Goal: Task Accomplishment & Management: Complete application form

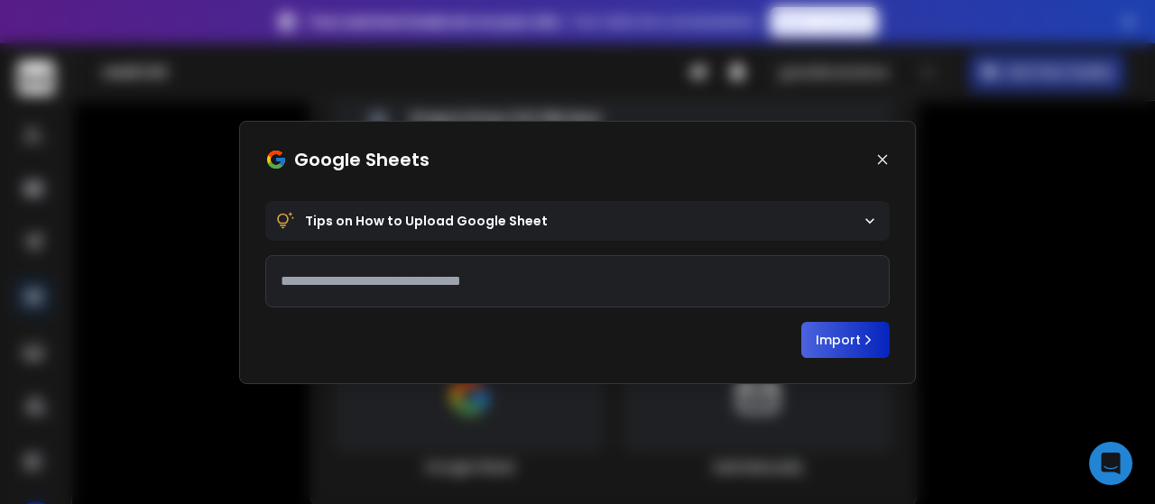
scroll to position [158, 0]
click at [477, 272] on input at bounding box center [577, 281] width 625 height 52
paste input "**********"
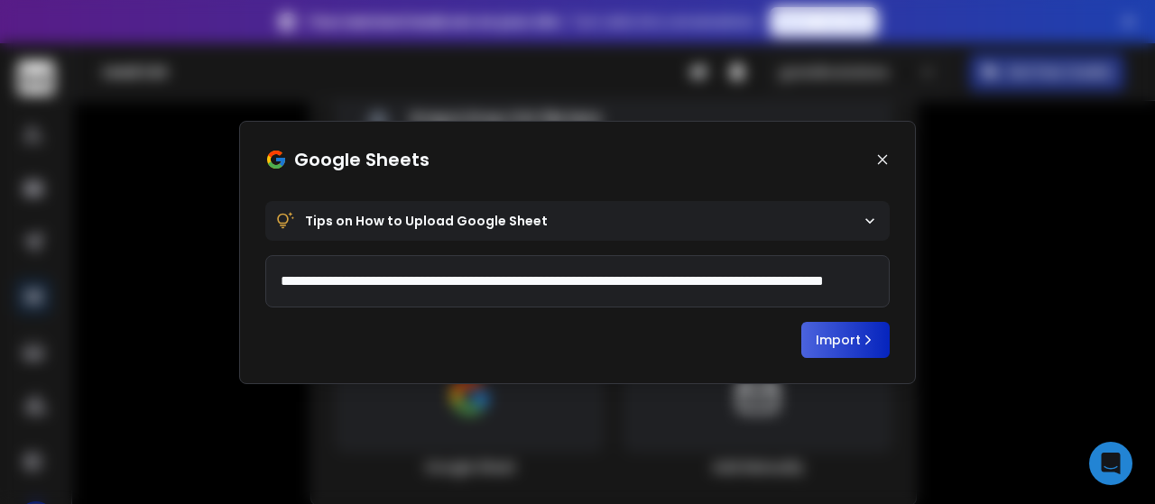
scroll to position [0, 210]
type input "**********"
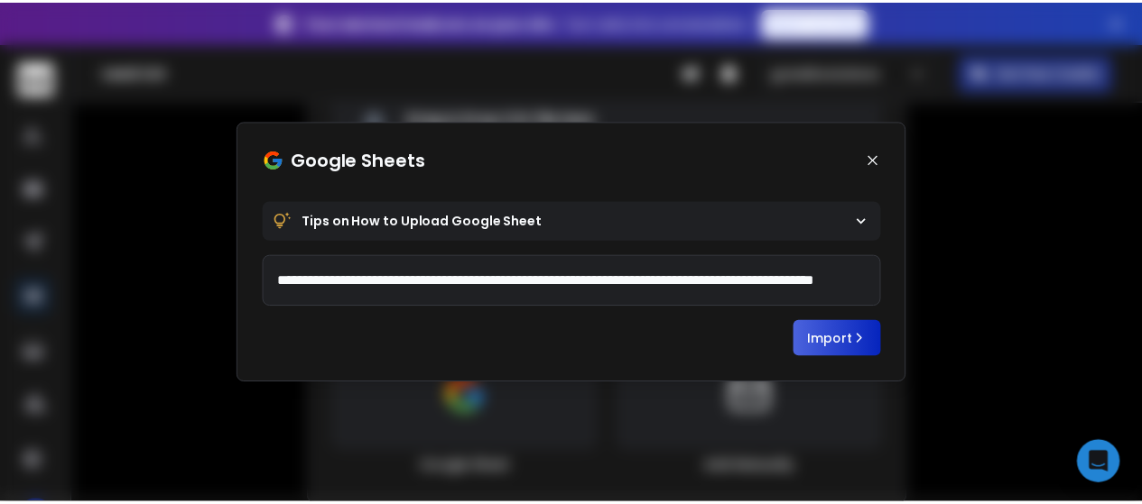
scroll to position [0, 0]
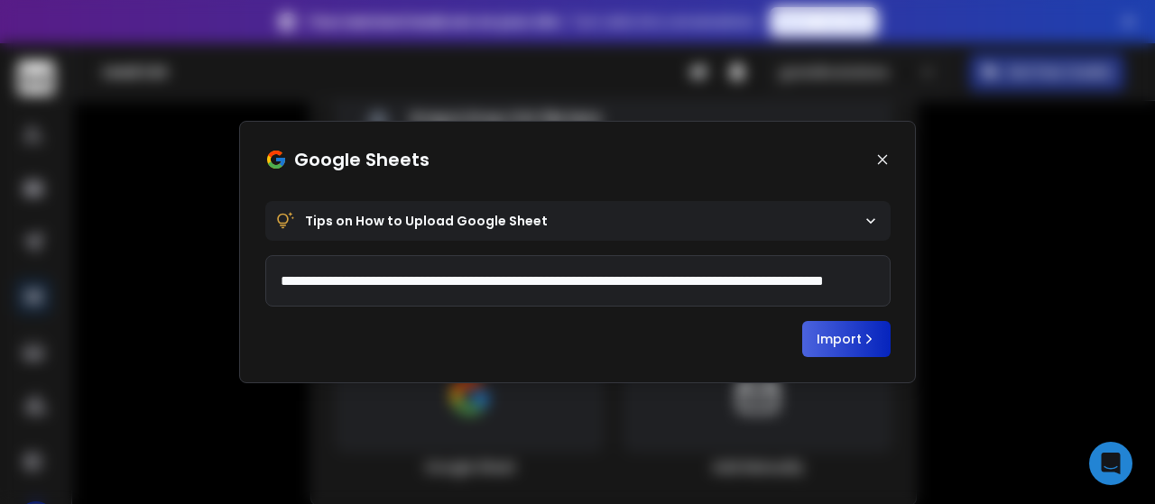
click at [841, 344] on button "Import" at bounding box center [846, 339] width 88 height 36
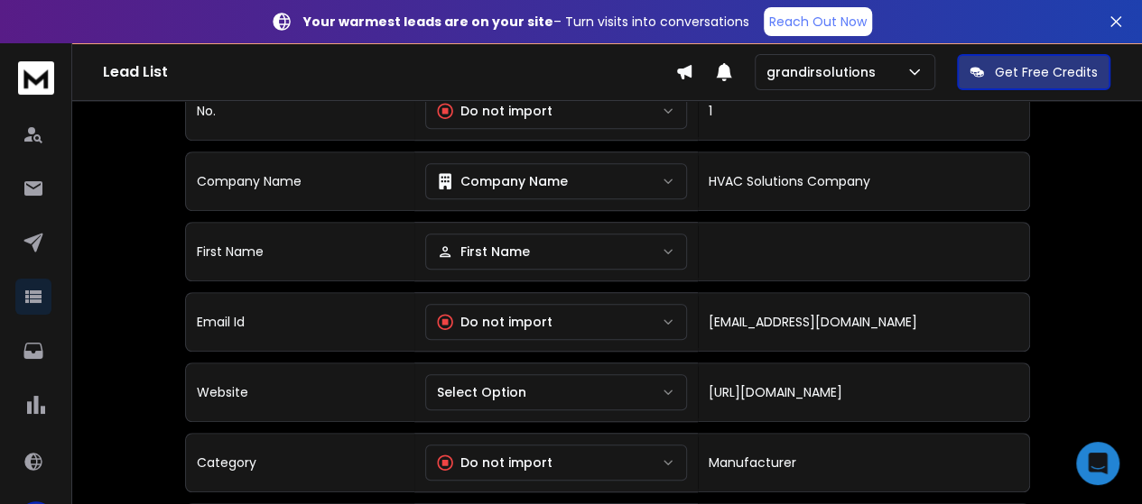
scroll to position [479, 0]
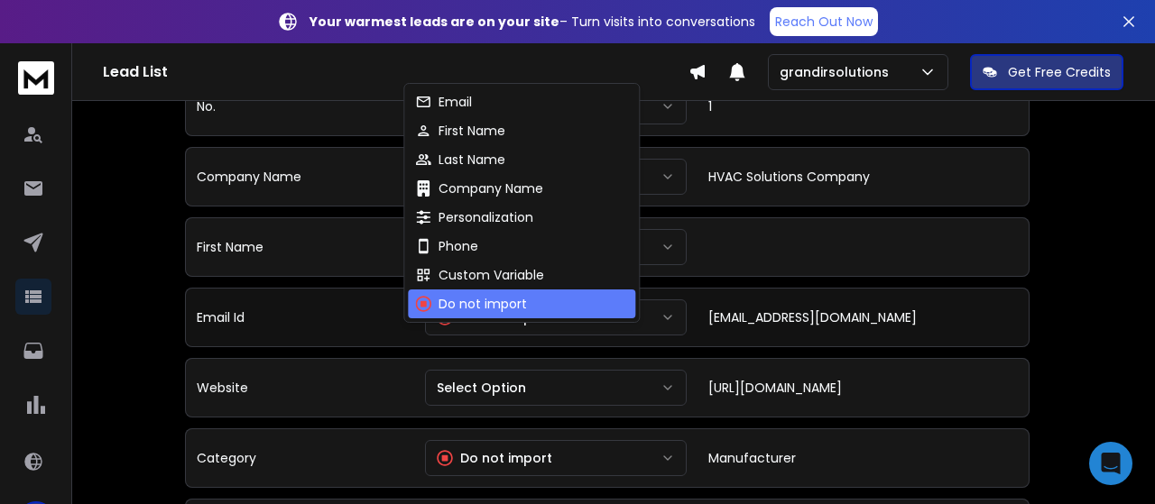
click at [600, 336] on button "Do not import" at bounding box center [556, 318] width 262 height 36
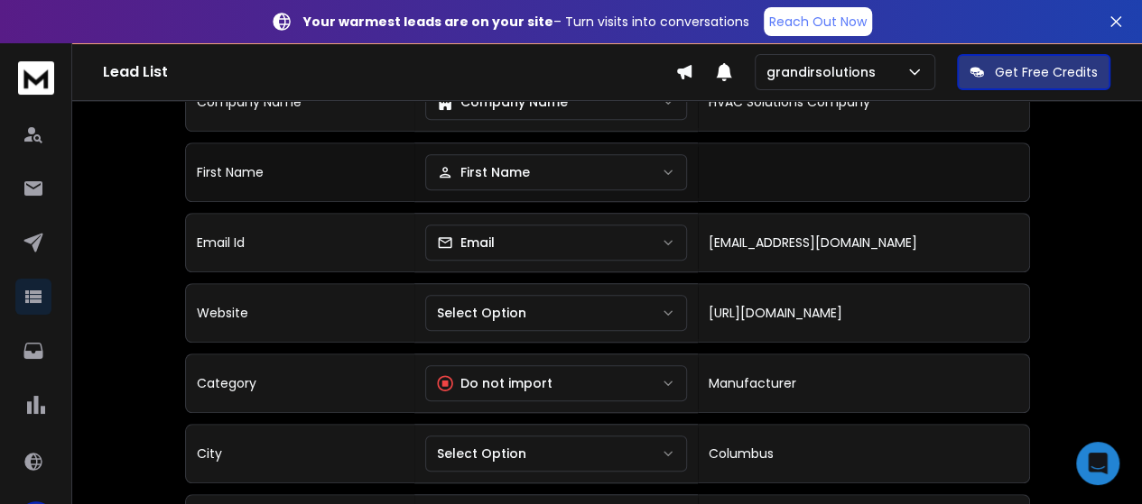
scroll to position [581, 0]
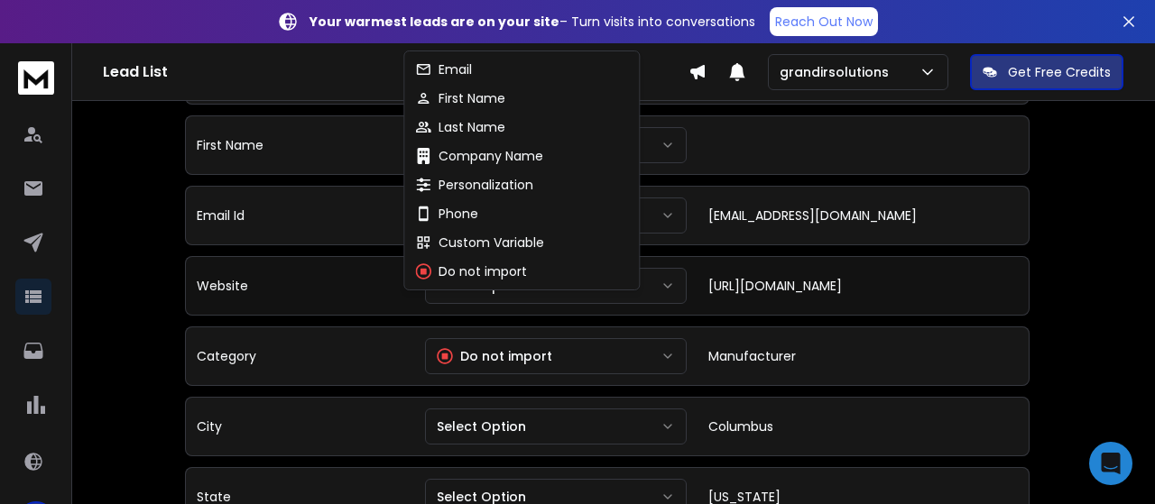
click at [538, 304] on button "Select Option" at bounding box center [556, 286] width 262 height 36
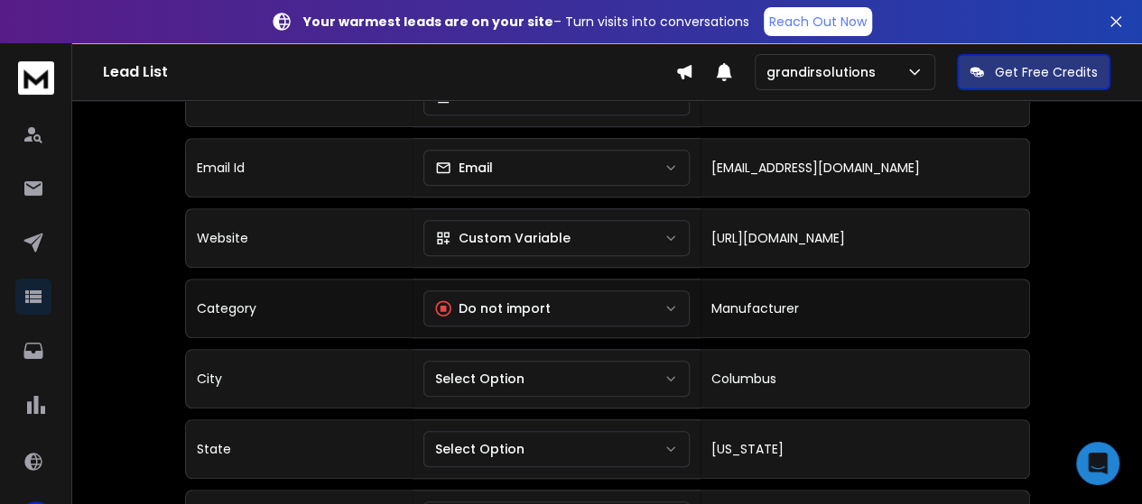
scroll to position [631, 0]
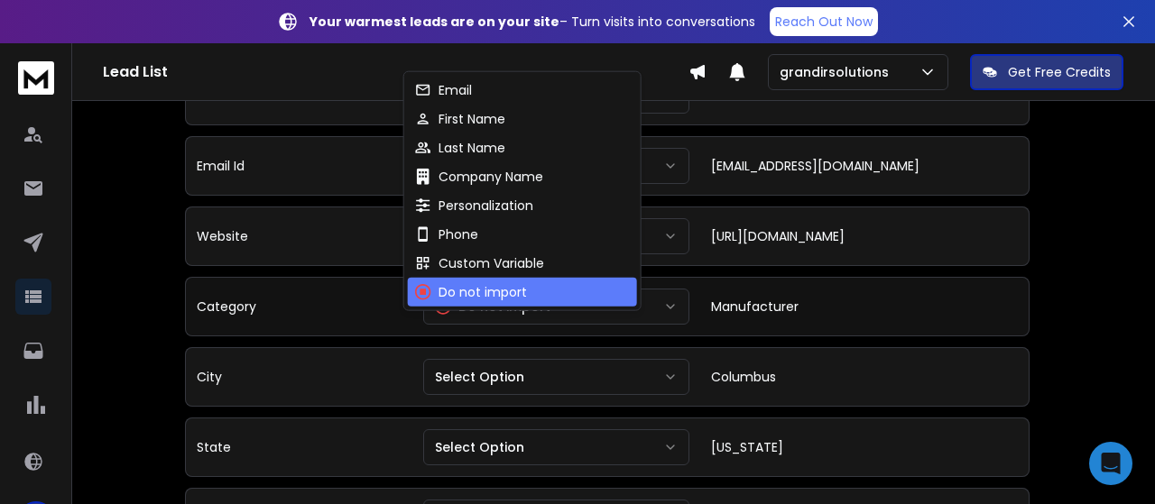
click at [582, 325] on button "Do not import" at bounding box center [556, 307] width 266 height 36
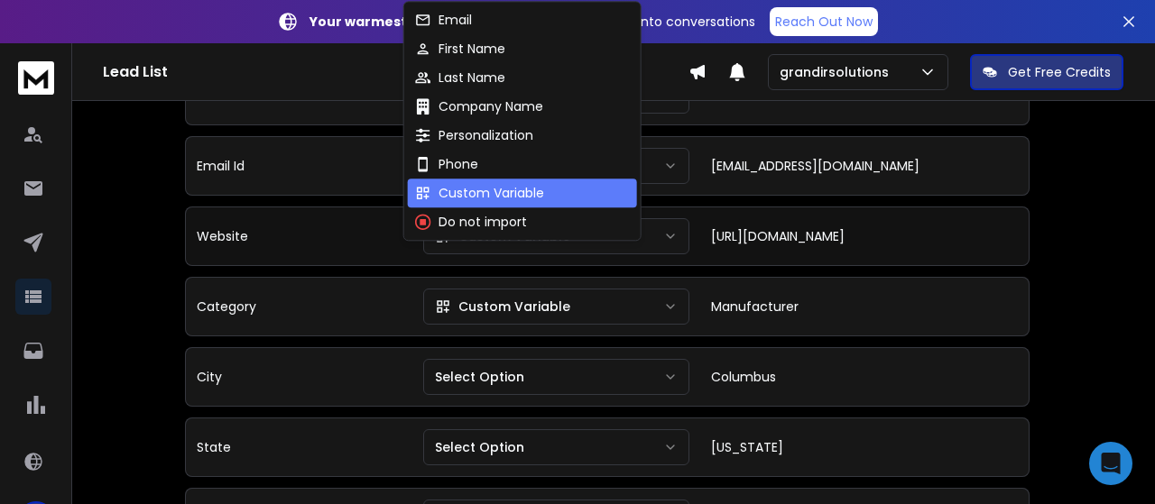
click at [577, 252] on button "Custom Variable" at bounding box center [556, 236] width 266 height 36
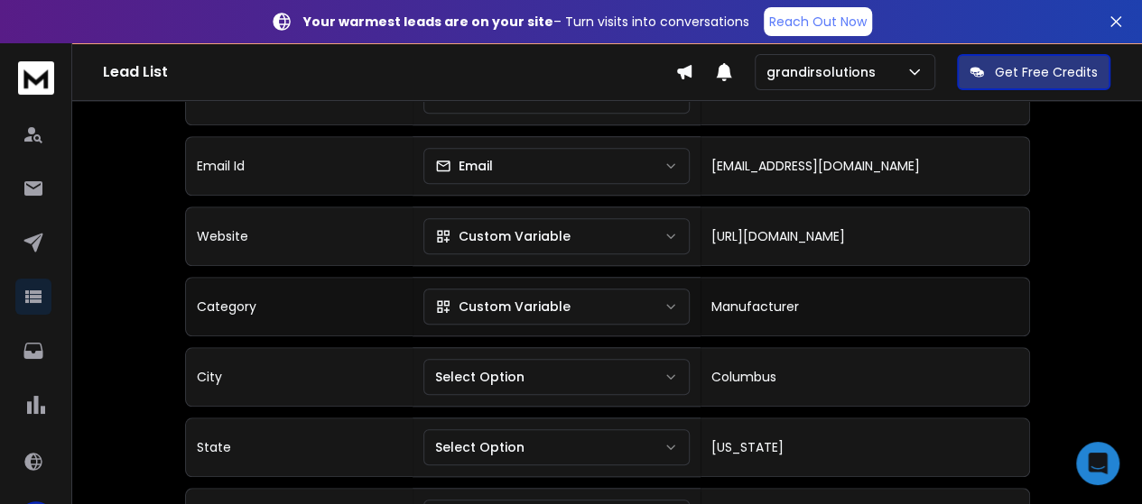
click at [825, 337] on td "Manufacturer" at bounding box center [864, 307] width 329 height 60
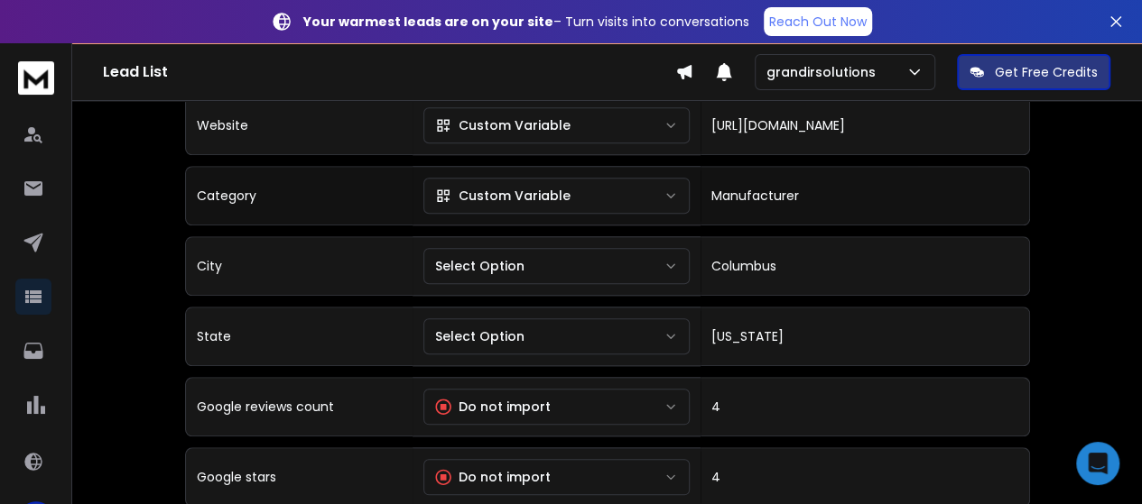
scroll to position [745, 0]
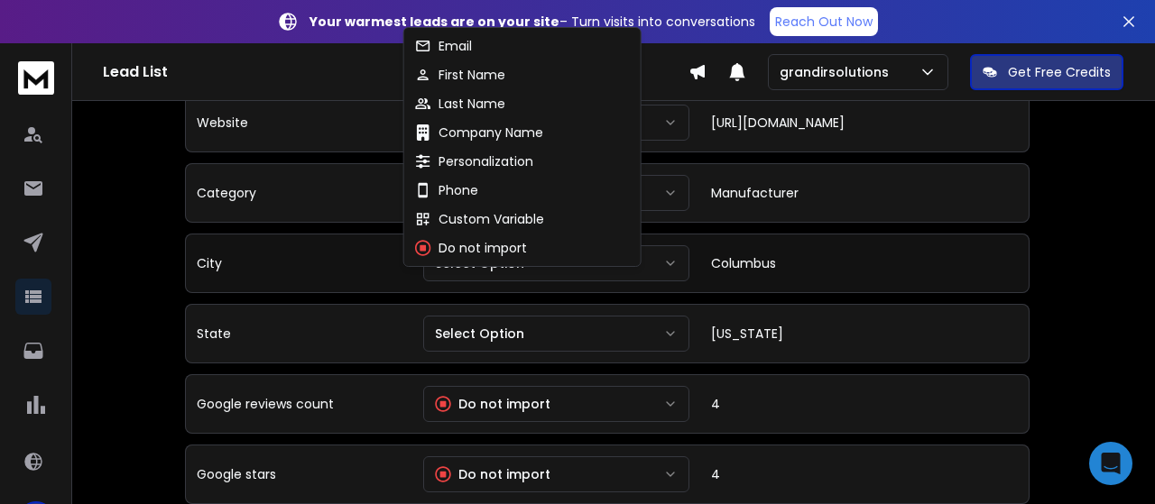
click at [569, 282] on button "Select Option" at bounding box center [556, 263] width 266 height 36
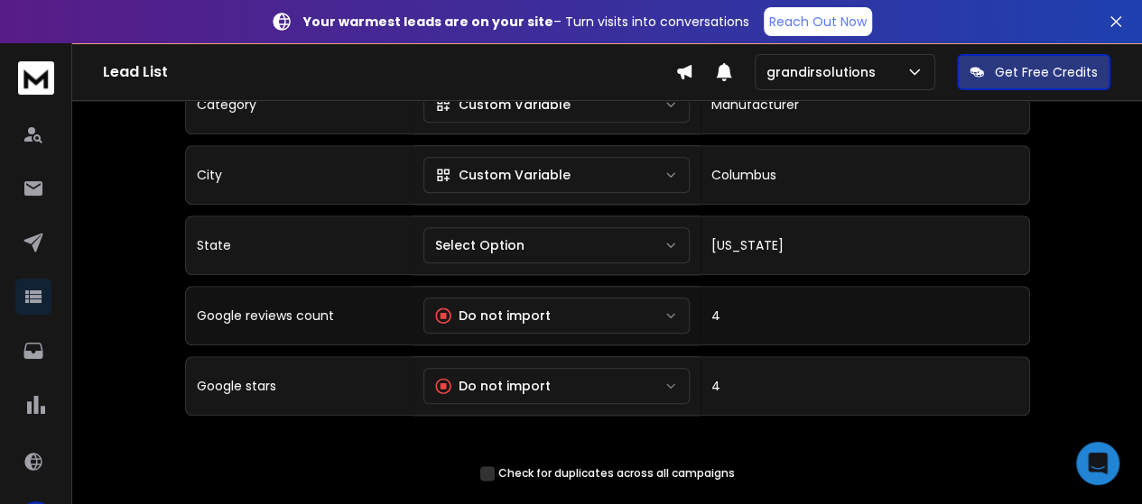
scroll to position [834, 0]
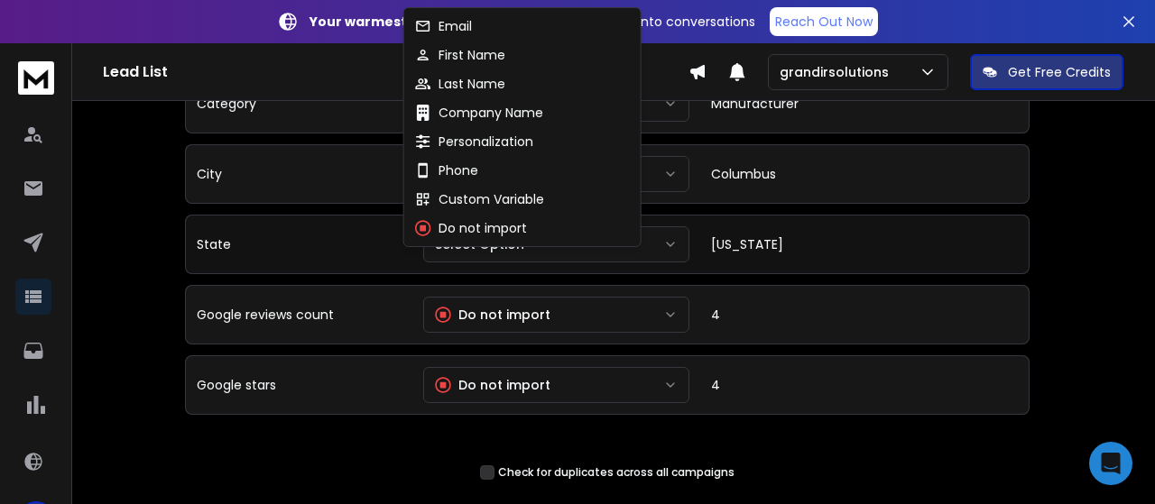
click at [597, 252] on button "Select Option" at bounding box center [556, 245] width 266 height 36
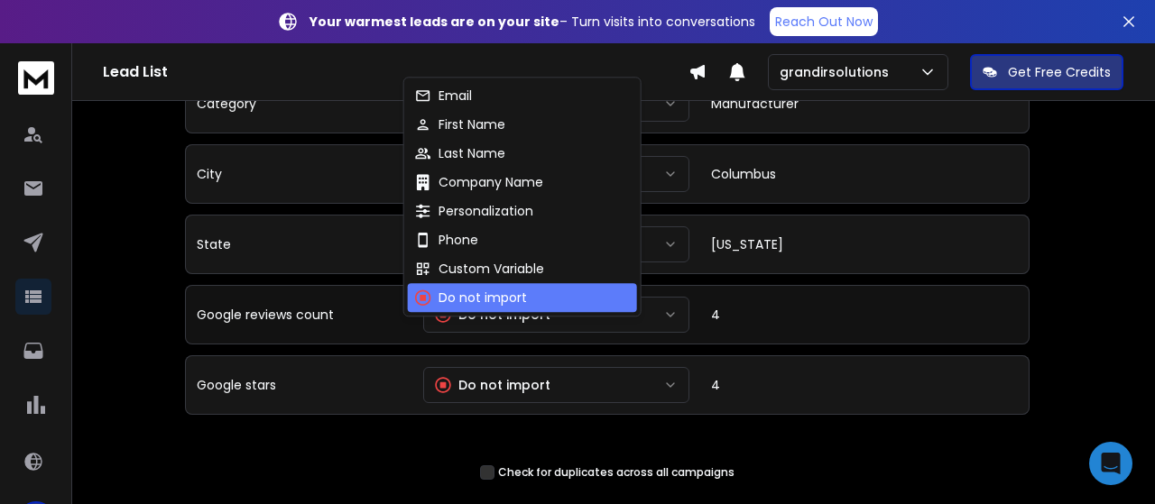
click at [605, 333] on button "Do not import" at bounding box center [556, 315] width 266 height 36
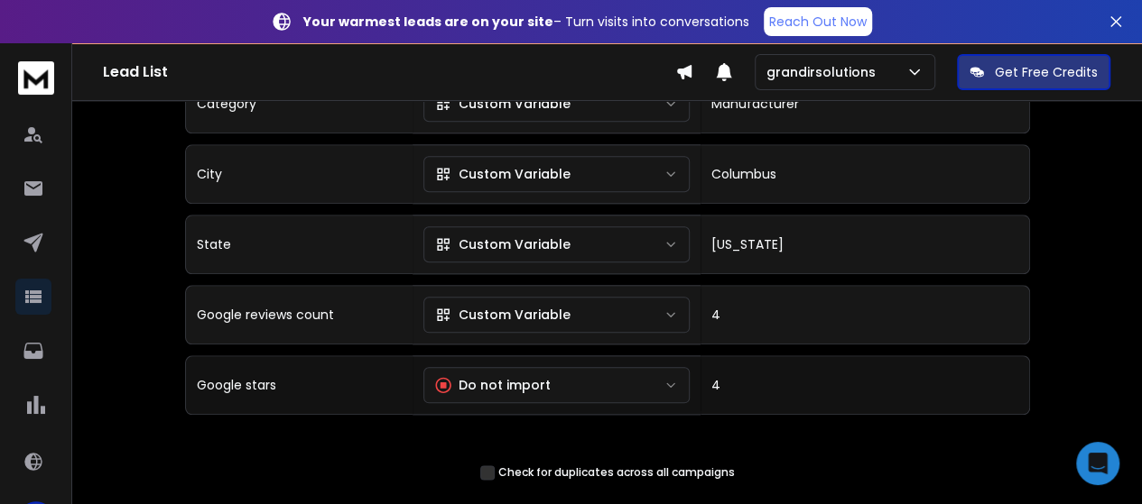
click at [570, 396] on button "Do not import" at bounding box center [556, 385] width 266 height 36
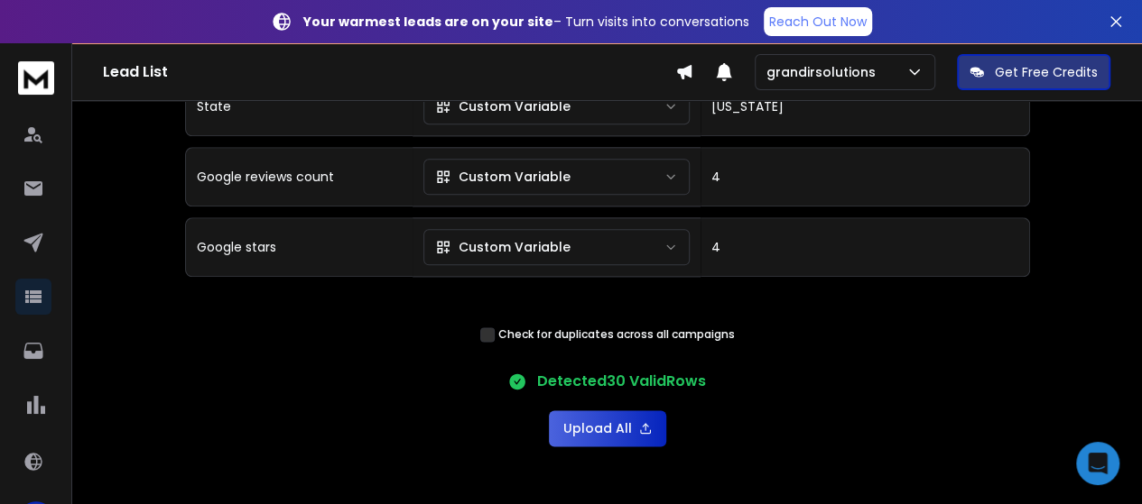
scroll to position [995, 0]
click at [487, 335] on button "Check for duplicates across all campaigns" at bounding box center [487, 335] width 14 height 14
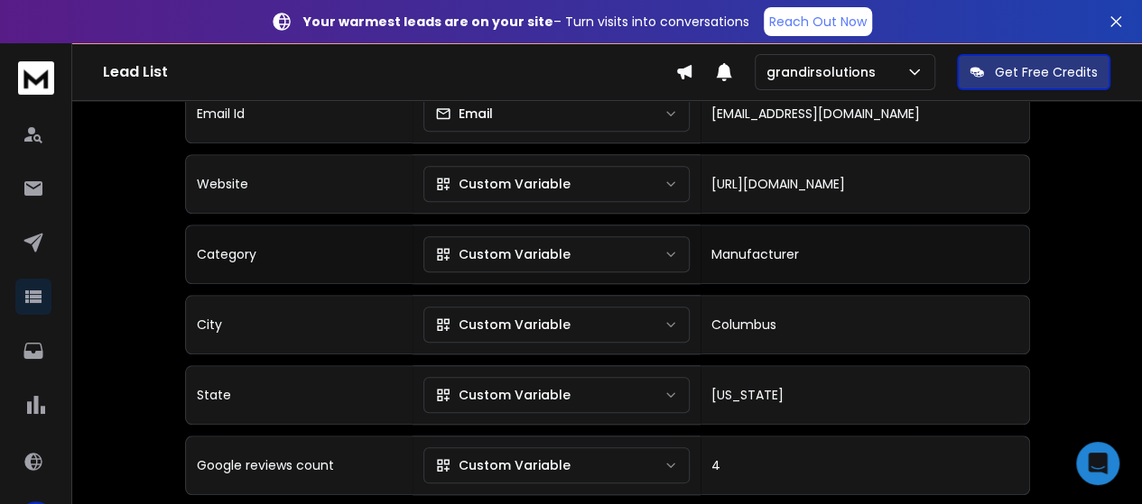
scroll to position [701, 0]
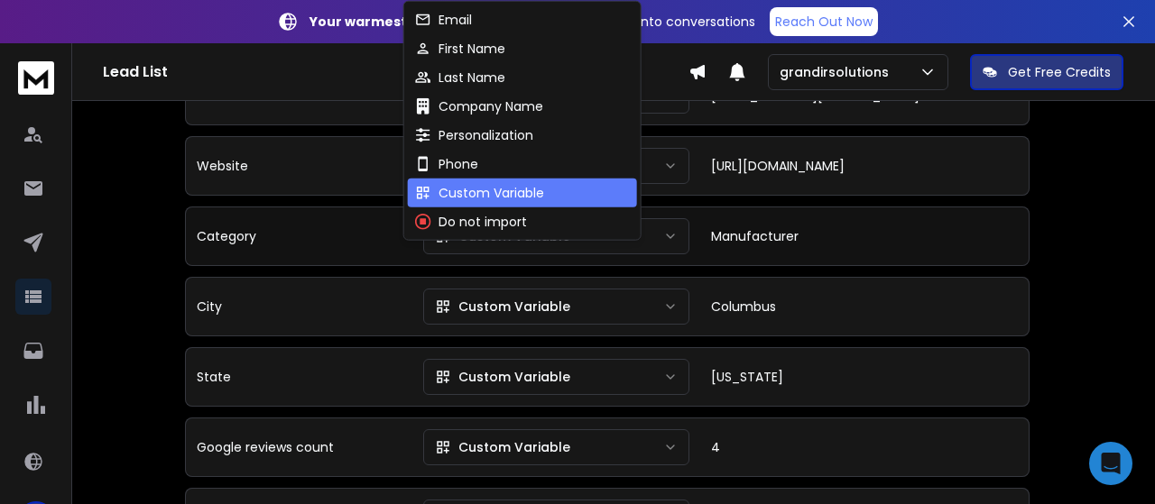
click at [626, 249] on button "Custom Variable" at bounding box center [556, 236] width 266 height 36
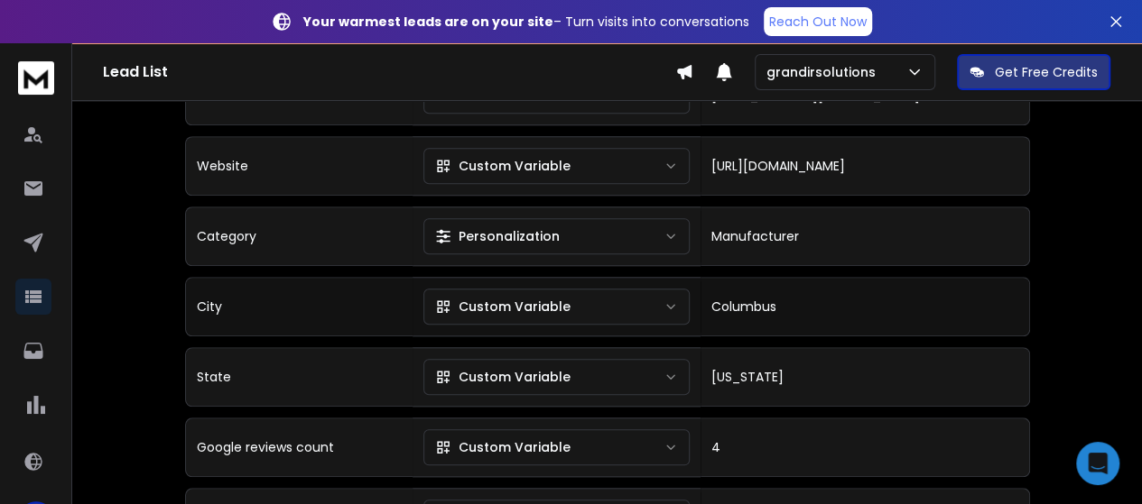
scroll to position [752, 0]
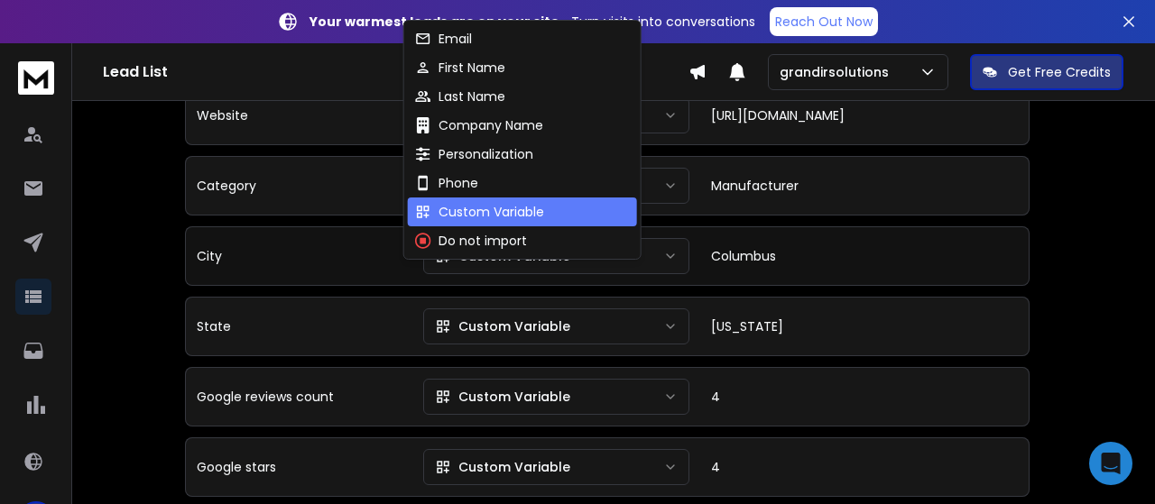
click at [606, 274] on button "Custom Variable" at bounding box center [556, 256] width 266 height 36
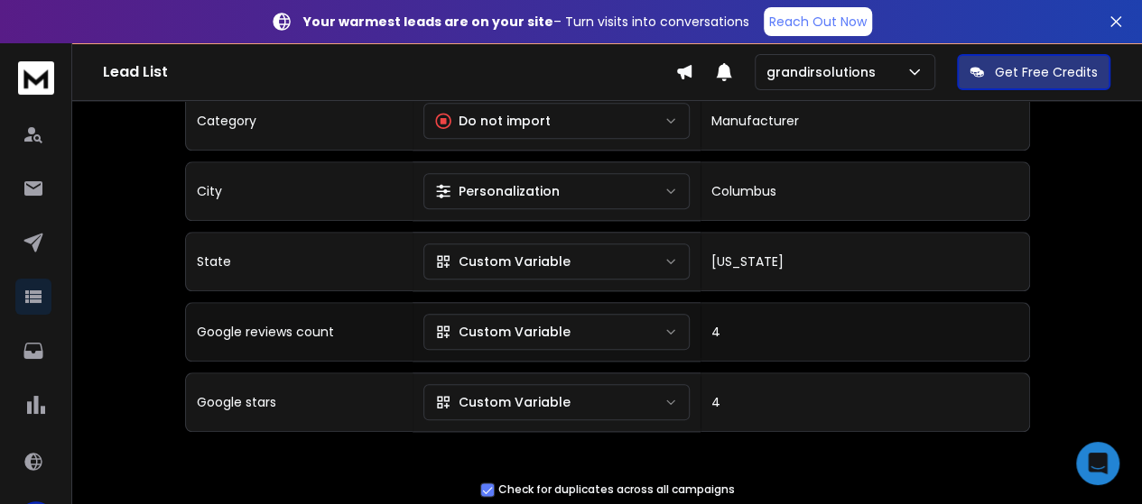
scroll to position [845, 0]
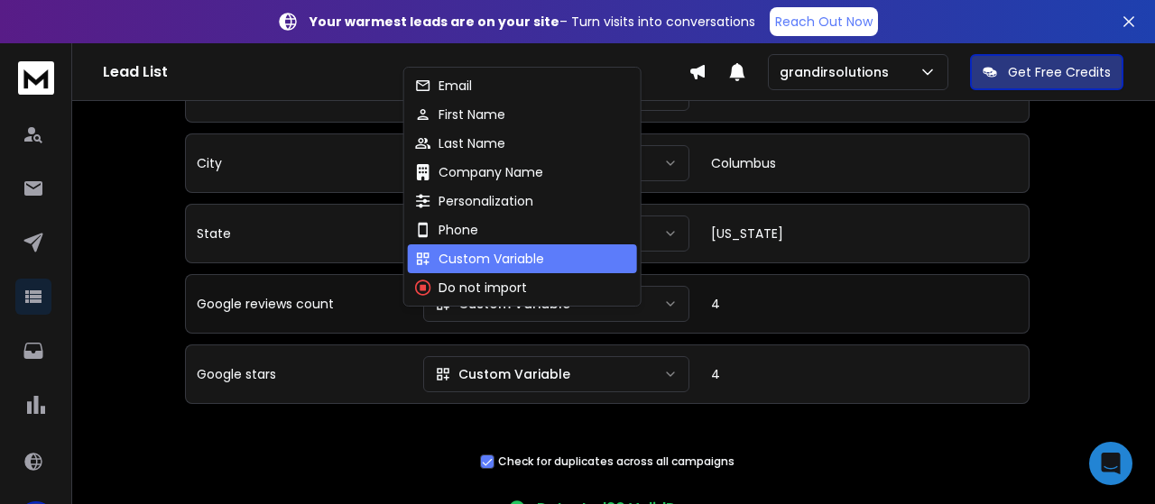
click at [585, 322] on button "Custom Variable" at bounding box center [556, 304] width 266 height 36
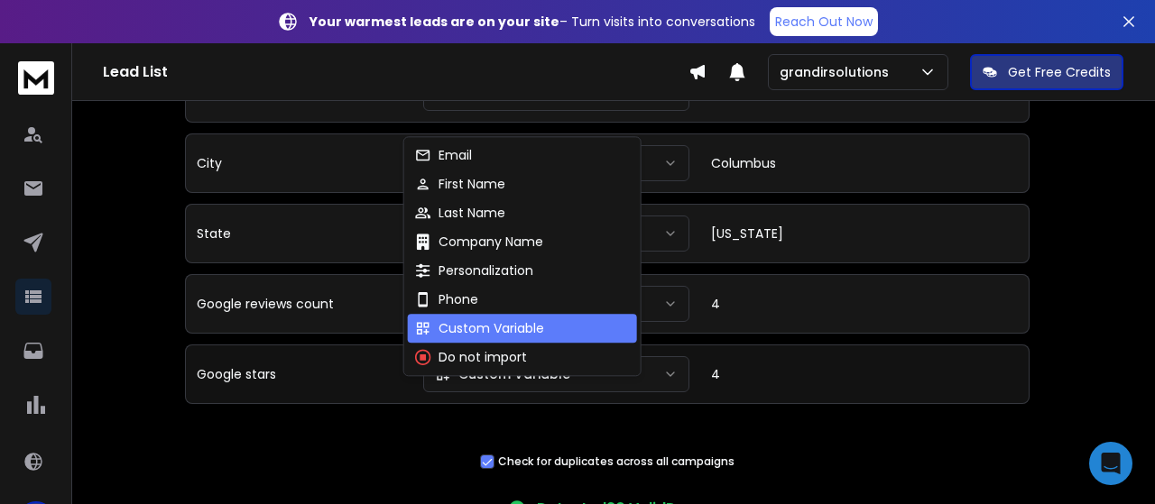
click at [558, 386] on button "Custom Variable" at bounding box center [556, 374] width 266 height 36
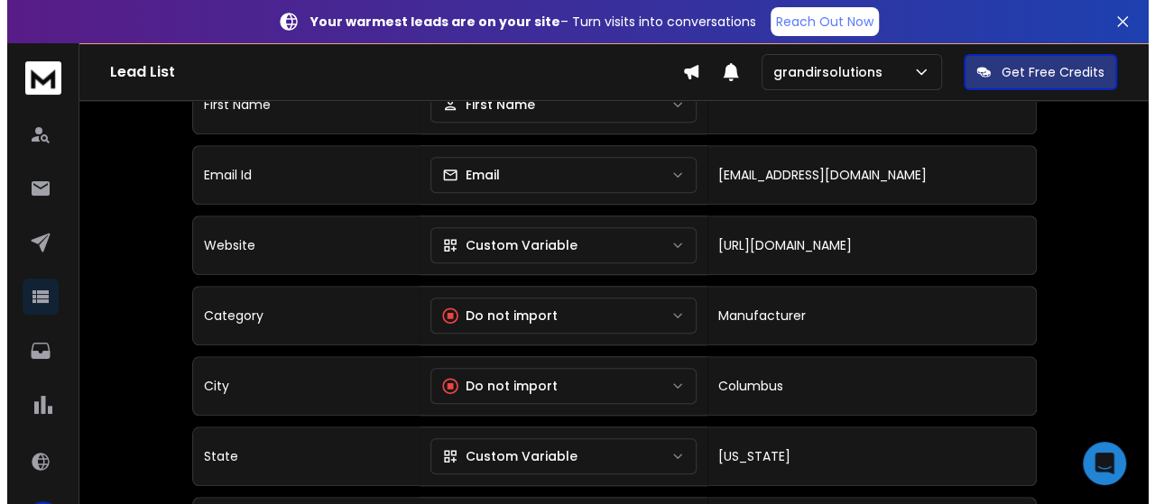
scroll to position [623, 0]
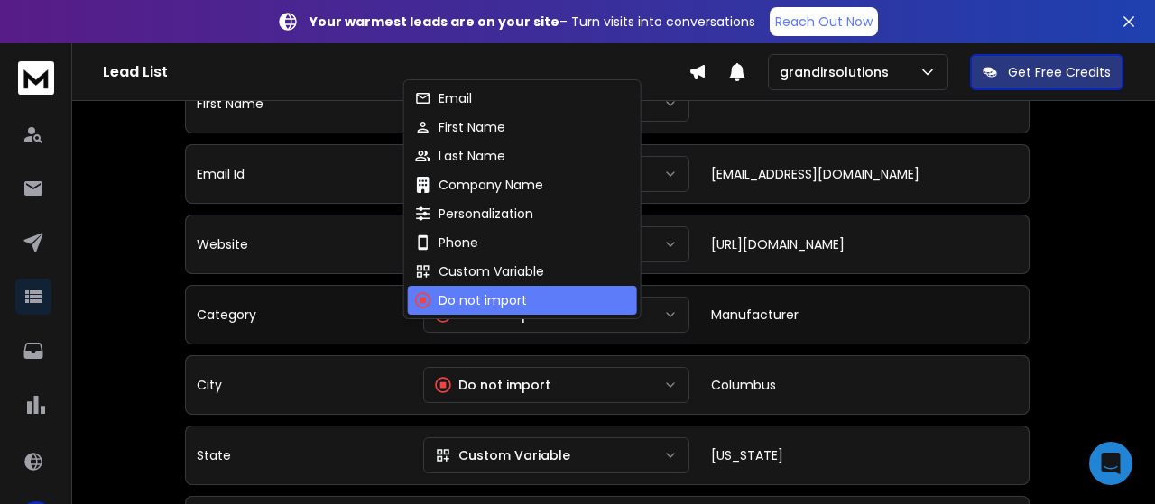
click at [523, 324] on div "Do not import" at bounding box center [493, 315] width 116 height 18
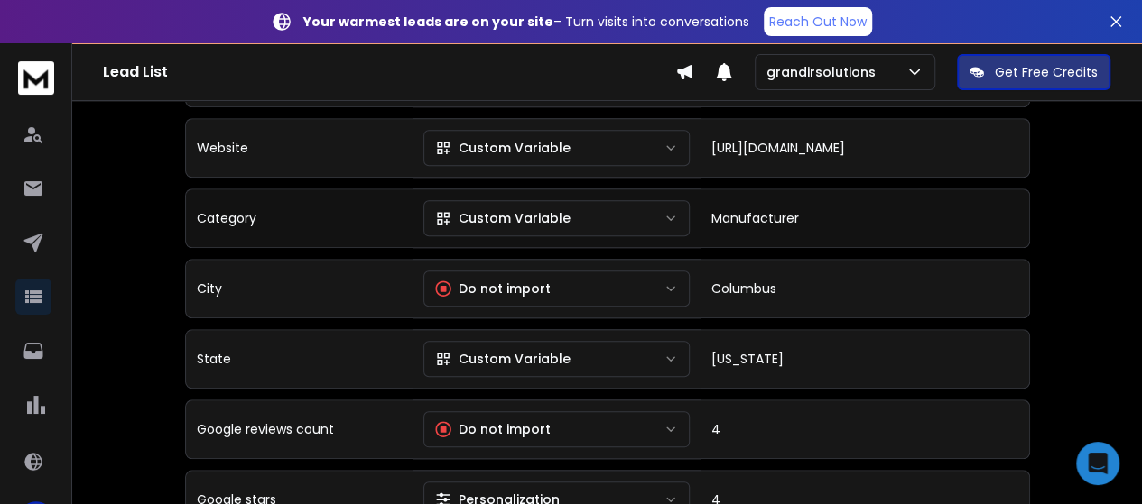
scroll to position [724, 0]
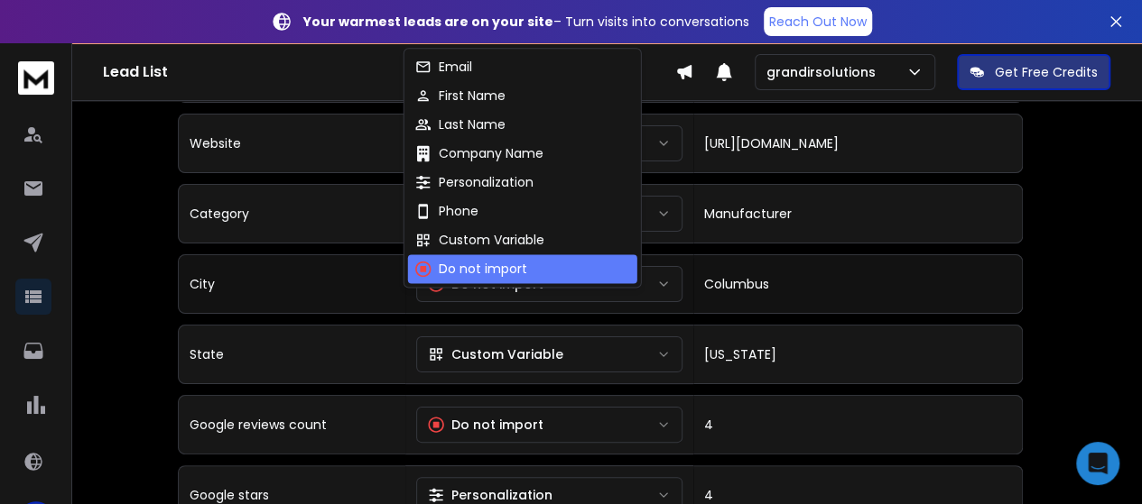
click at [504, 297] on button "Do not import" at bounding box center [549, 284] width 266 height 36
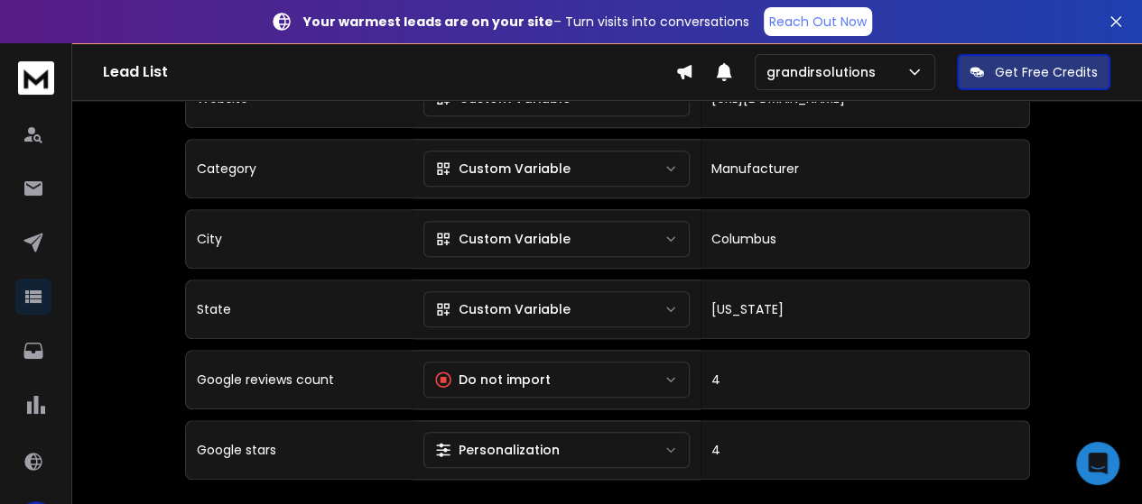
scroll to position [776, 0]
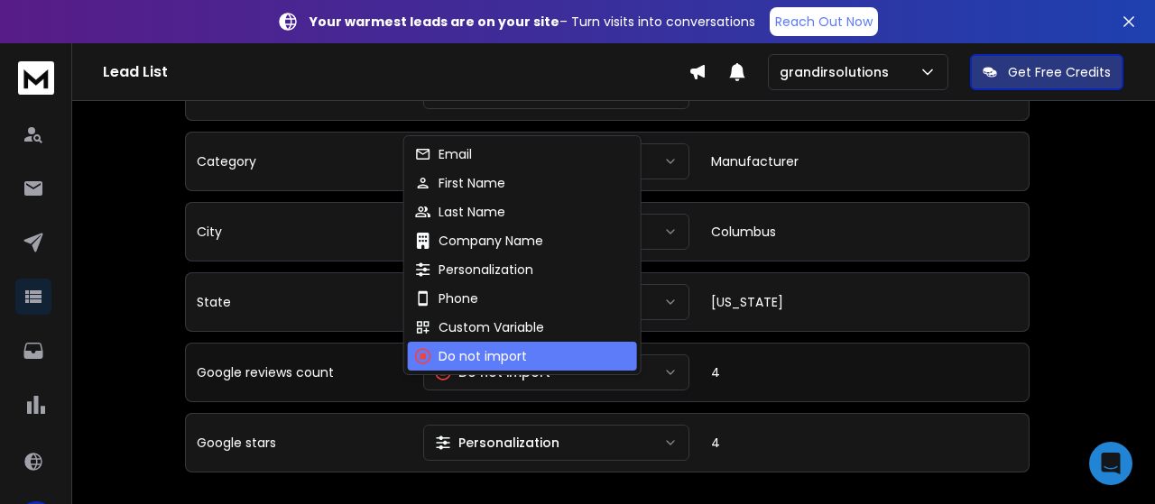
click at [496, 382] on div "Do not import" at bounding box center [493, 373] width 116 height 18
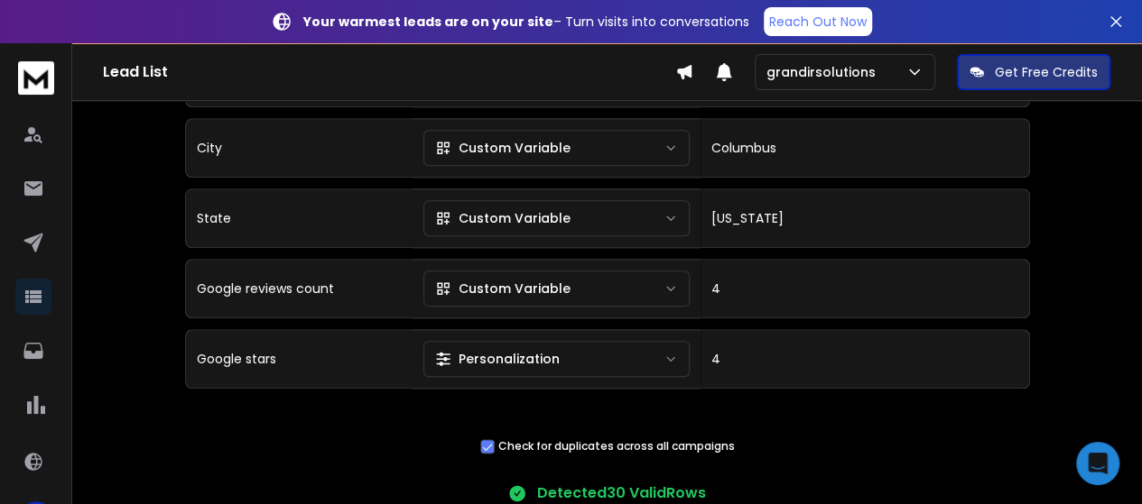
scroll to position [995, 0]
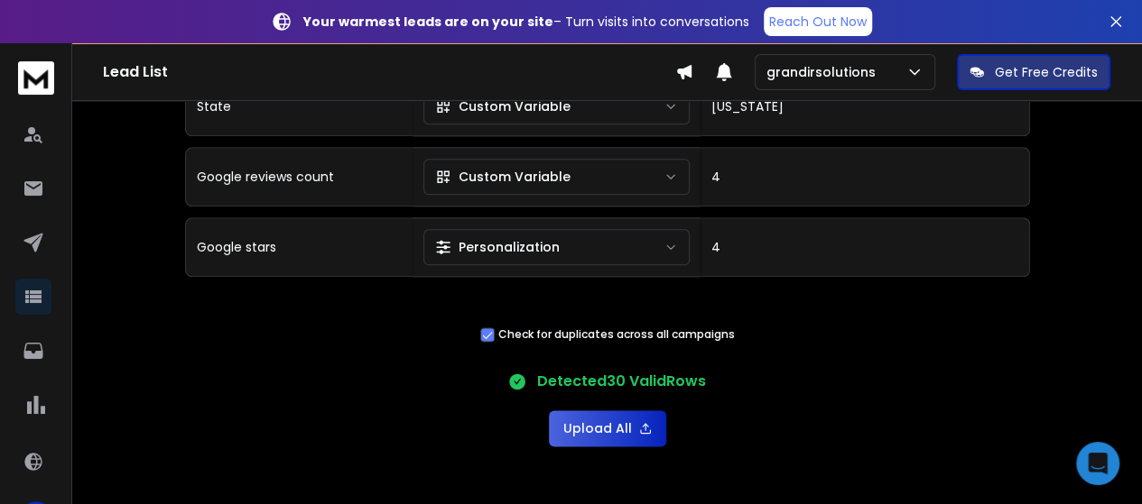
click at [608, 439] on button "Upload All" at bounding box center [607, 429] width 117 height 36
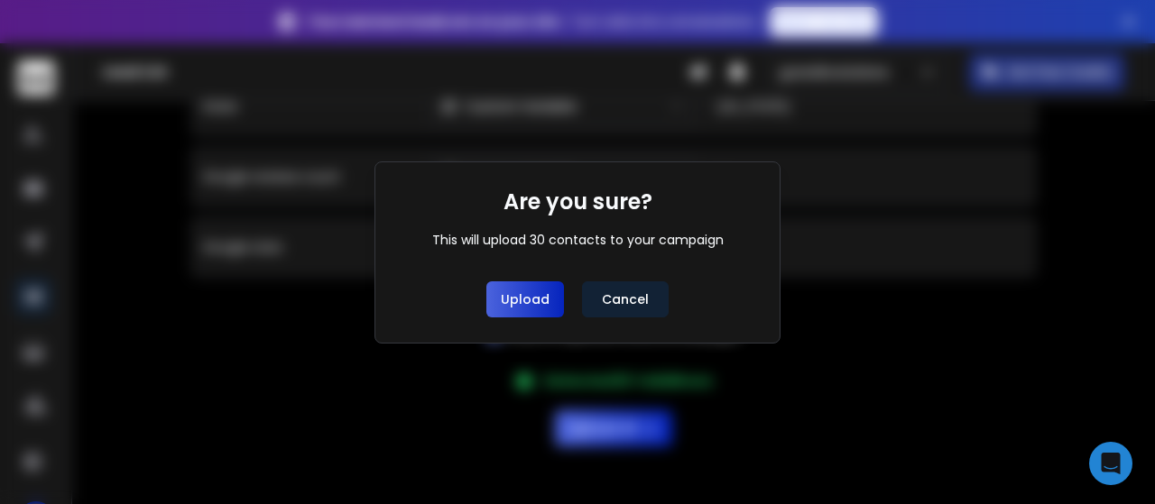
click at [530, 301] on button "Upload" at bounding box center [525, 300] width 78 height 36
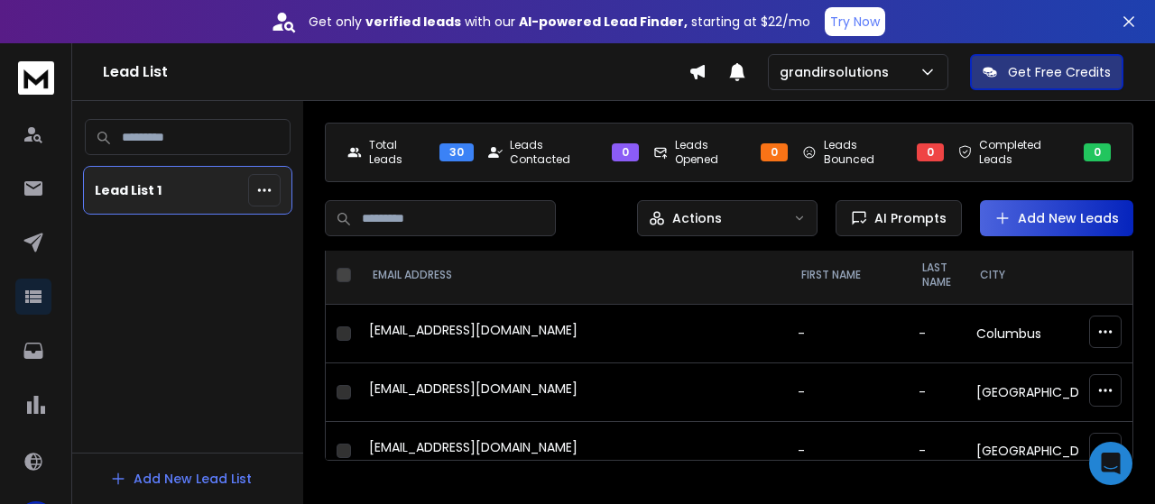
click at [264, 190] on icon "button" at bounding box center [265, 190] width 14 height 3
click at [227, 228] on p "Edit List Name" at bounding box center [217, 228] width 88 height 18
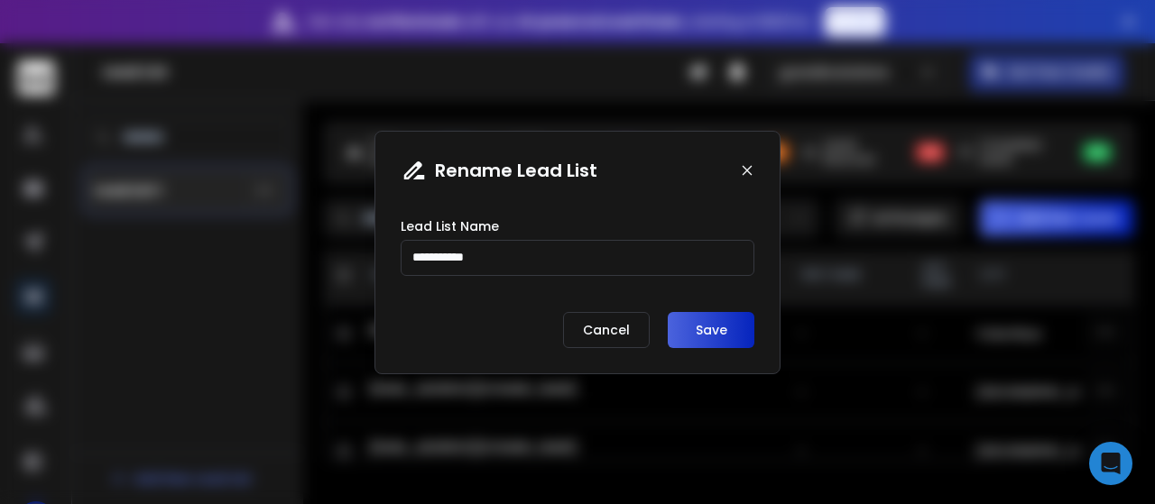
click at [511, 272] on input "**********" at bounding box center [578, 258] width 354 height 36
type input "*"
type input "*********"
click at [705, 325] on button "Save" at bounding box center [711, 330] width 87 height 36
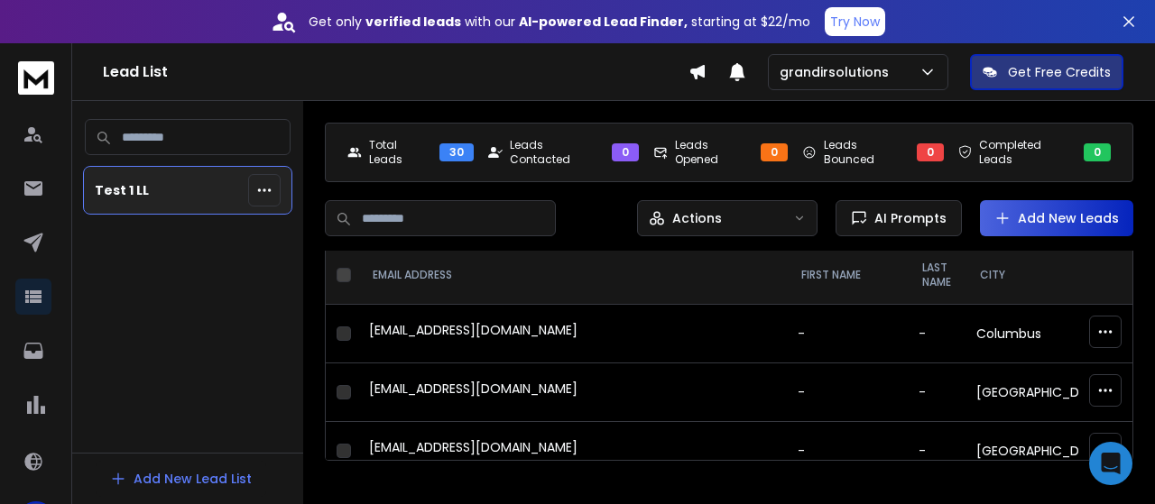
click at [197, 476] on button "Add New Lead List" at bounding box center [181, 479] width 171 height 36
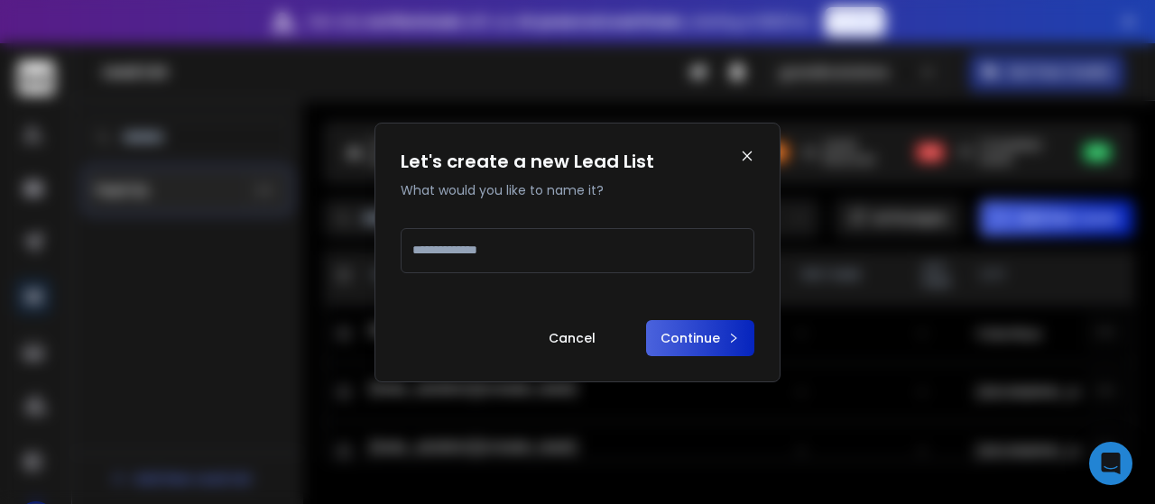
click at [464, 250] on input at bounding box center [578, 250] width 354 height 45
type input "*********"
click at [710, 352] on button "Continue" at bounding box center [700, 338] width 108 height 36
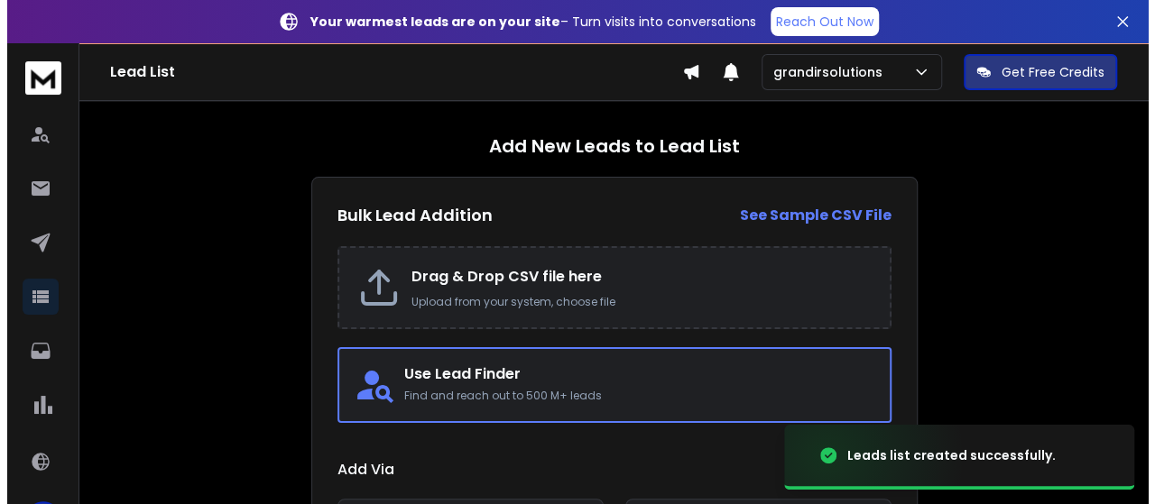
scroll to position [158, 0]
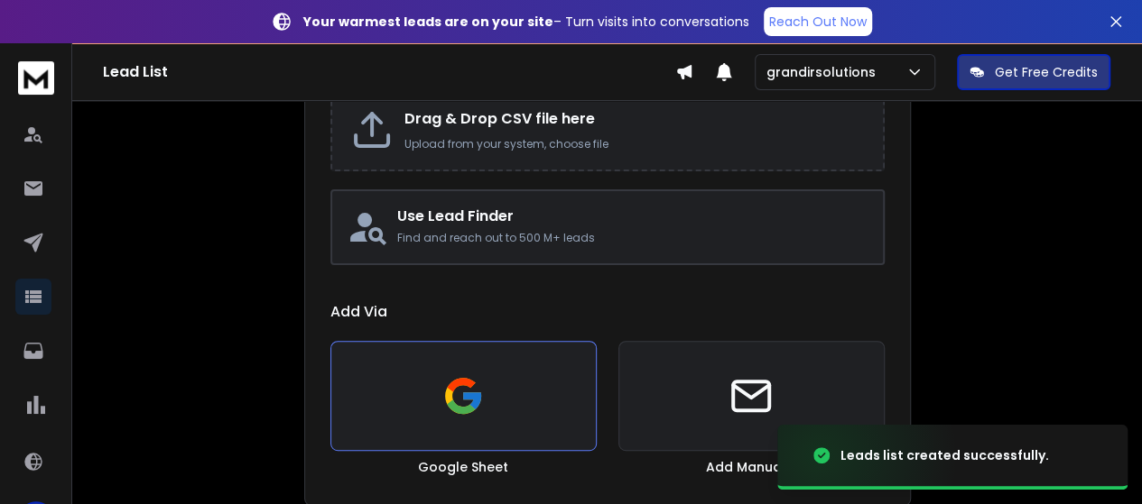
click at [486, 379] on div at bounding box center [463, 396] width 266 height 110
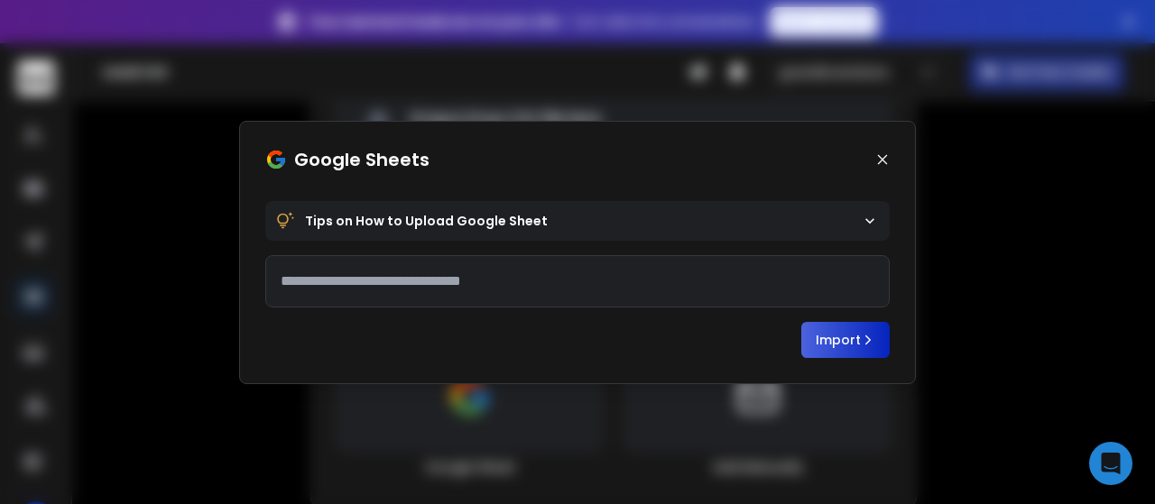
click at [536, 275] on input at bounding box center [577, 281] width 625 height 52
paste input "**********"
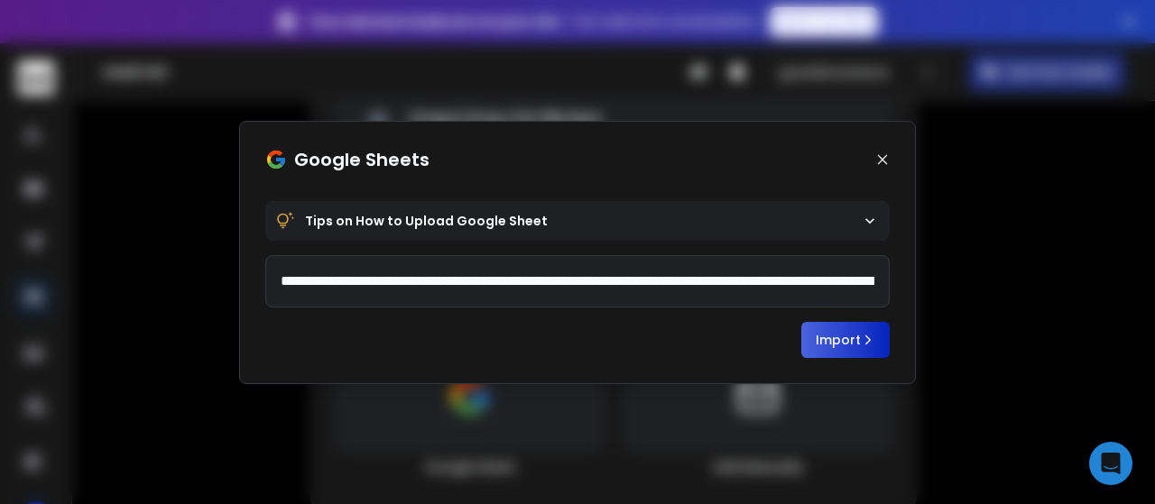
scroll to position [0, 343]
type input "**********"
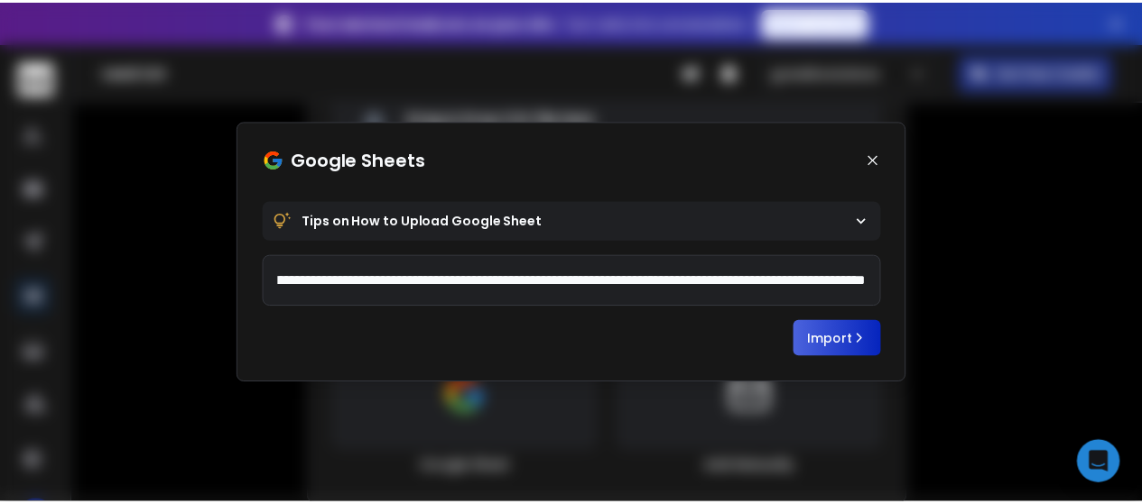
scroll to position [0, 0]
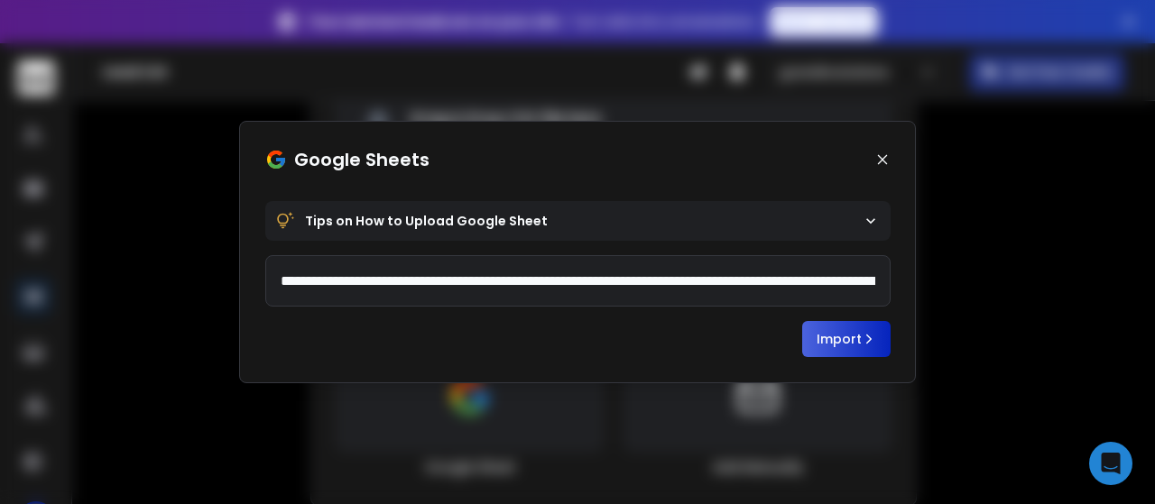
click at [834, 333] on button "Import" at bounding box center [846, 339] width 88 height 36
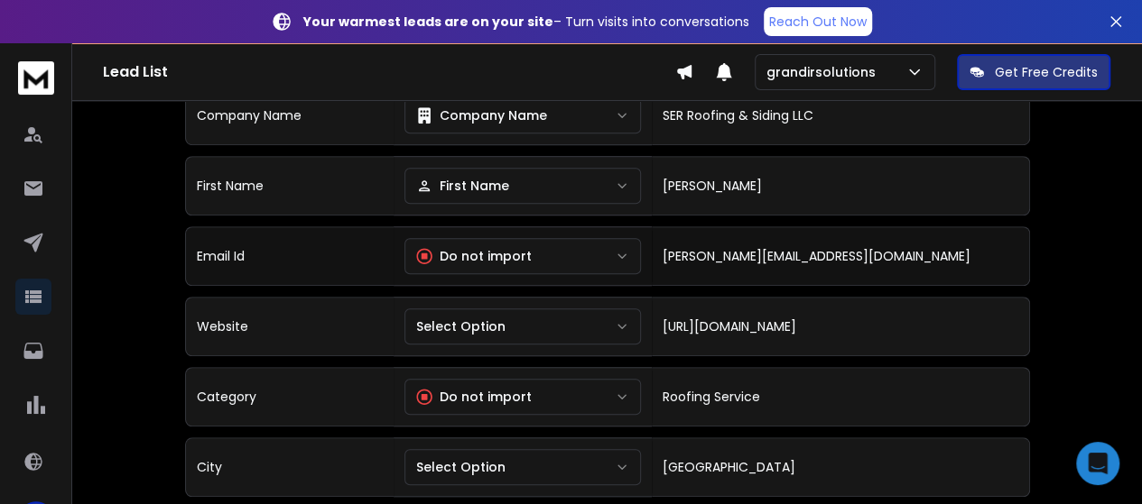
scroll to position [544, 0]
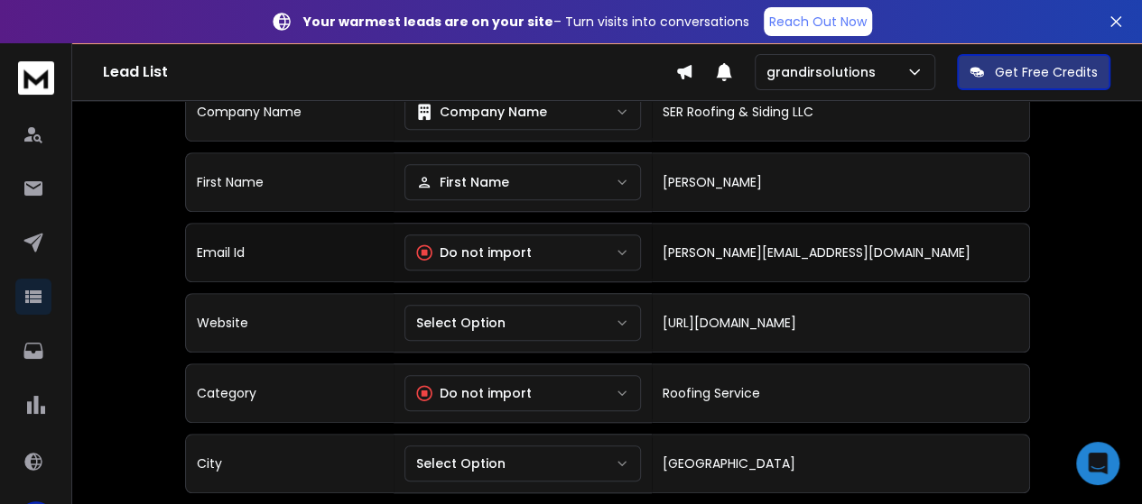
click at [538, 271] on button "Do not import" at bounding box center [522, 253] width 236 height 36
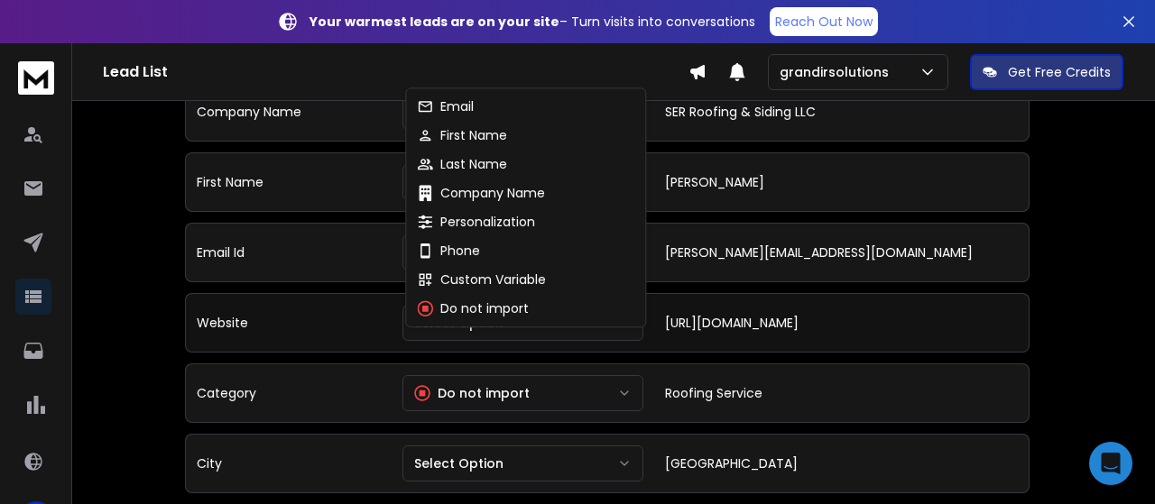
click at [514, 341] on button "Select Option" at bounding box center [523, 323] width 241 height 36
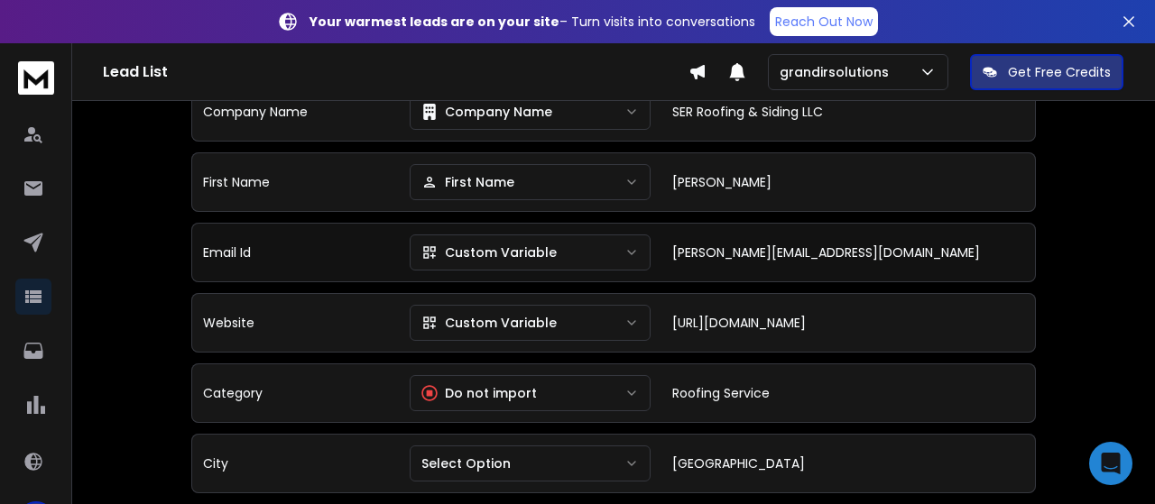
click at [544, 262] on div "Custom Variable" at bounding box center [488, 253] width 135 height 18
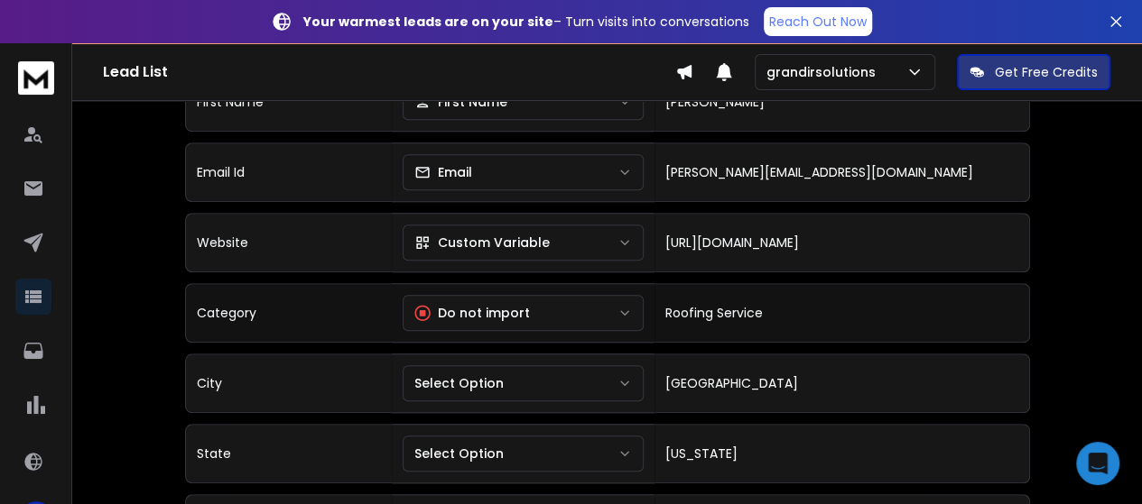
scroll to position [625, 0]
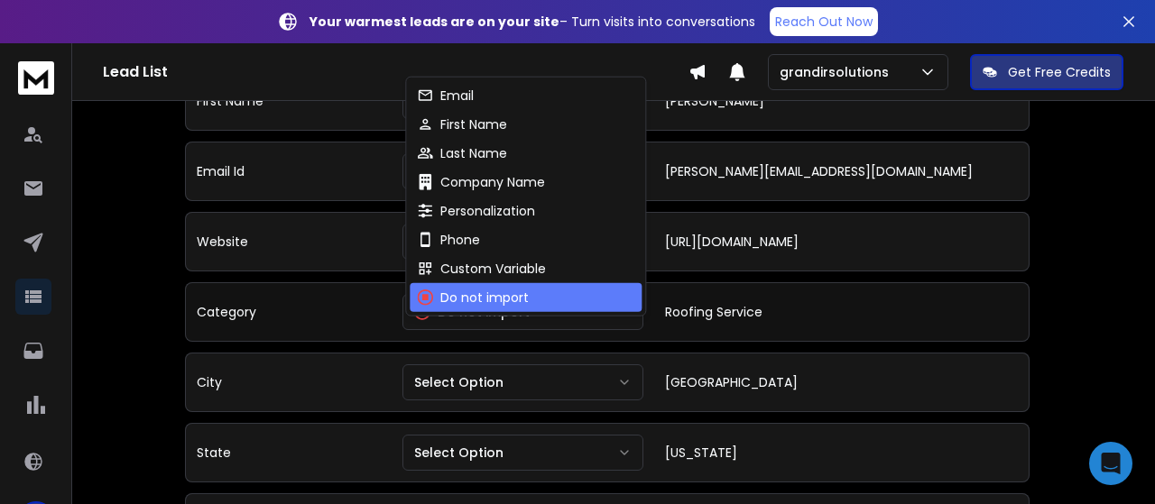
click at [505, 321] on div "Do not import" at bounding box center [472, 312] width 116 height 18
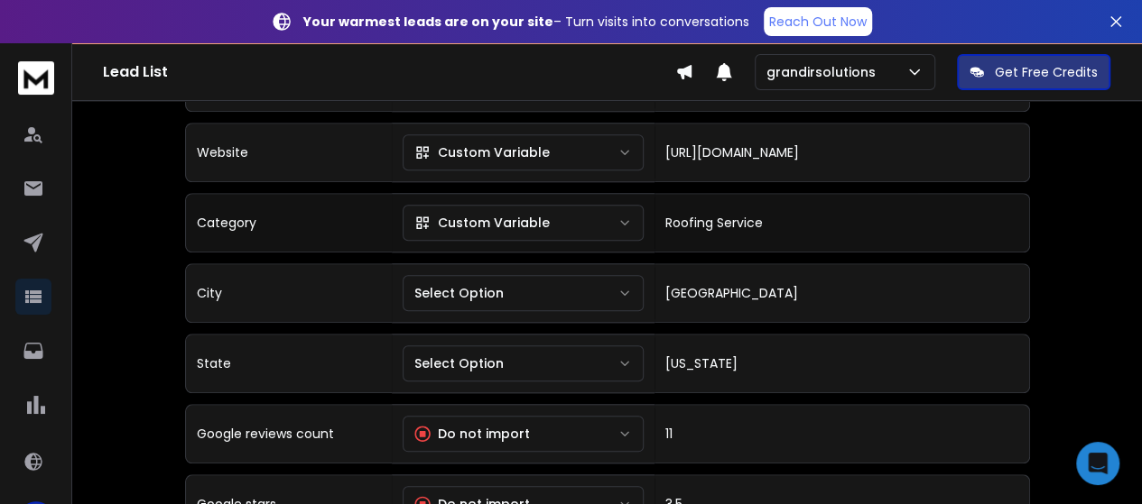
scroll to position [720, 0]
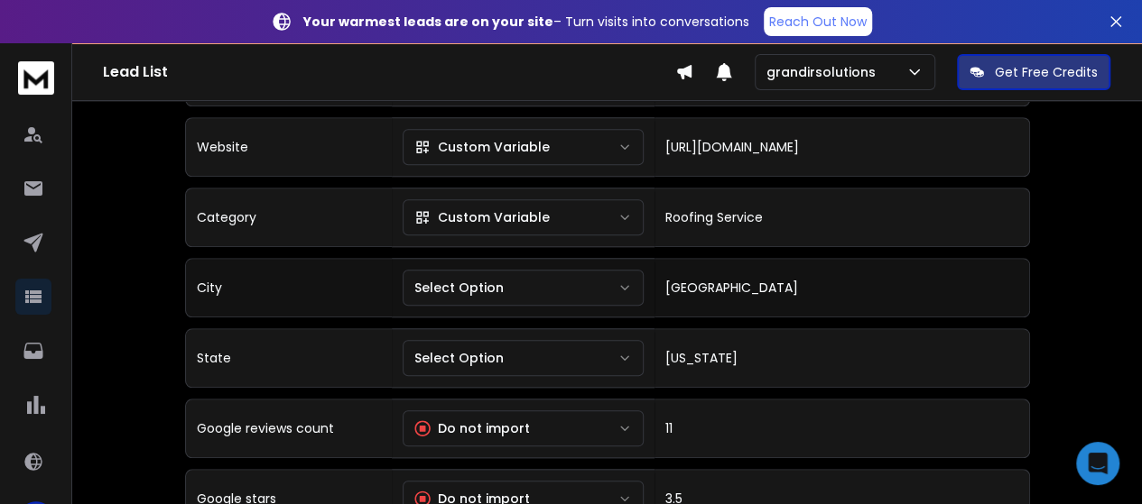
click at [507, 306] on button "Select Option" at bounding box center [523, 288] width 241 height 36
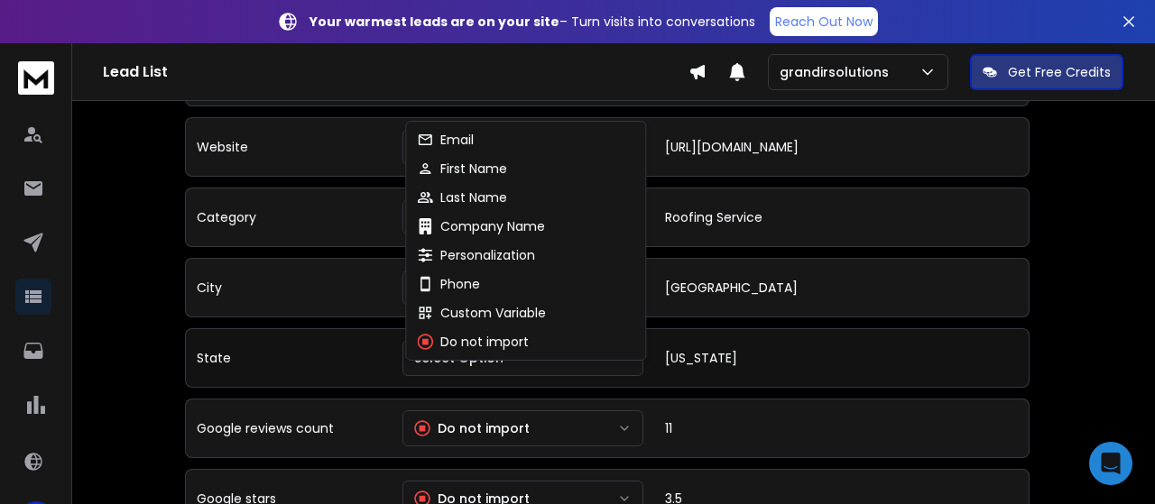
click at [514, 376] on button "Select Option" at bounding box center [523, 358] width 241 height 36
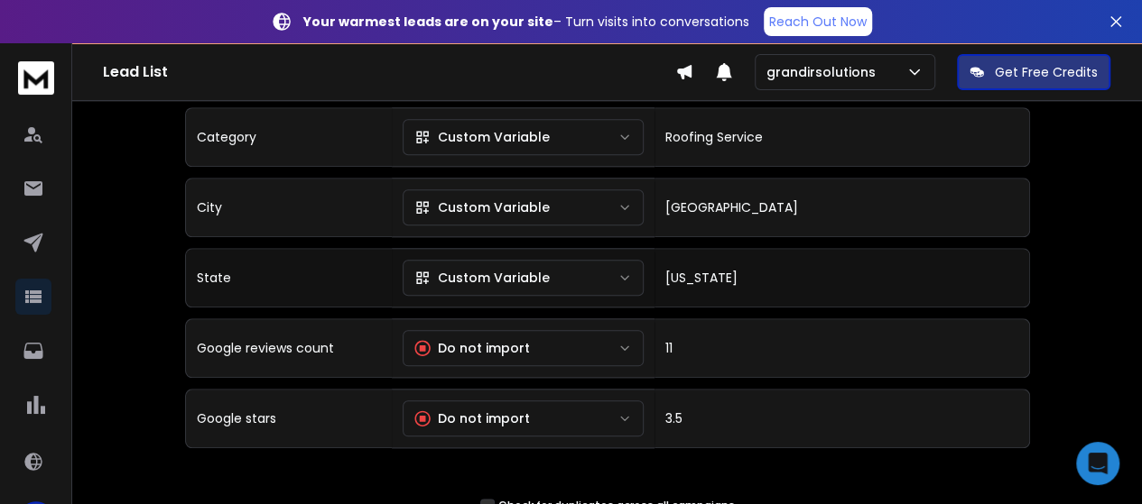
scroll to position [801, 0]
click at [517, 356] on div "Do not import" at bounding box center [472, 347] width 116 height 18
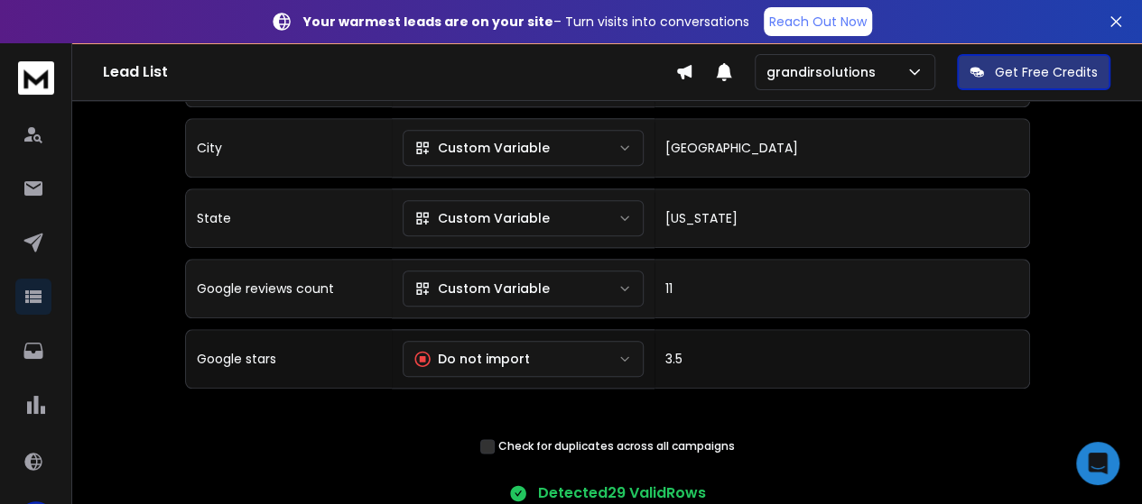
scroll to position [861, 0]
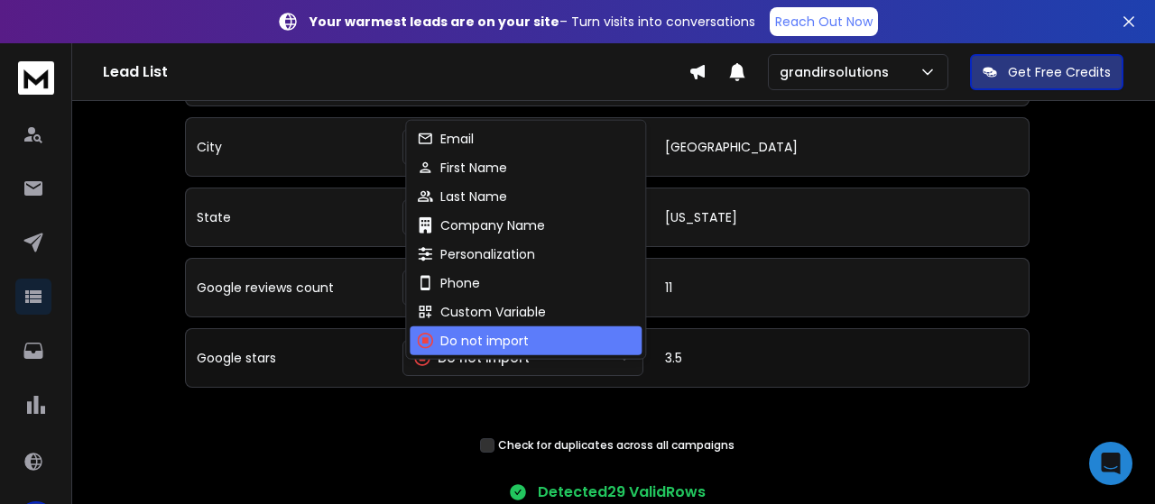
click at [521, 367] on div "Do not import" at bounding box center [472, 358] width 116 height 18
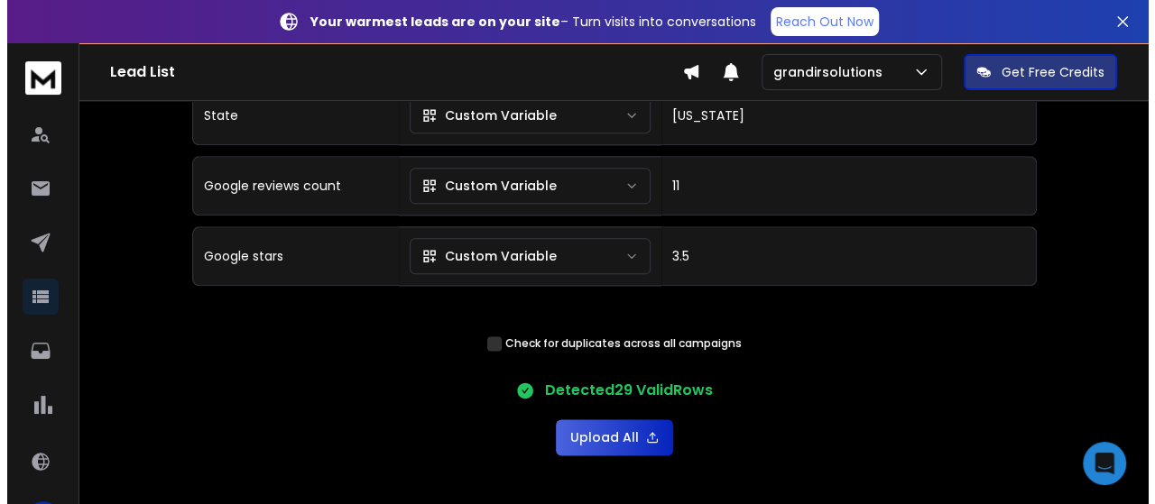
scroll to position [995, 0]
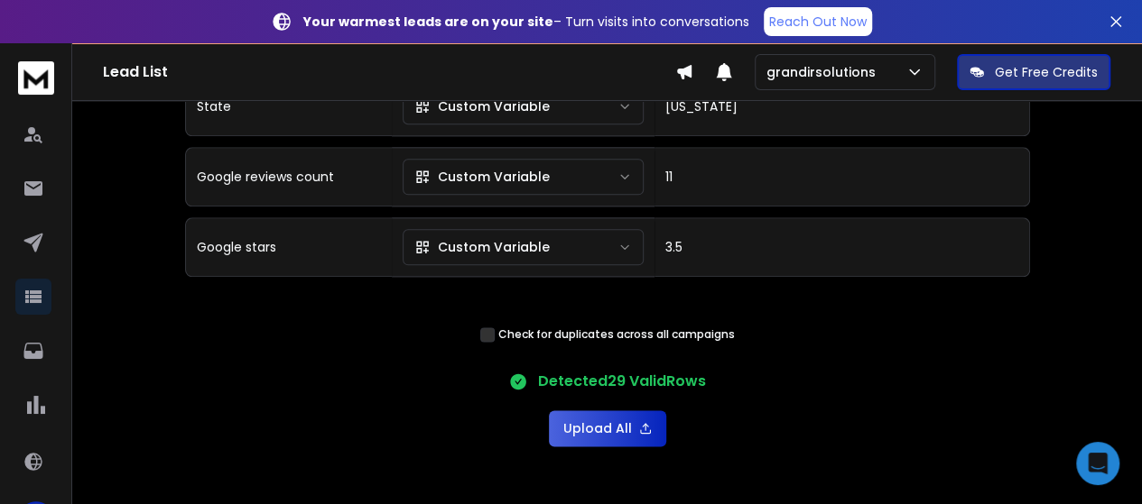
click at [503, 336] on label "Check for duplicates across all campaigns" at bounding box center [616, 335] width 236 height 14
click at [495, 336] on button "Check for duplicates across all campaigns" at bounding box center [487, 335] width 14 height 14
click at [621, 429] on button "Upload All" at bounding box center [607, 429] width 117 height 36
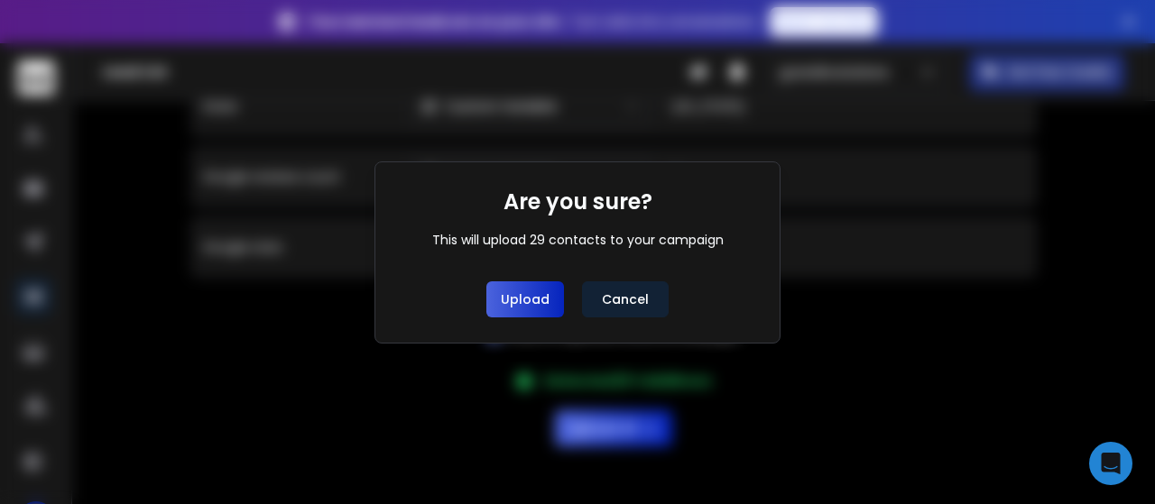
click at [529, 304] on button "Upload" at bounding box center [525, 300] width 78 height 36
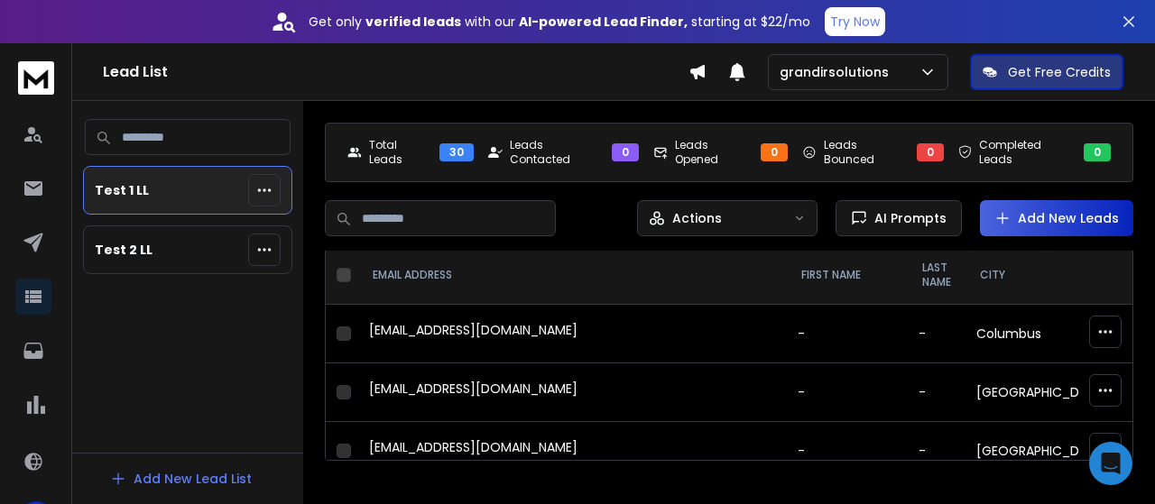
click at [194, 488] on button "Add New Lead List" at bounding box center [181, 479] width 171 height 36
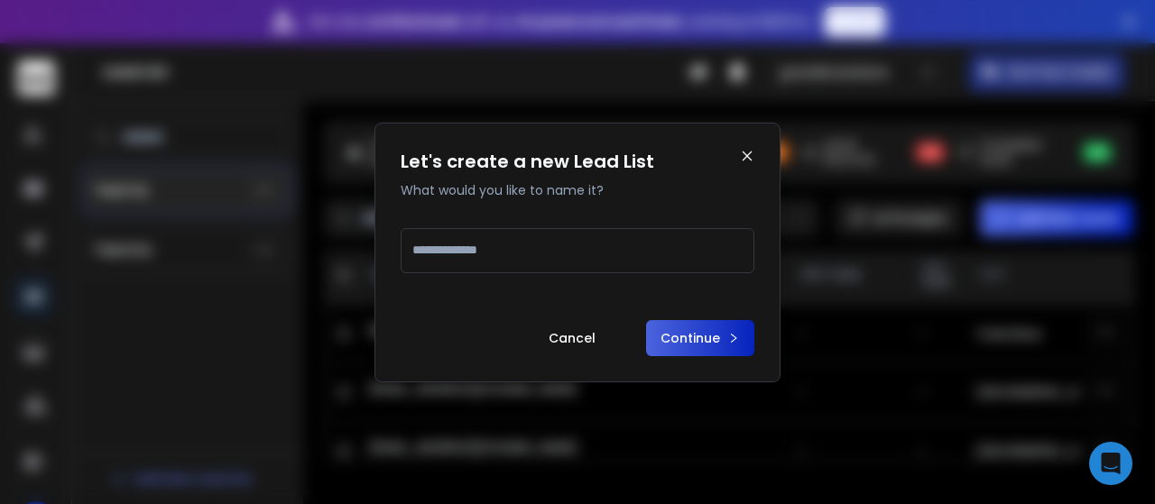
click at [525, 257] on input at bounding box center [578, 250] width 354 height 45
type input "*********"
click at [695, 343] on button "Continue" at bounding box center [700, 338] width 108 height 36
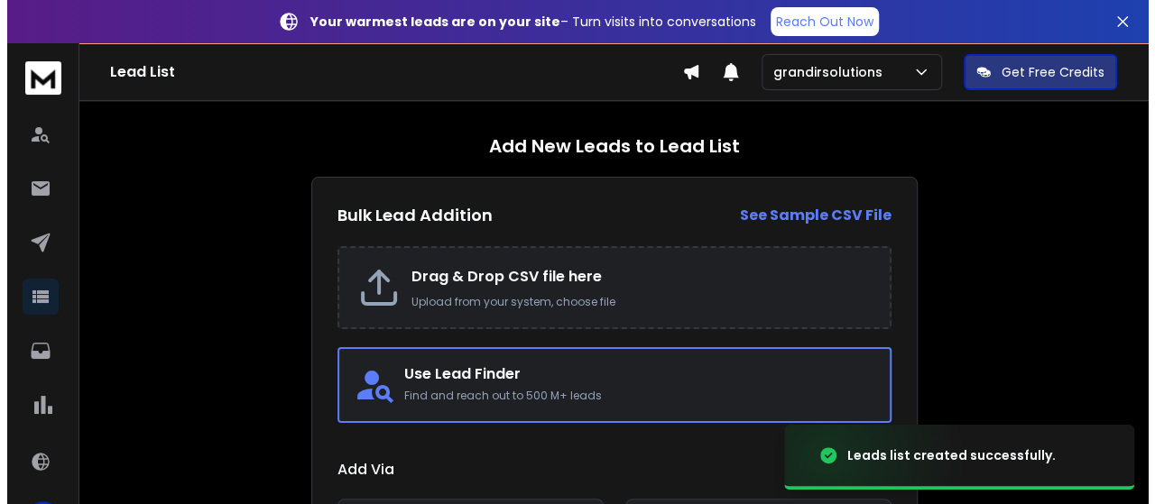
scroll to position [158, 0]
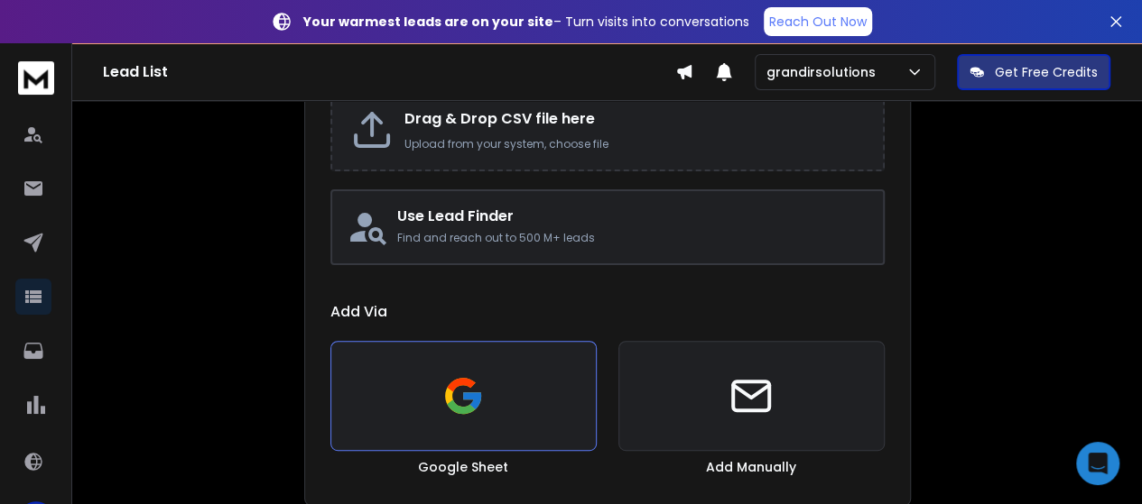
click at [516, 370] on div at bounding box center [463, 396] width 266 height 110
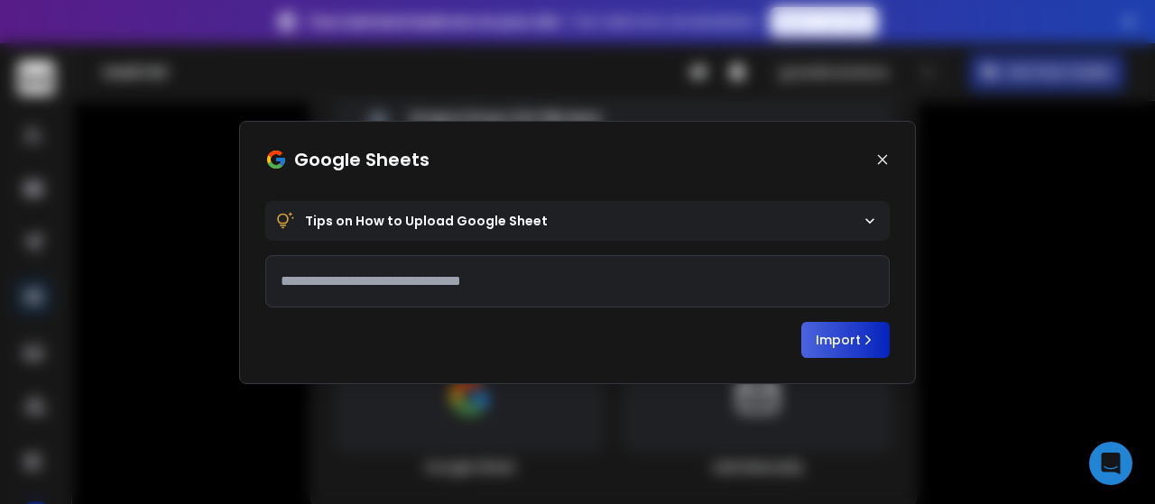
paste input "**********"
click at [578, 290] on input at bounding box center [577, 281] width 625 height 52
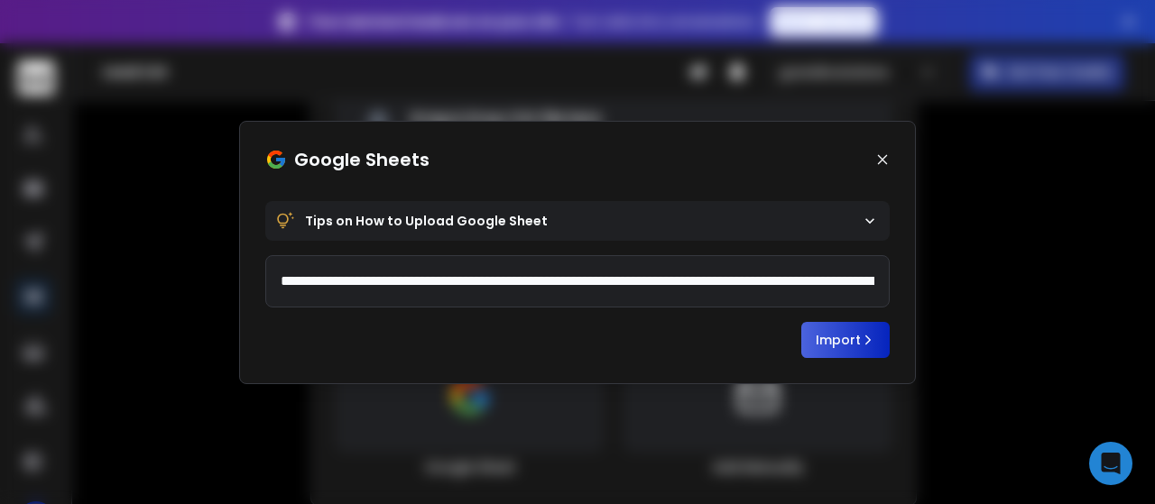
scroll to position [0, 364]
type input "**********"
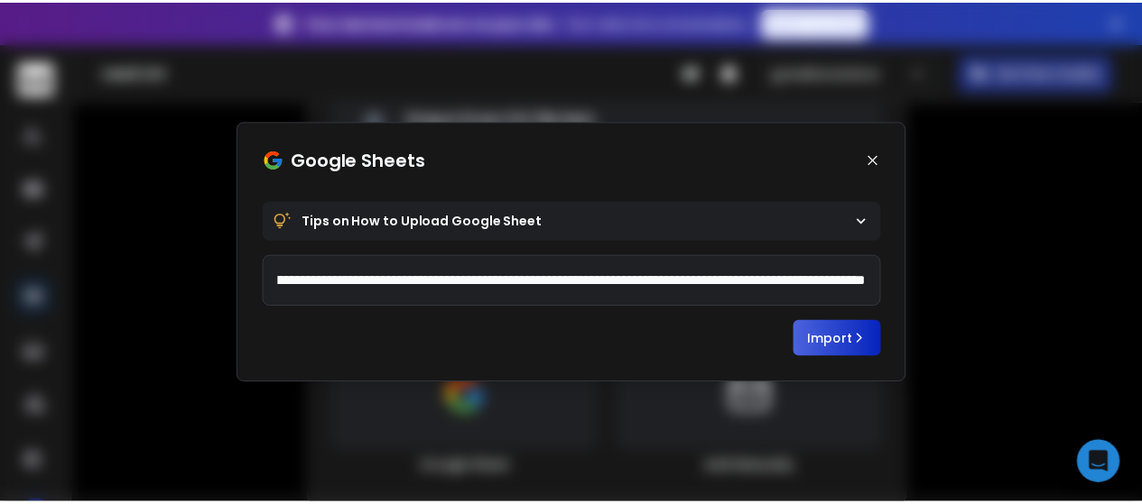
scroll to position [0, 0]
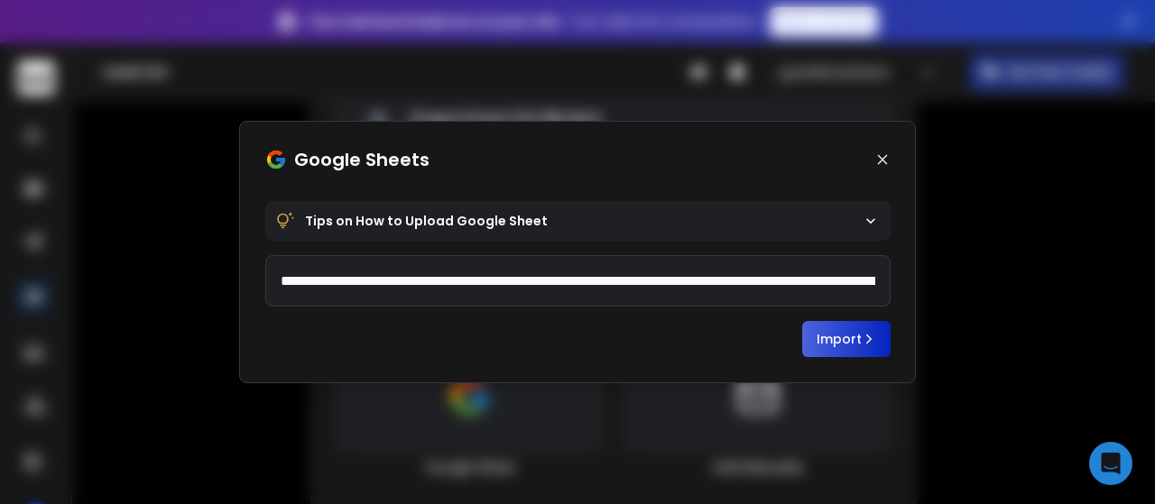
click at [856, 337] on button "Import" at bounding box center [846, 339] width 88 height 36
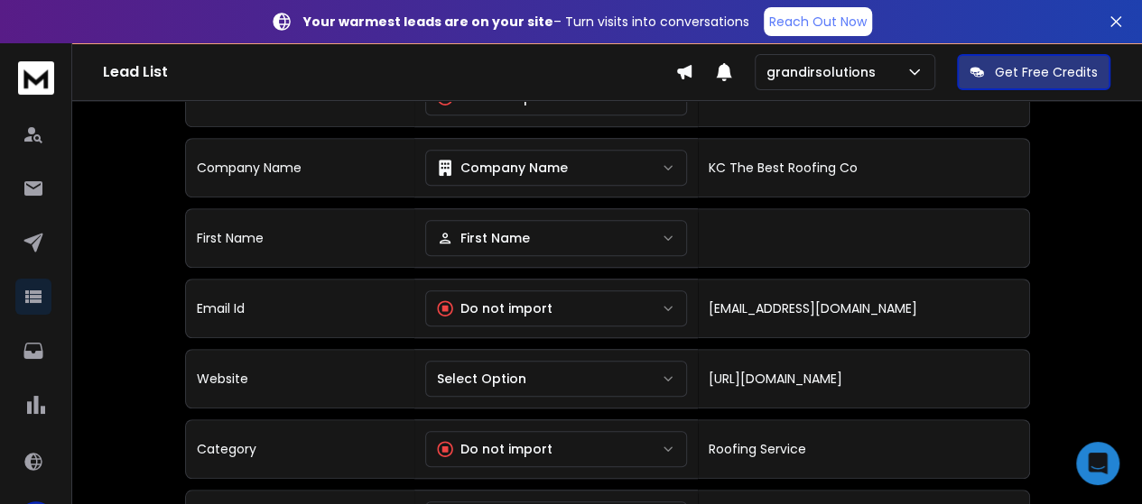
scroll to position [489, 0]
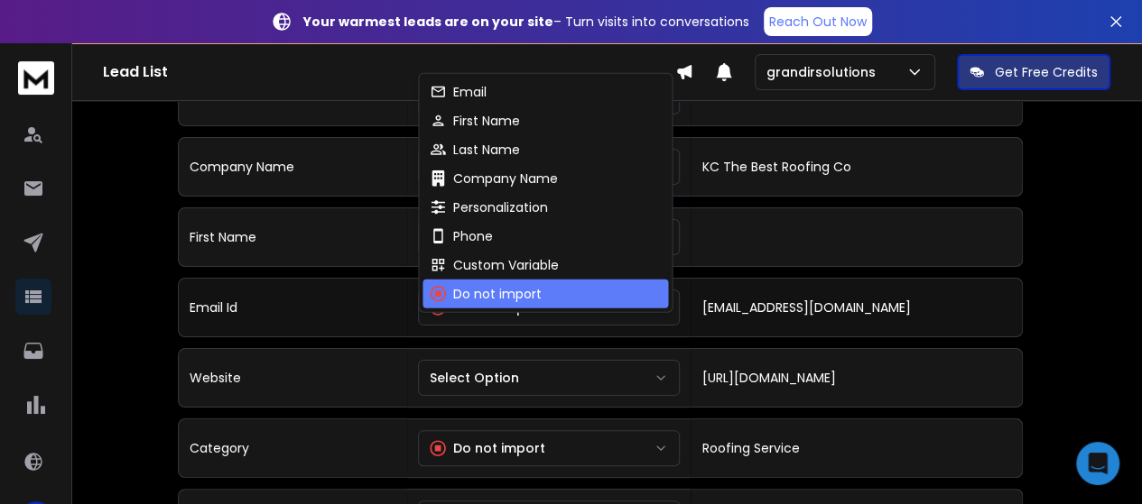
click at [585, 326] on button "Do not import" at bounding box center [549, 308] width 262 height 36
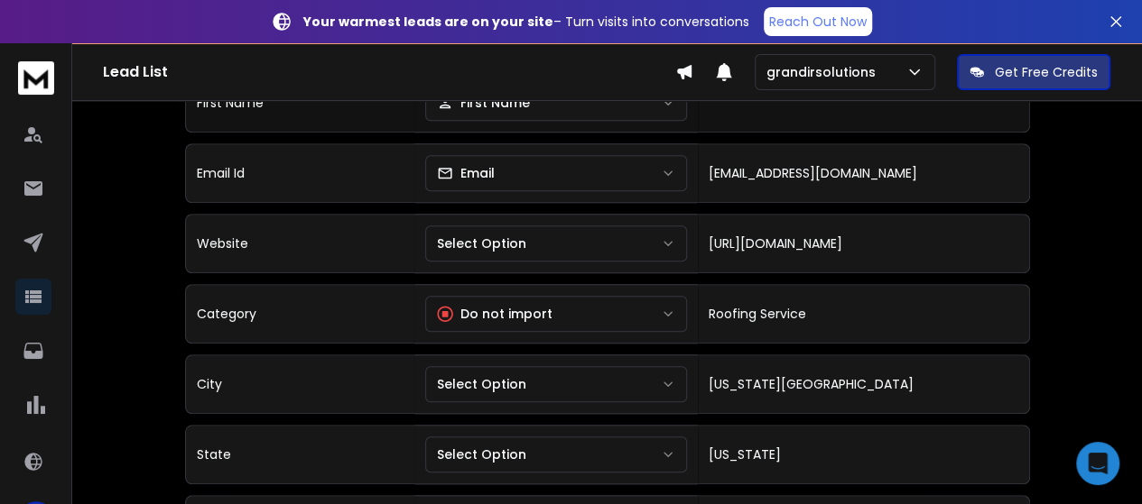
scroll to position [627, 0]
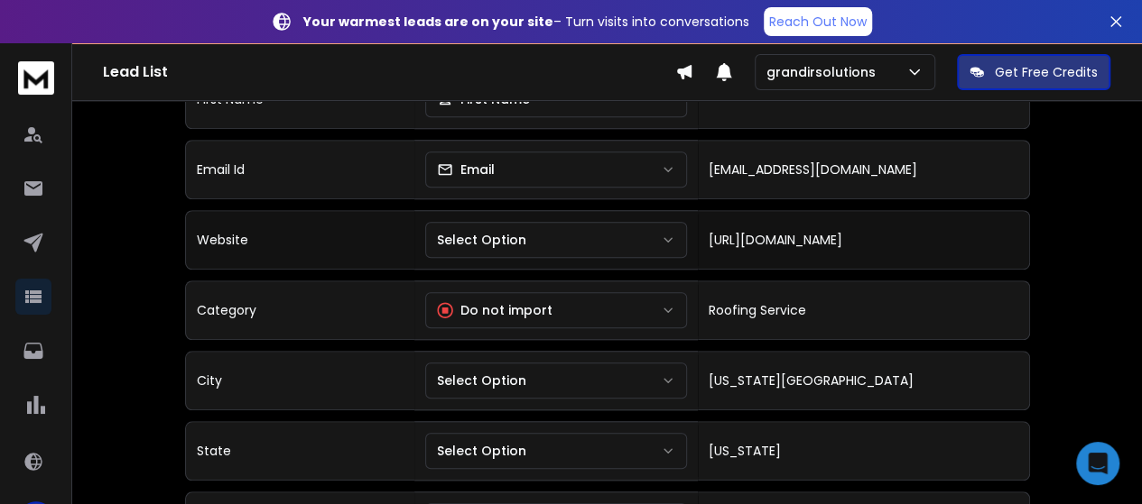
click at [577, 246] on td "Select Option" at bounding box center [555, 240] width 283 height 60
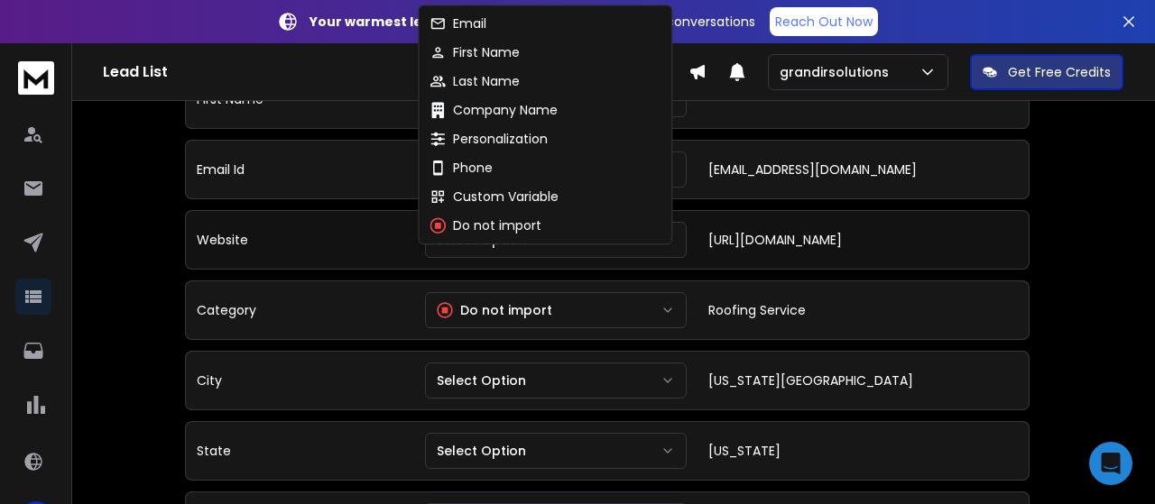
click at [561, 258] on button "Select Option" at bounding box center [556, 240] width 262 height 36
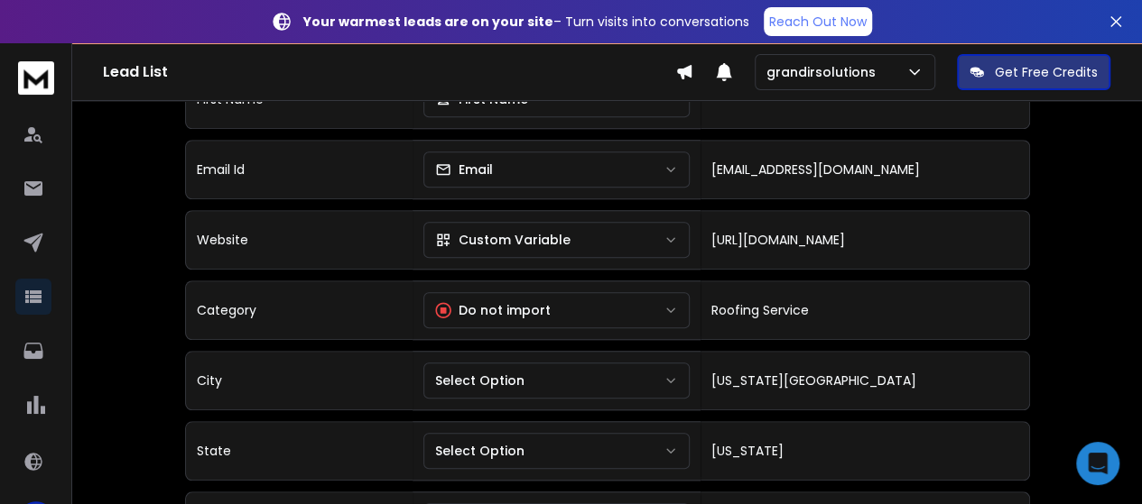
scroll to position [680, 0]
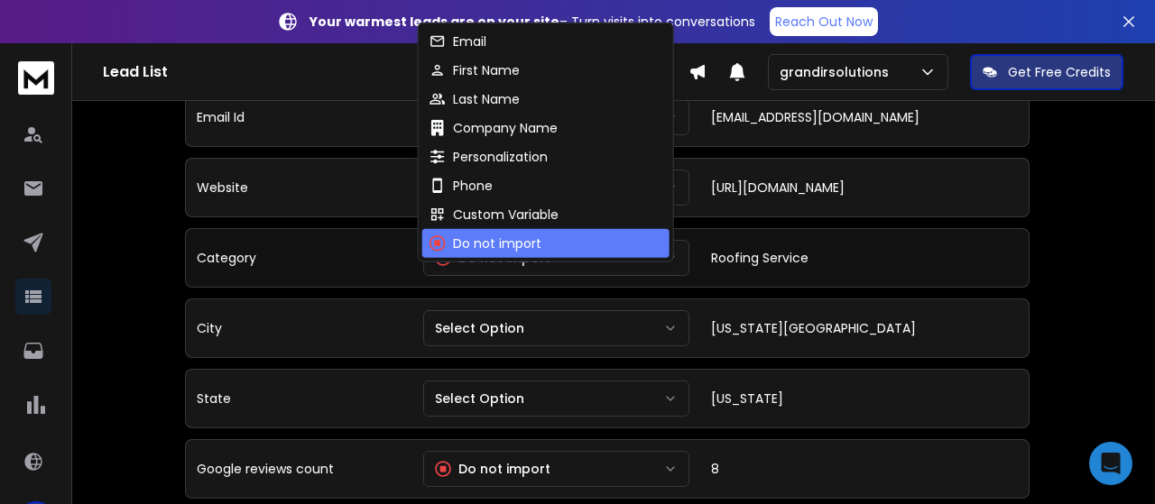
click at [592, 276] on button "Do not import" at bounding box center [556, 258] width 266 height 36
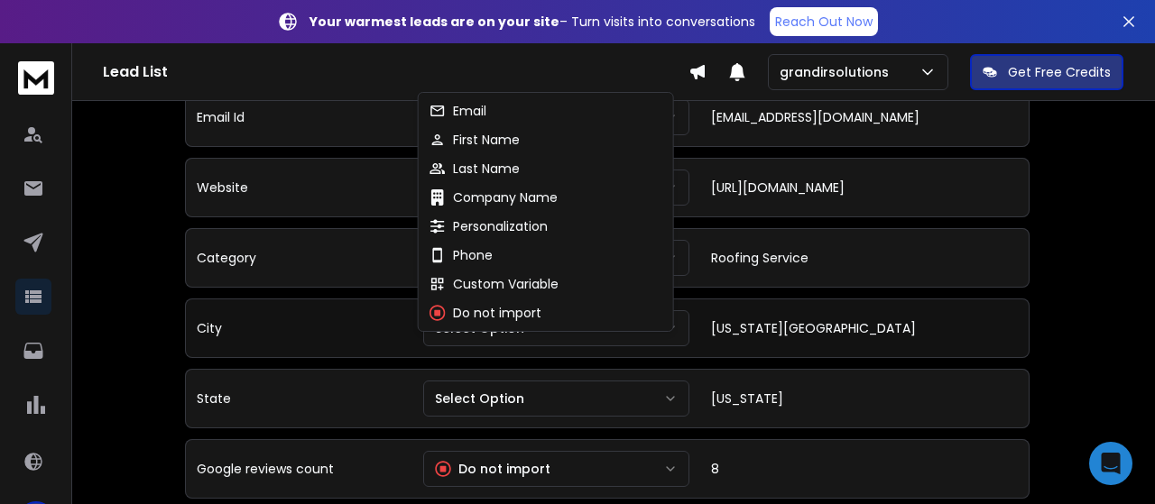
click at [556, 347] on button "Select Option" at bounding box center [556, 328] width 266 height 36
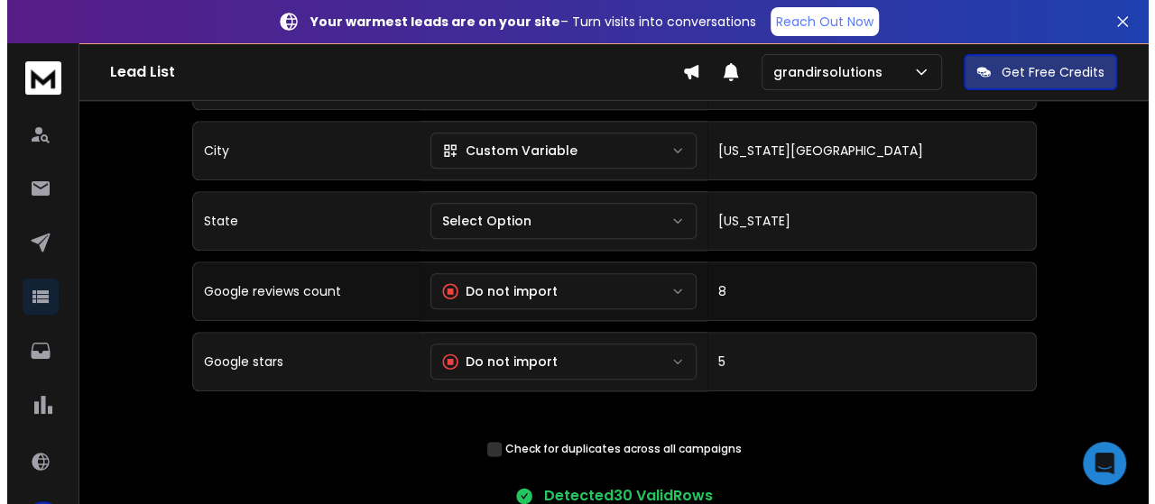
scroll to position [858, 0]
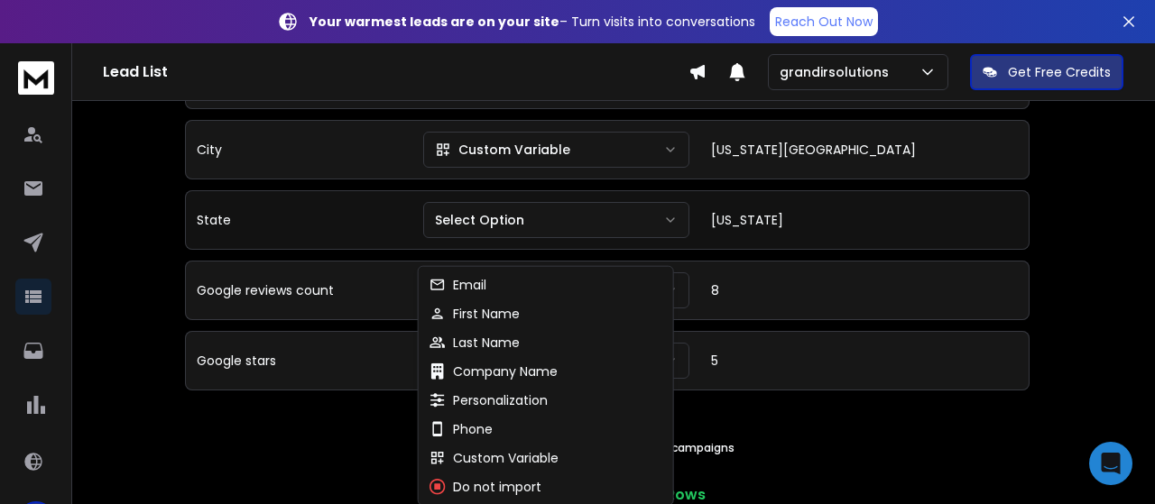
click at [621, 232] on button "Select Option" at bounding box center [556, 220] width 266 height 36
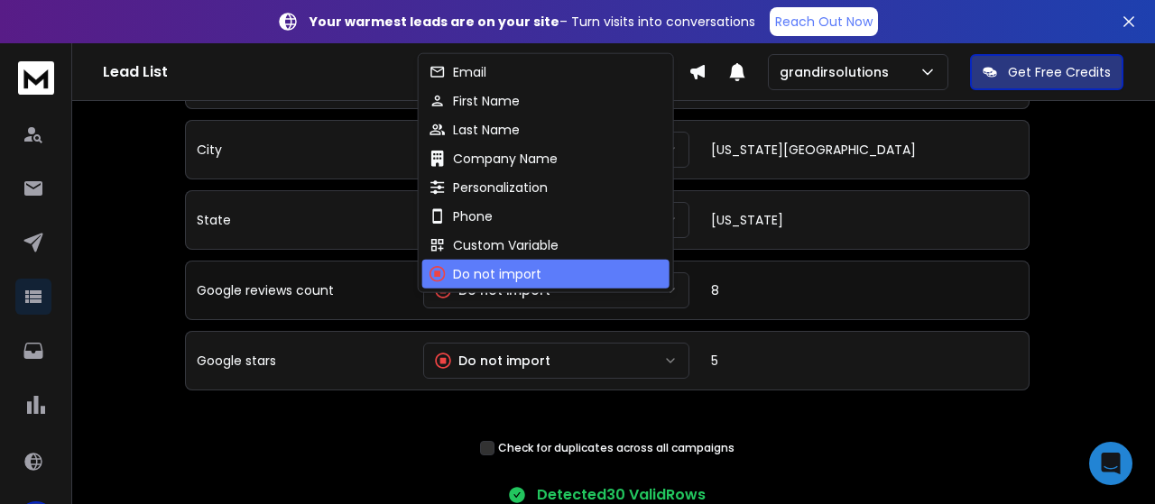
click at [567, 309] on button "Do not import" at bounding box center [556, 291] width 266 height 36
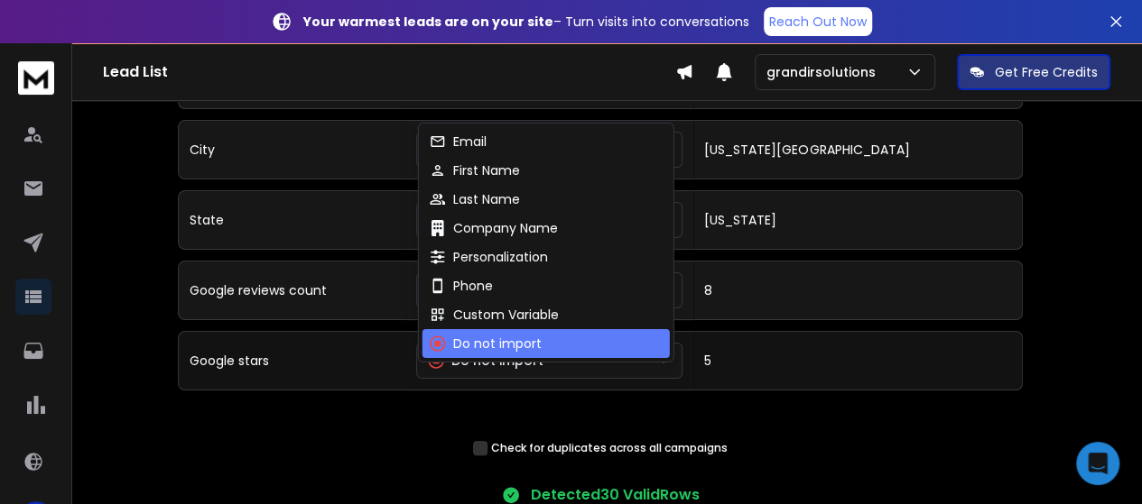
click at [543, 379] on button "Do not import" at bounding box center [549, 361] width 266 height 36
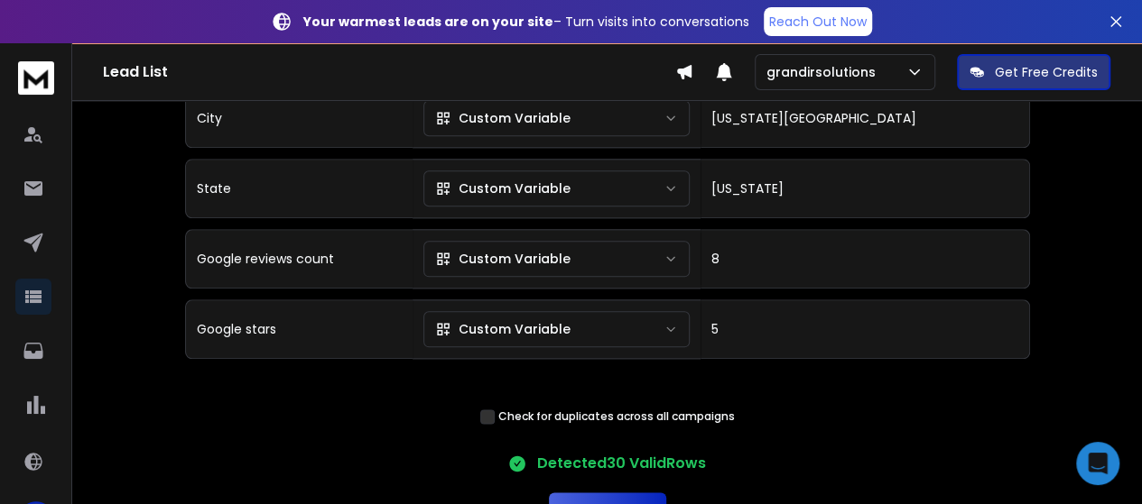
scroll to position [995, 0]
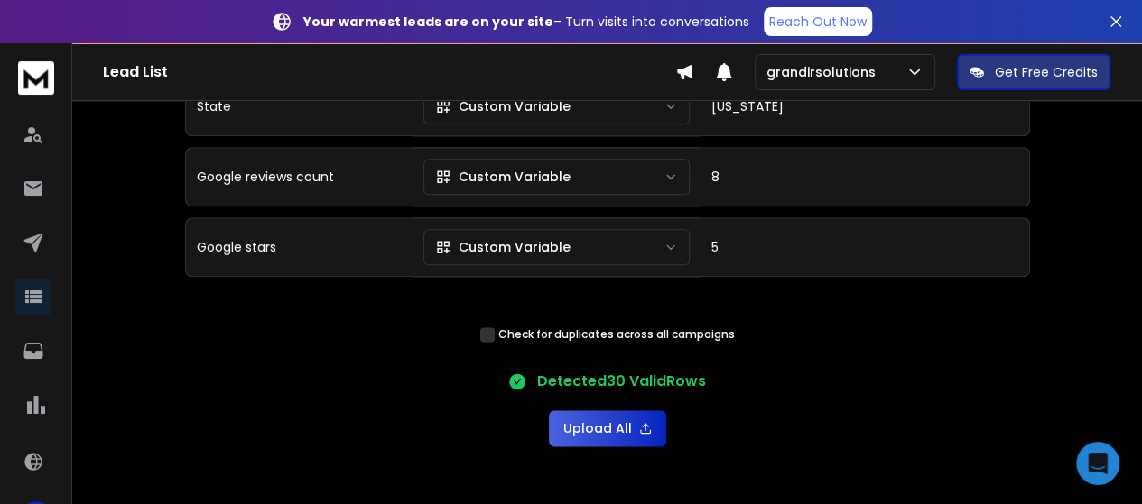
click at [519, 337] on label "Check for duplicates across all campaigns" at bounding box center [616, 335] width 236 height 14
click at [495, 337] on button "Check for duplicates across all campaigns" at bounding box center [487, 335] width 14 height 14
click at [588, 430] on button "Upload All" at bounding box center [607, 429] width 117 height 36
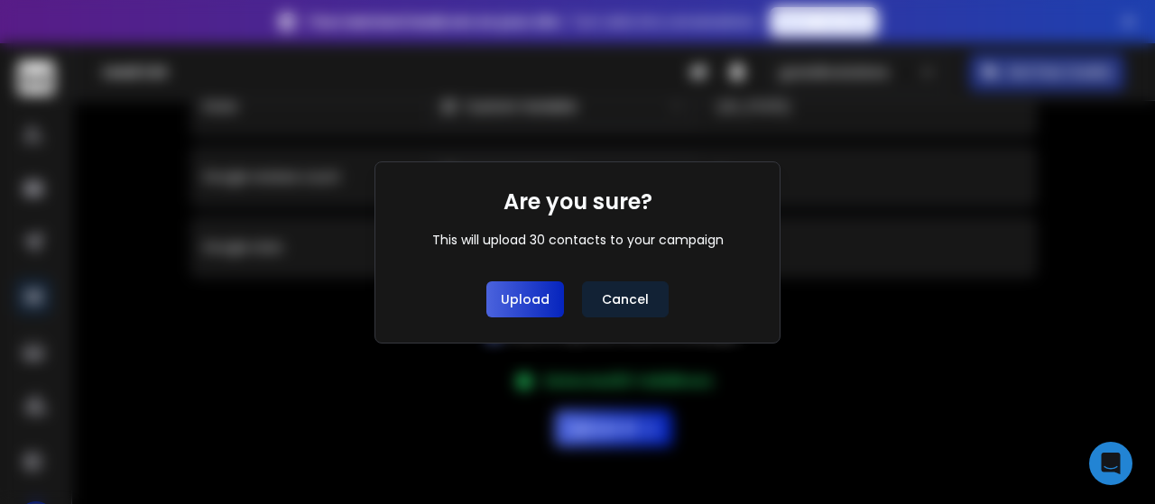
click at [524, 301] on button "Upload" at bounding box center [525, 300] width 78 height 36
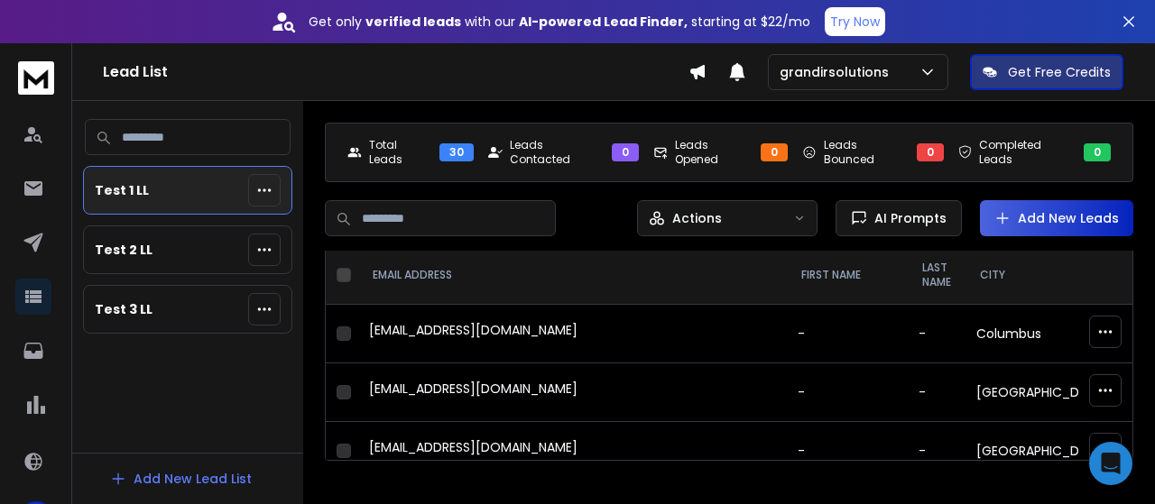
click at [184, 470] on button "Add New Lead List" at bounding box center [181, 479] width 171 height 36
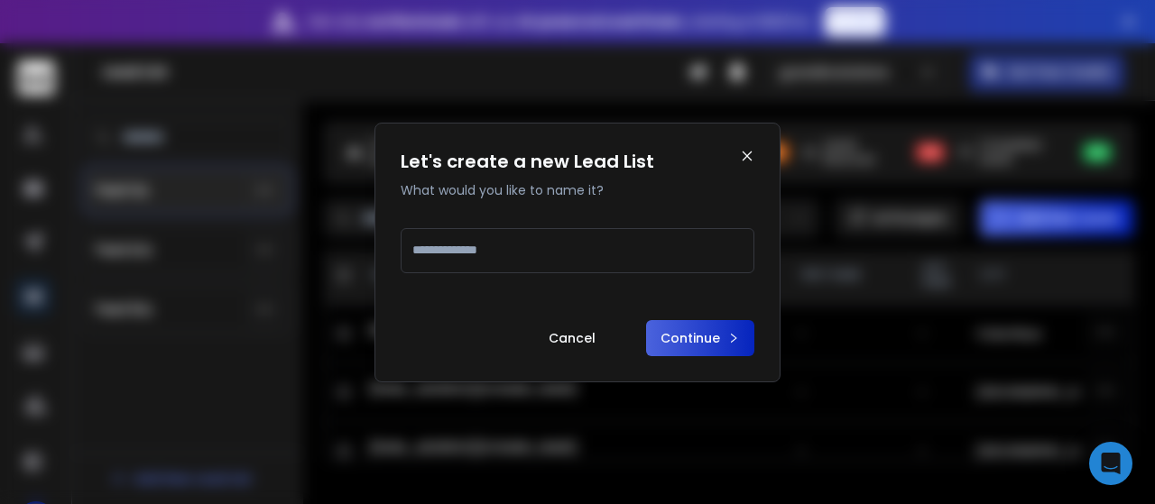
click at [475, 257] on input at bounding box center [578, 250] width 354 height 45
type input "*********"
click at [702, 339] on button "Continue" at bounding box center [700, 338] width 108 height 36
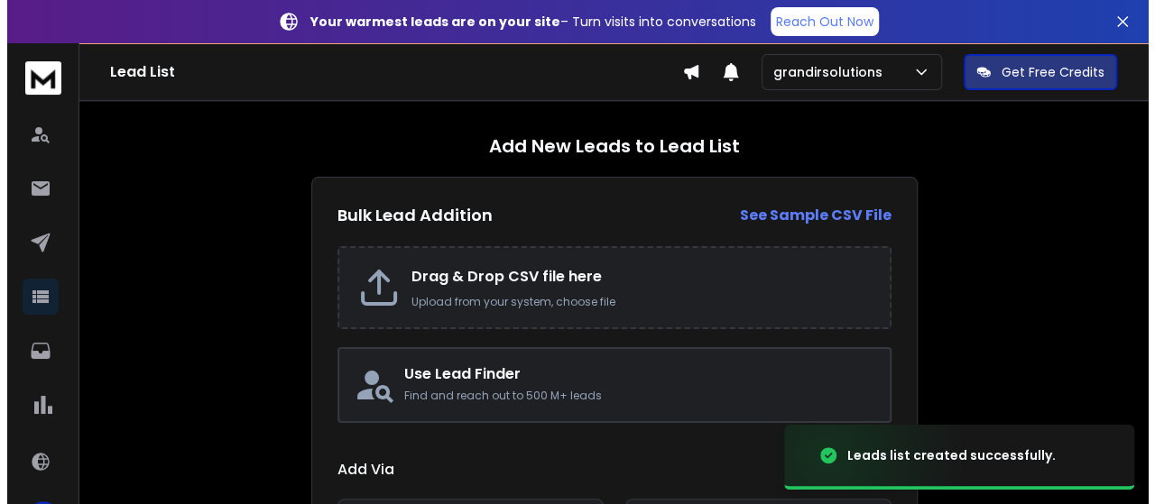
scroll to position [158, 0]
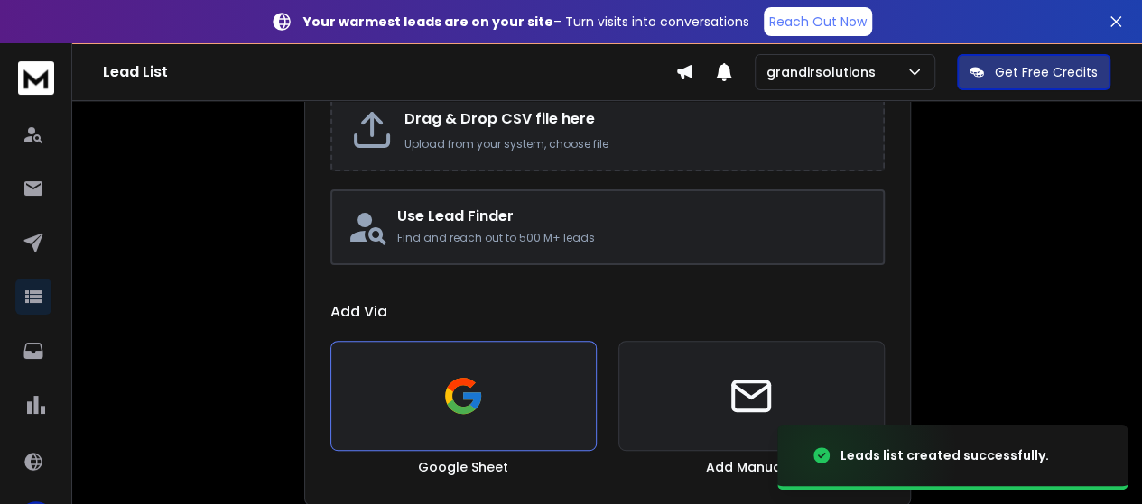
click at [494, 374] on div at bounding box center [463, 396] width 266 height 110
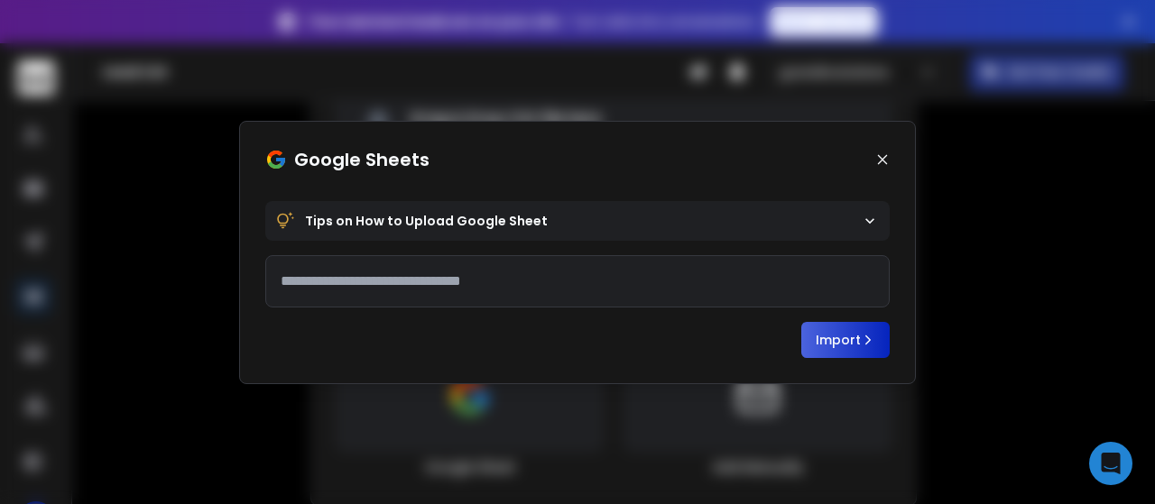
click at [574, 284] on input at bounding box center [577, 281] width 625 height 52
paste input "**********"
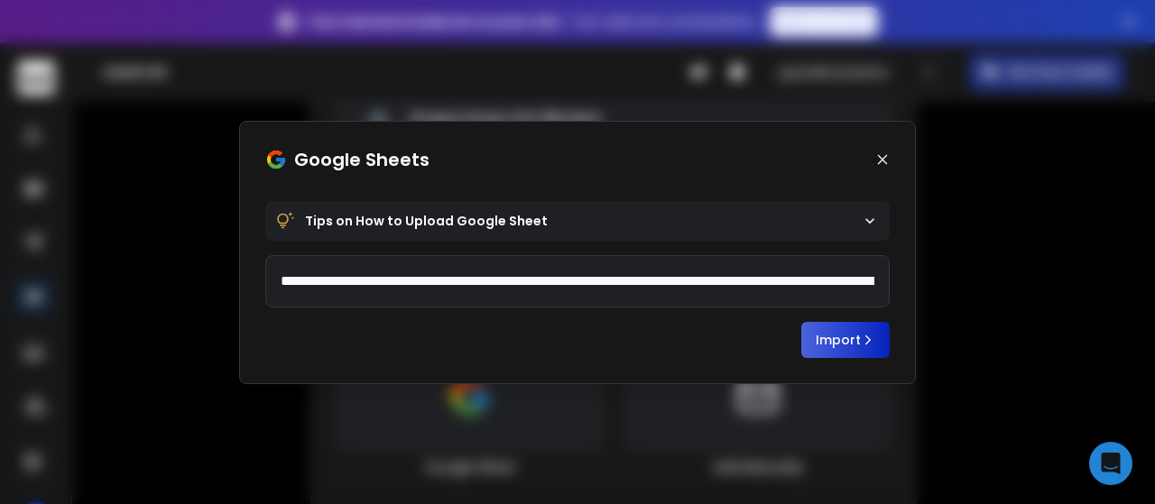
scroll to position [0, 351]
type input "**********"
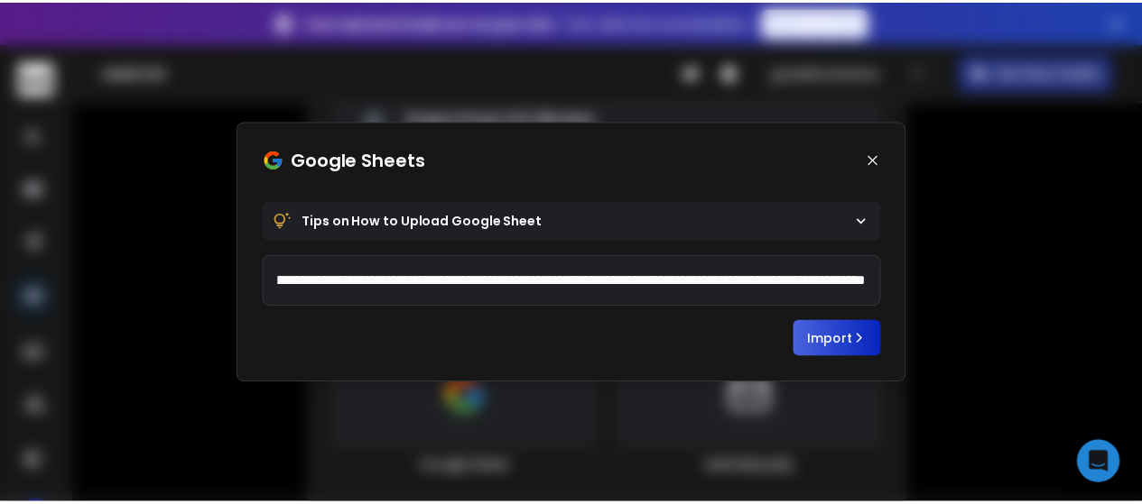
scroll to position [0, 0]
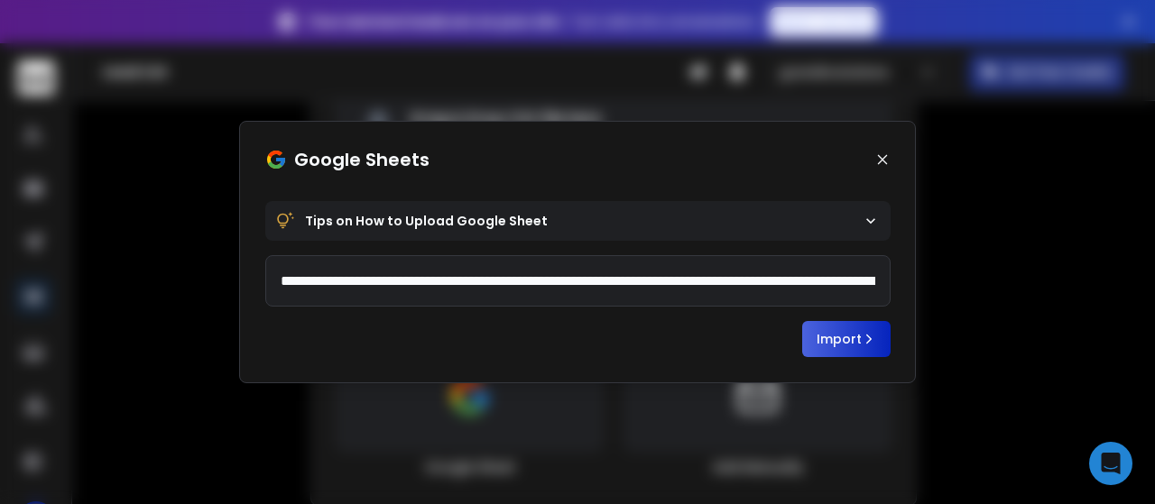
click at [828, 351] on button "Import" at bounding box center [846, 339] width 88 height 36
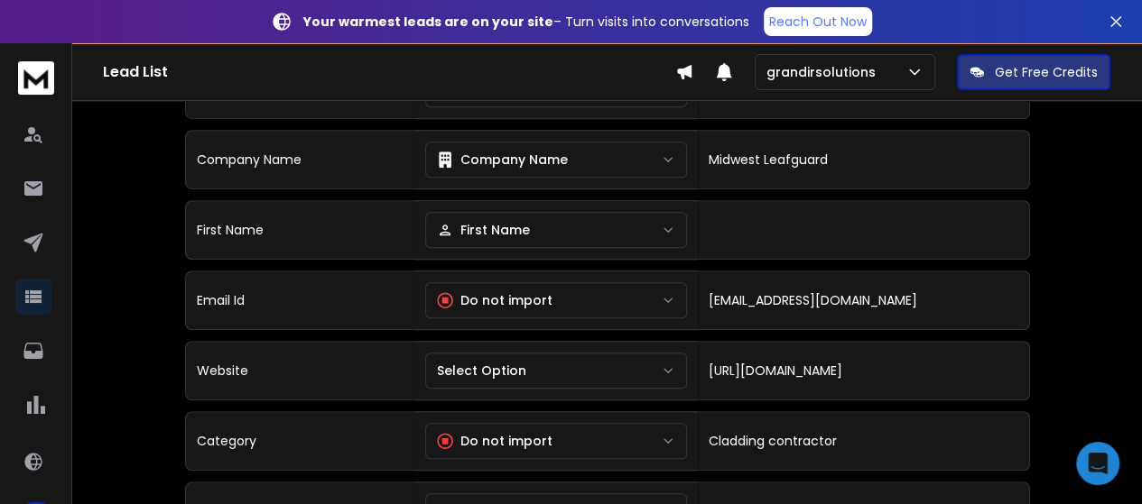
scroll to position [497, 0]
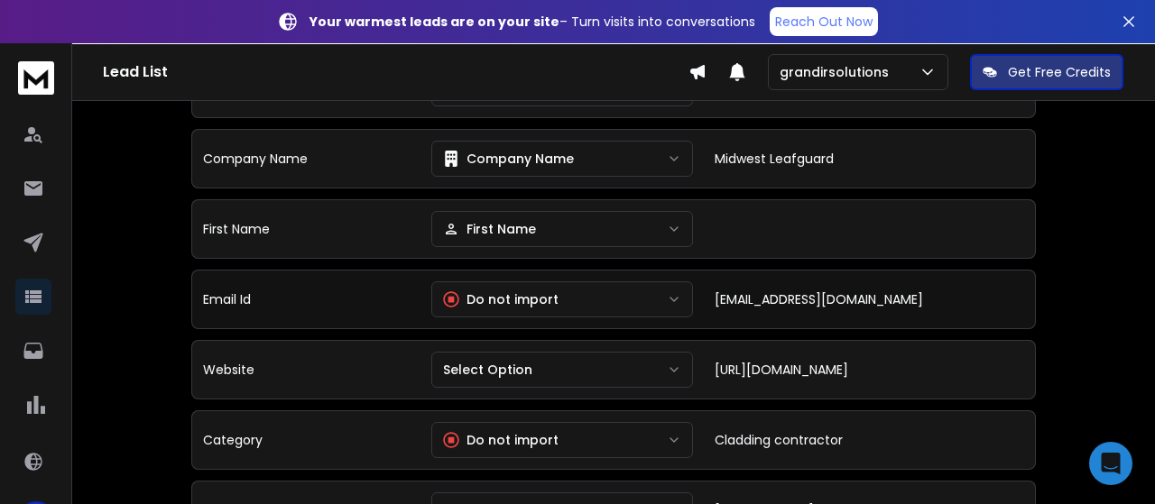
click at [531, 309] on div "Do not import" at bounding box center [501, 300] width 116 height 18
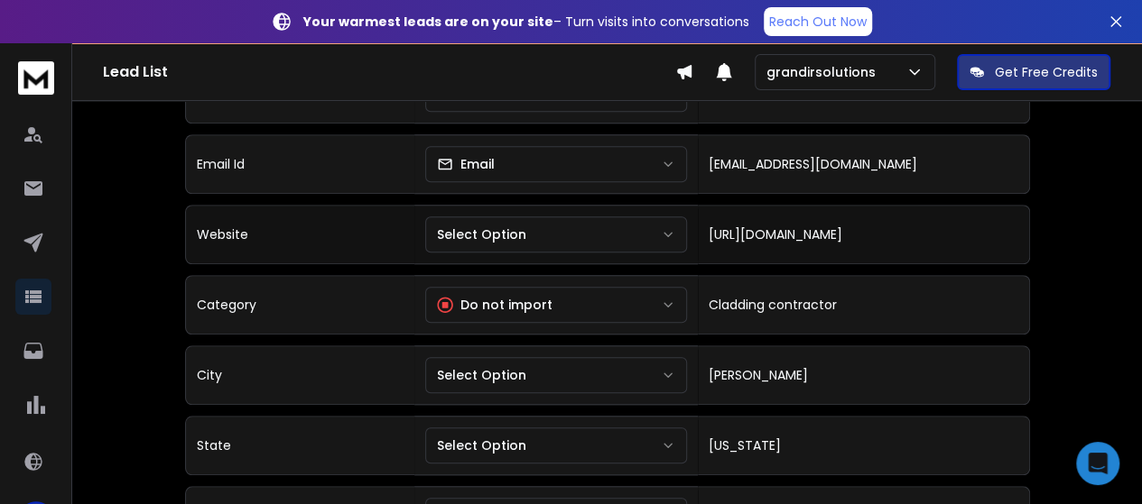
scroll to position [634, 0]
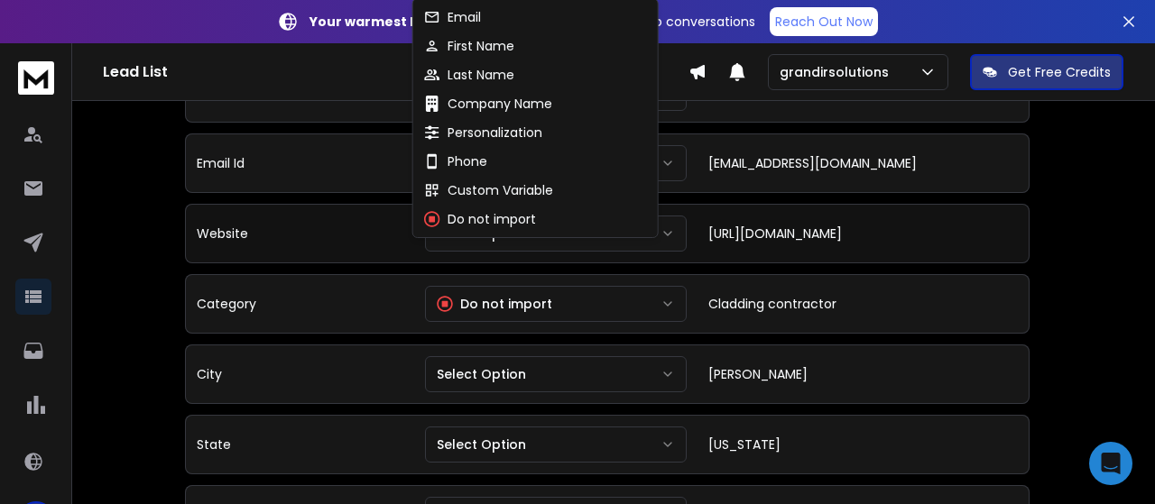
click at [576, 252] on button "Select Option" at bounding box center [556, 234] width 262 height 36
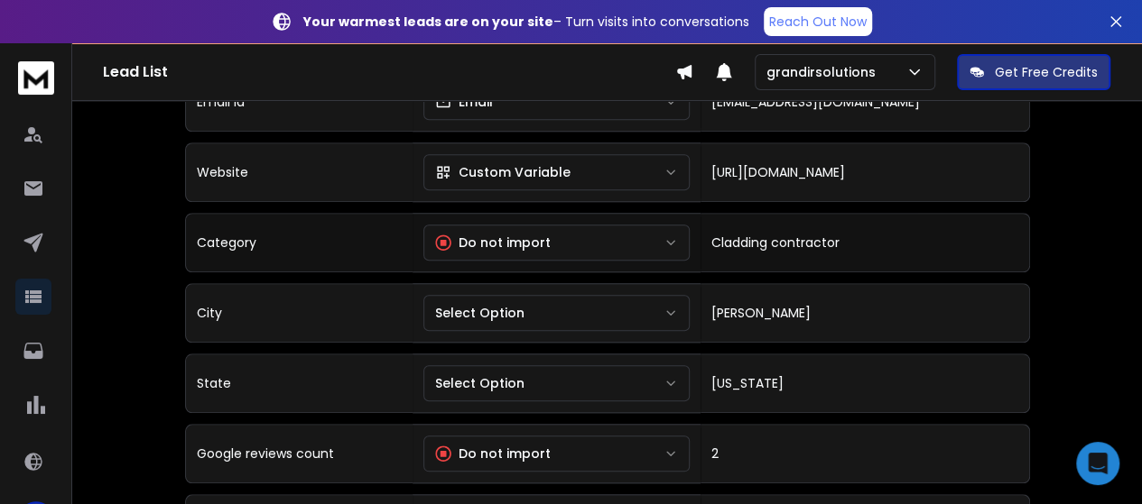
scroll to position [701, 0]
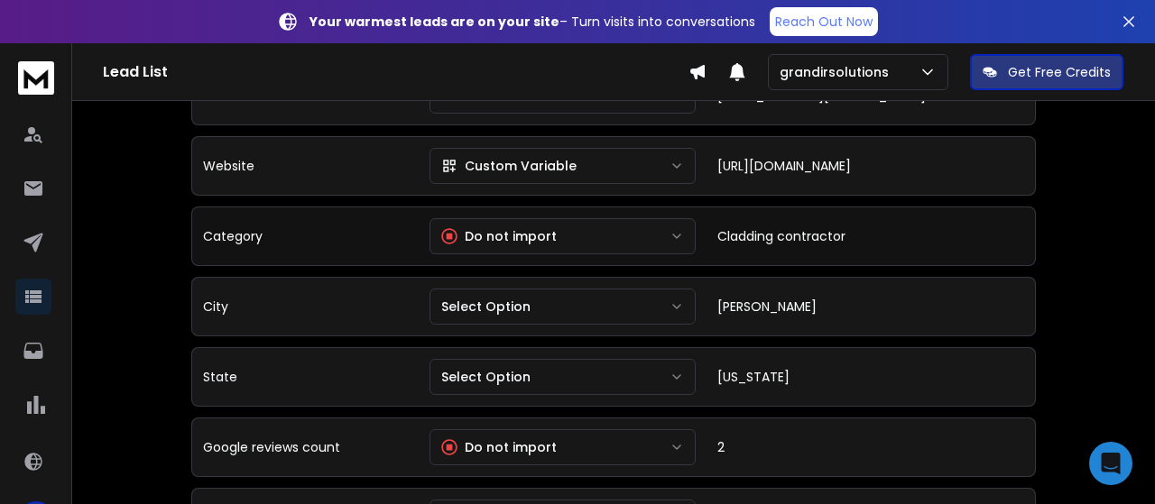
click at [598, 254] on button "Do not import" at bounding box center [563, 236] width 266 height 36
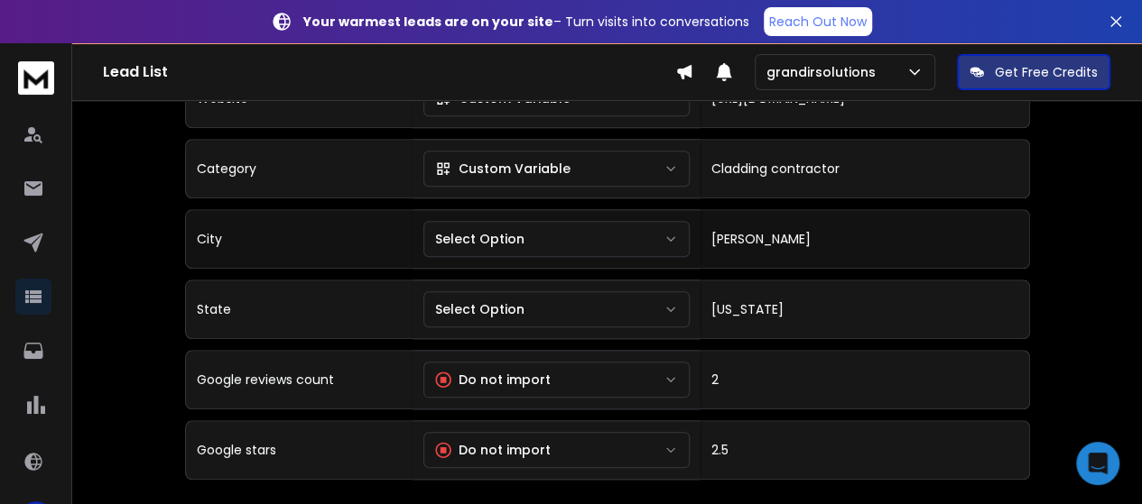
scroll to position [773, 0]
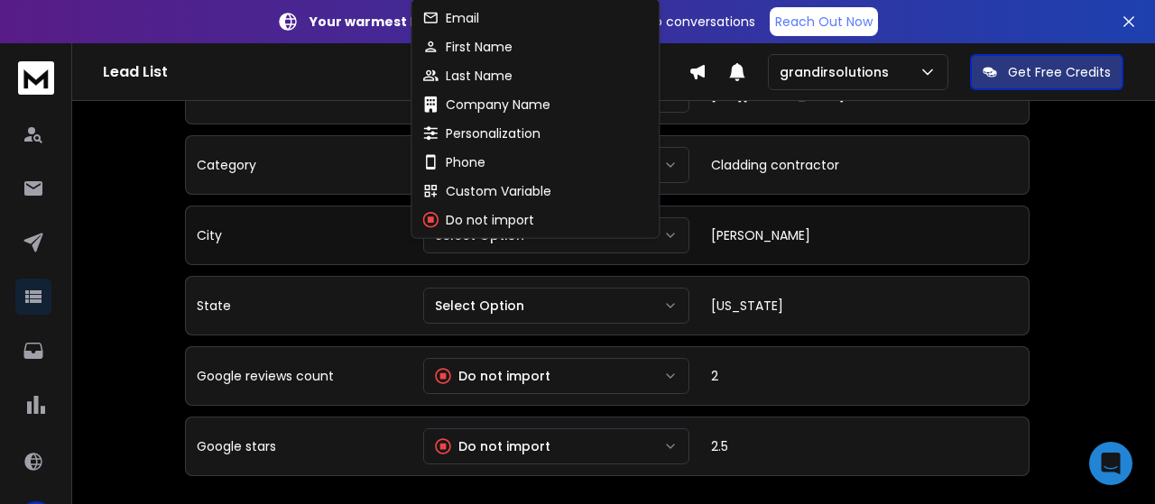
click at [615, 254] on button "Select Option" at bounding box center [556, 235] width 266 height 36
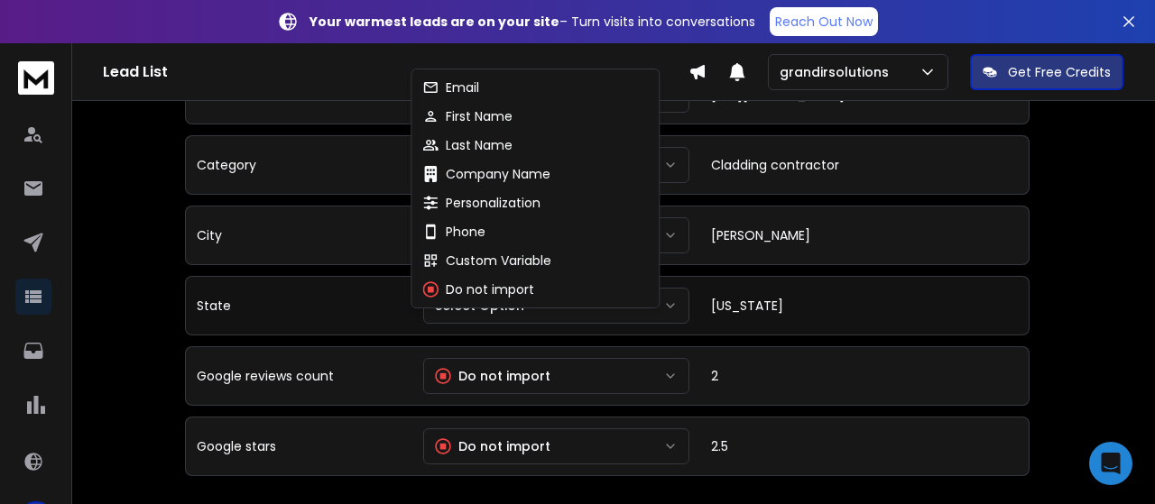
click at [570, 313] on button "Select Option" at bounding box center [556, 306] width 266 height 36
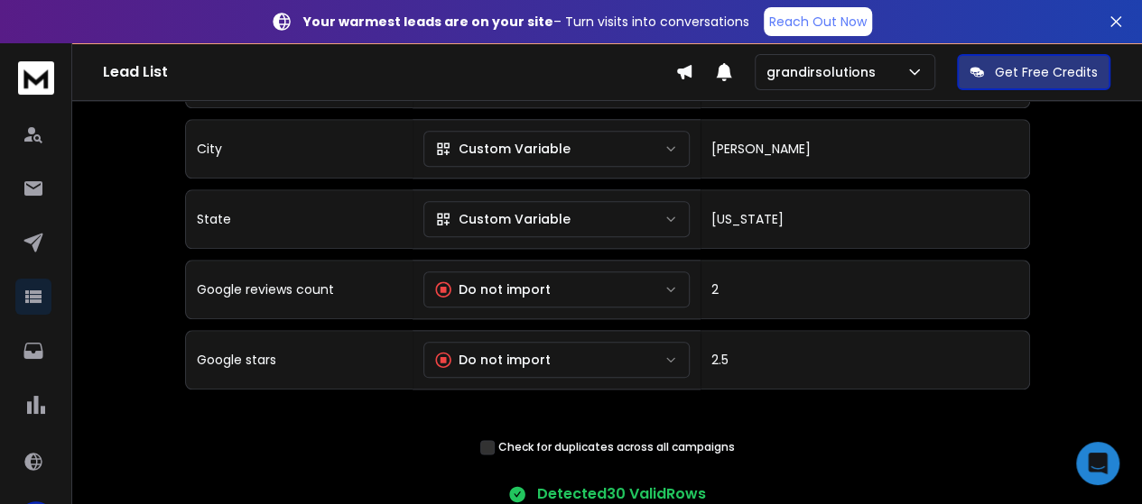
scroll to position [863, 0]
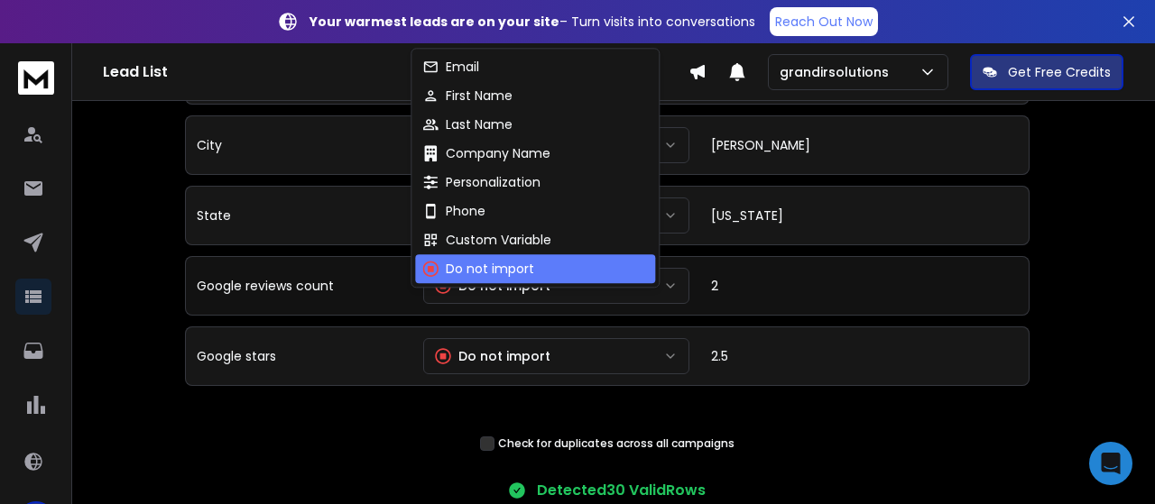
click at [545, 302] on button "Do not import" at bounding box center [556, 286] width 266 height 36
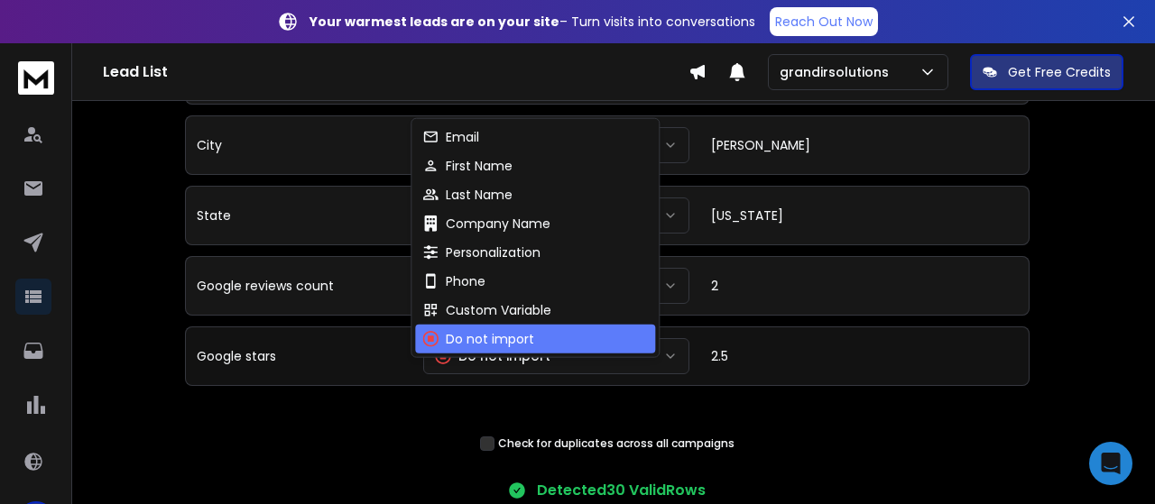
click at [526, 366] on div "Do not import" at bounding box center [493, 356] width 116 height 18
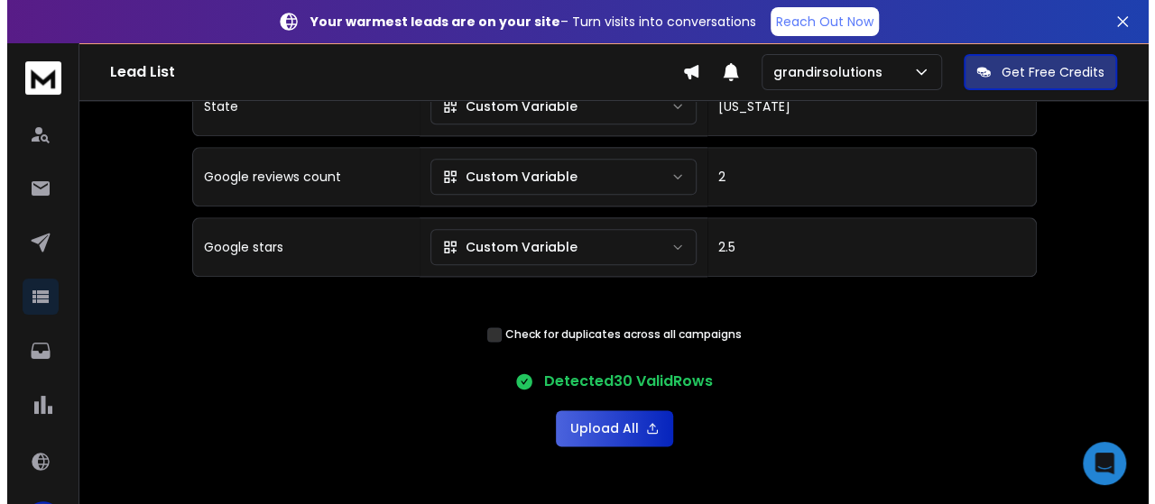
scroll to position [991, 0]
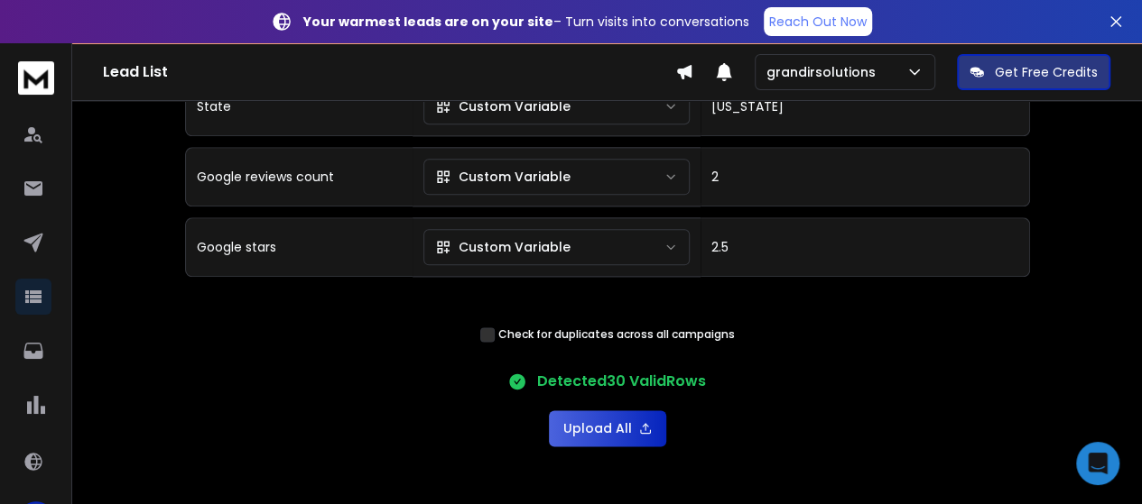
click at [493, 330] on button "Check for duplicates across all campaigns" at bounding box center [487, 335] width 14 height 14
click at [615, 430] on button "Upload All" at bounding box center [607, 429] width 117 height 36
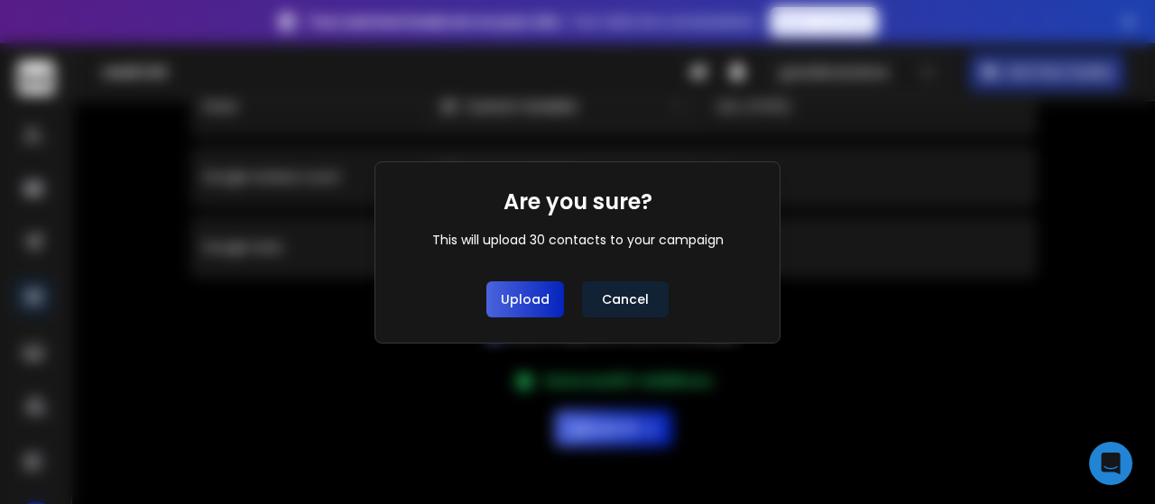
click at [524, 300] on button "Upload" at bounding box center [525, 300] width 78 height 36
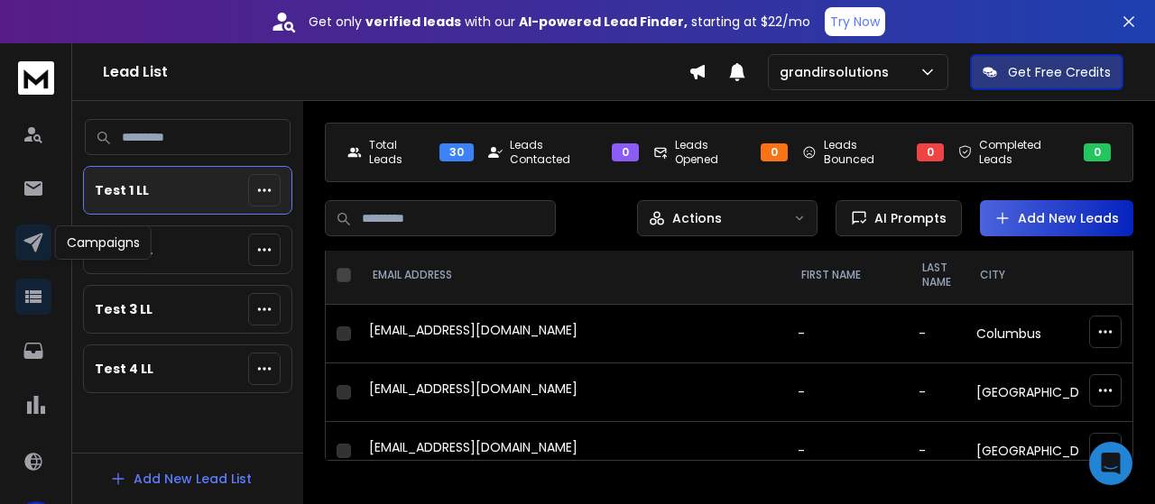
click at [45, 257] on link at bounding box center [33, 243] width 36 height 36
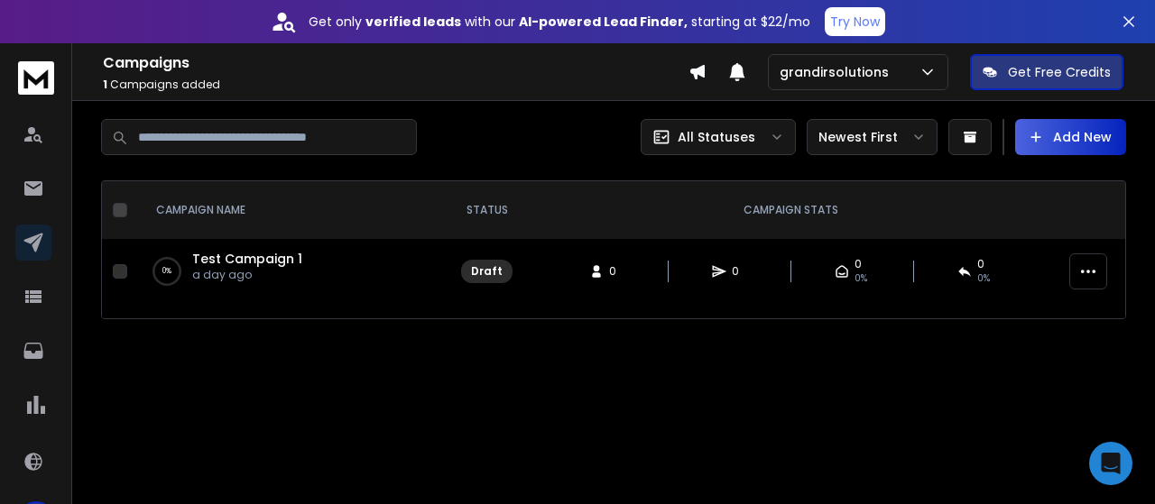
click at [267, 257] on span "Test Campaign 1" at bounding box center [247, 259] width 110 height 18
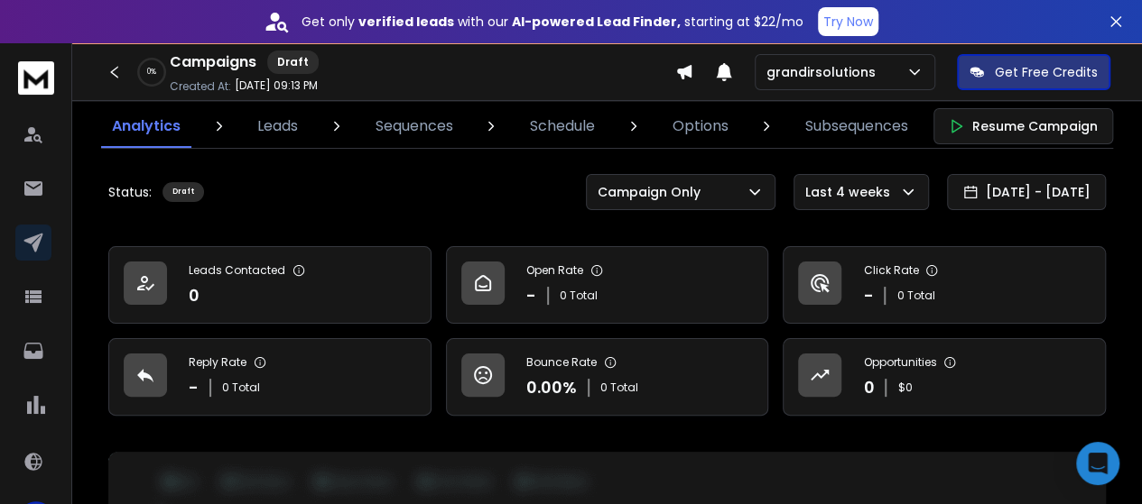
scroll to position [50, 0]
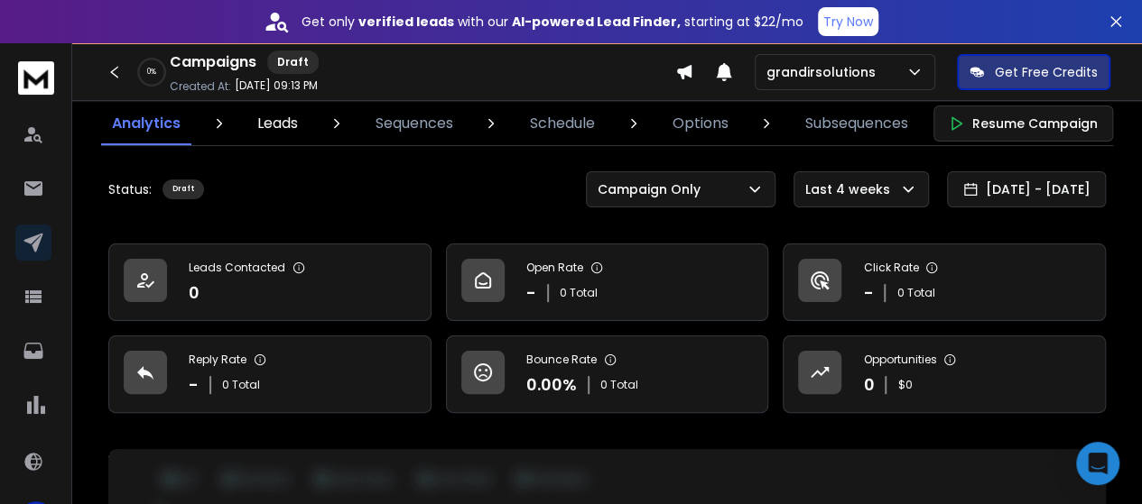
click at [251, 124] on link "Leads" at bounding box center [277, 123] width 62 height 43
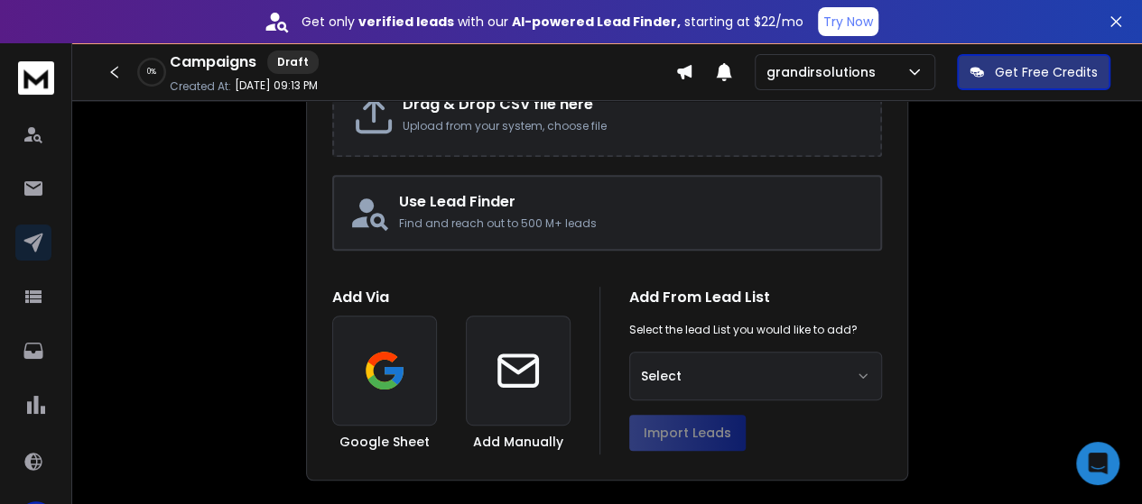
scroll to position [298, 0]
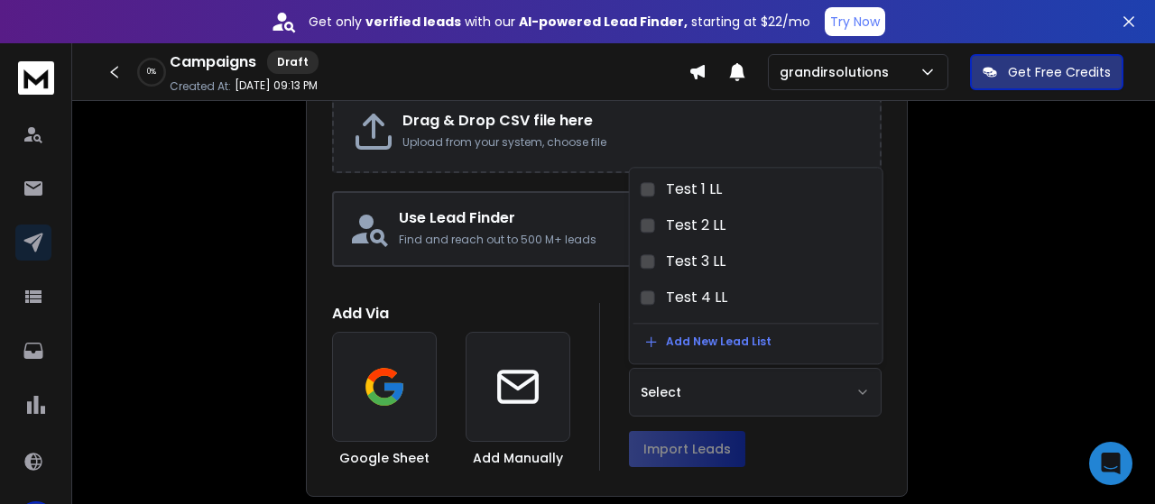
click at [776, 382] on button "Select" at bounding box center [755, 392] width 253 height 49
click at [673, 187] on div "Test 1 LL" at bounding box center [694, 190] width 56 height 22
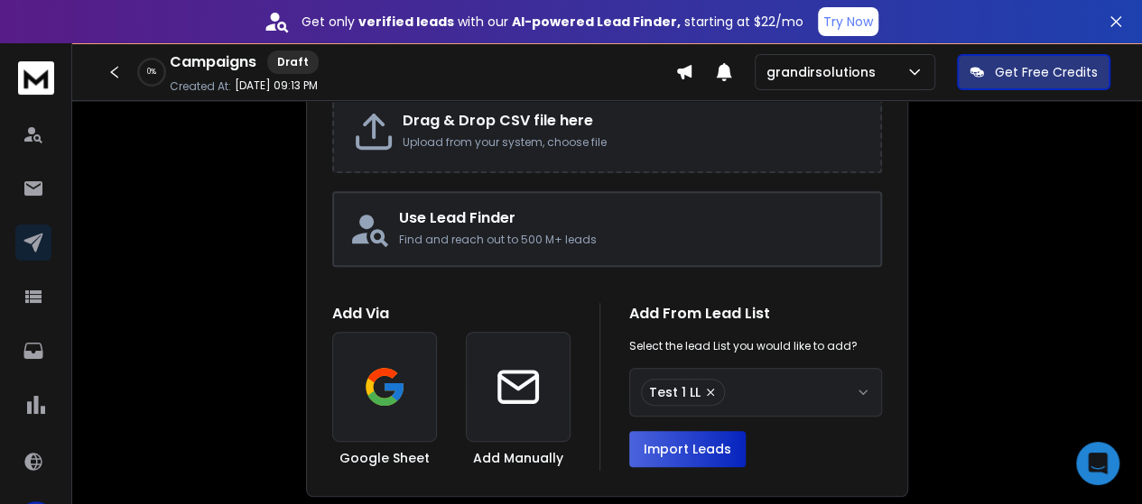
click at [616, 462] on div "Add Via Google Sheet Add Manually Add From Lead List Select the lead List you w…" at bounding box center [607, 387] width 550 height 168
click at [653, 456] on button "Import Leads" at bounding box center [687, 449] width 116 height 36
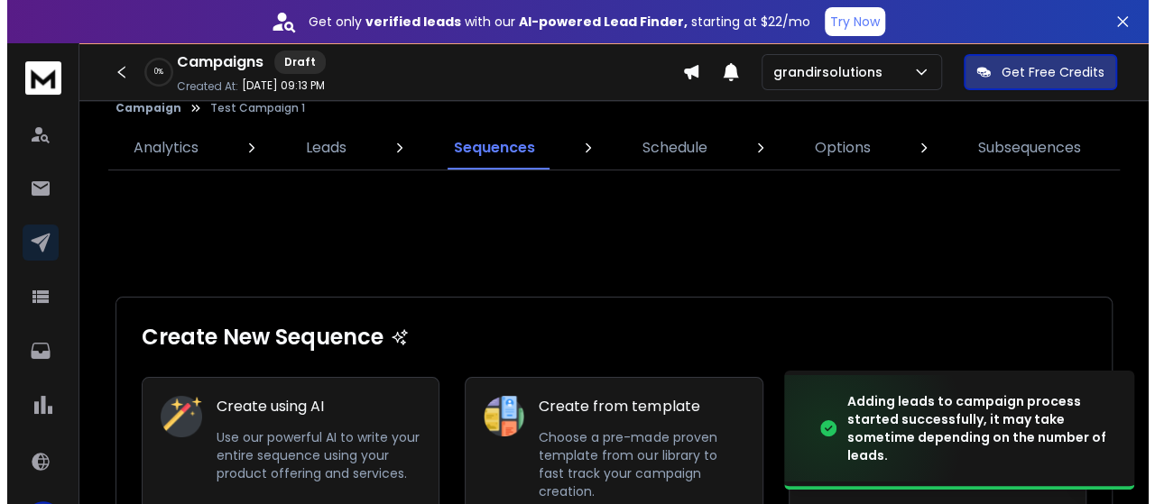
scroll to position [72, 0]
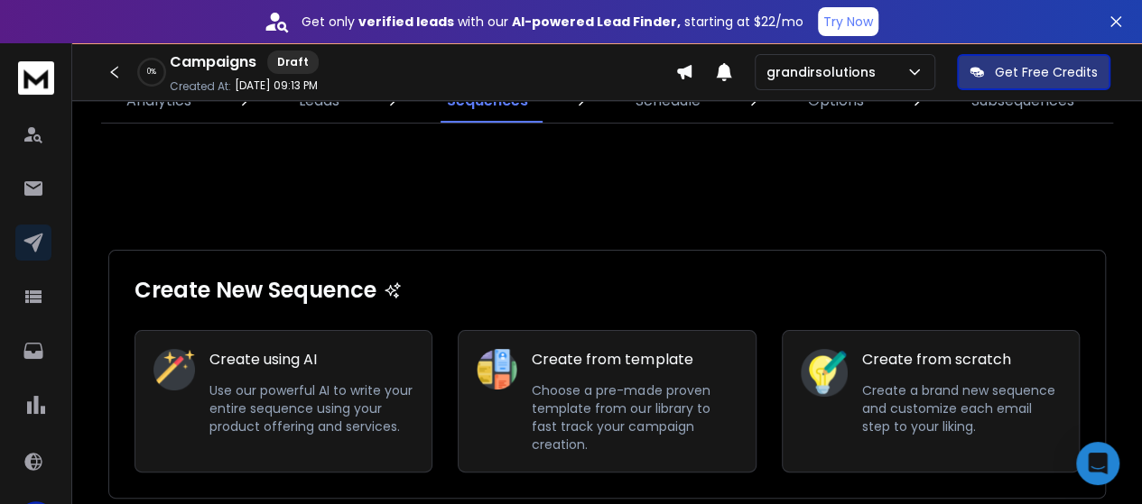
click at [678, 384] on p "Choose a pre-made proven template from our library to fast track your campaign …" at bounding box center [634, 418] width 205 height 72
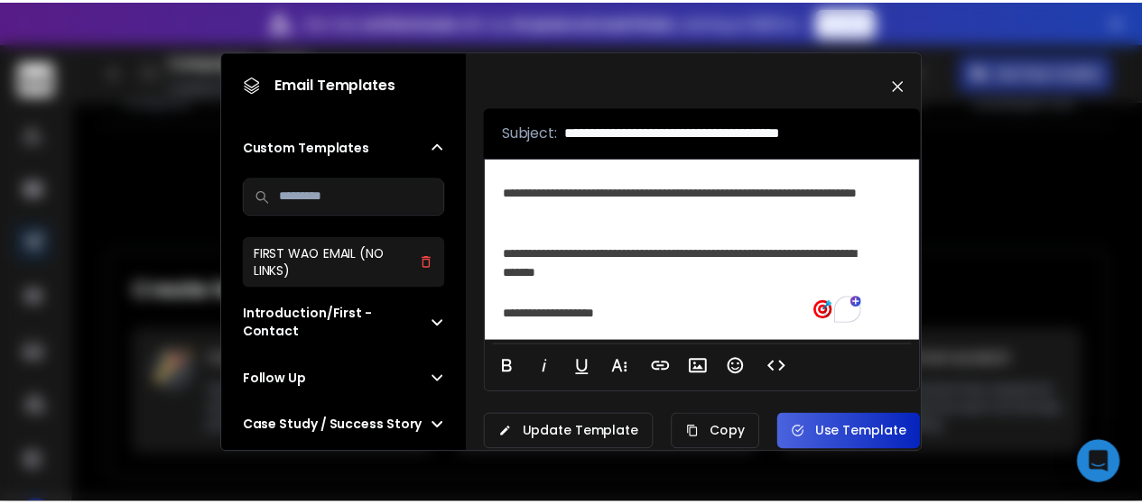
scroll to position [0, 0]
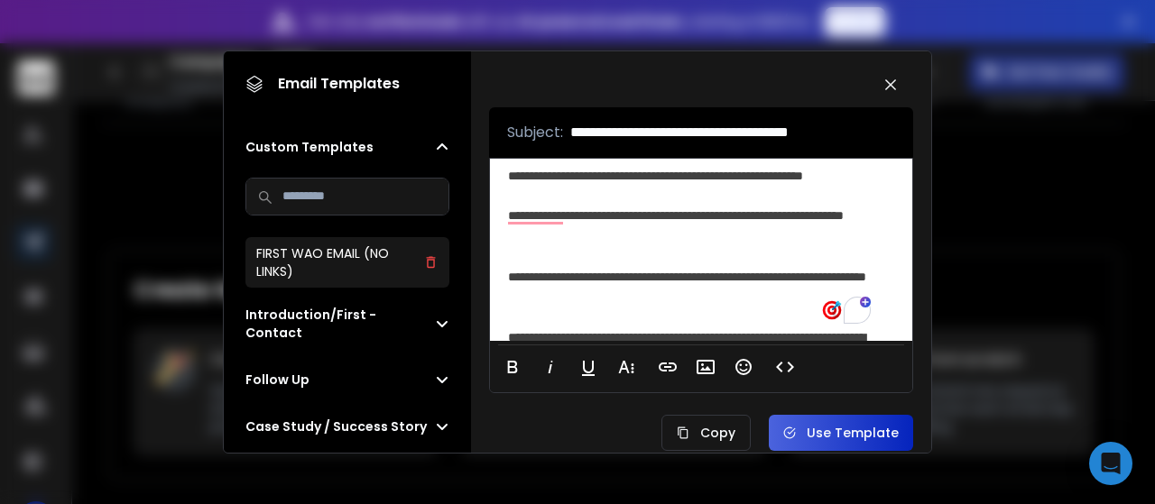
click at [895, 81] on icon at bounding box center [891, 85] width 16 height 16
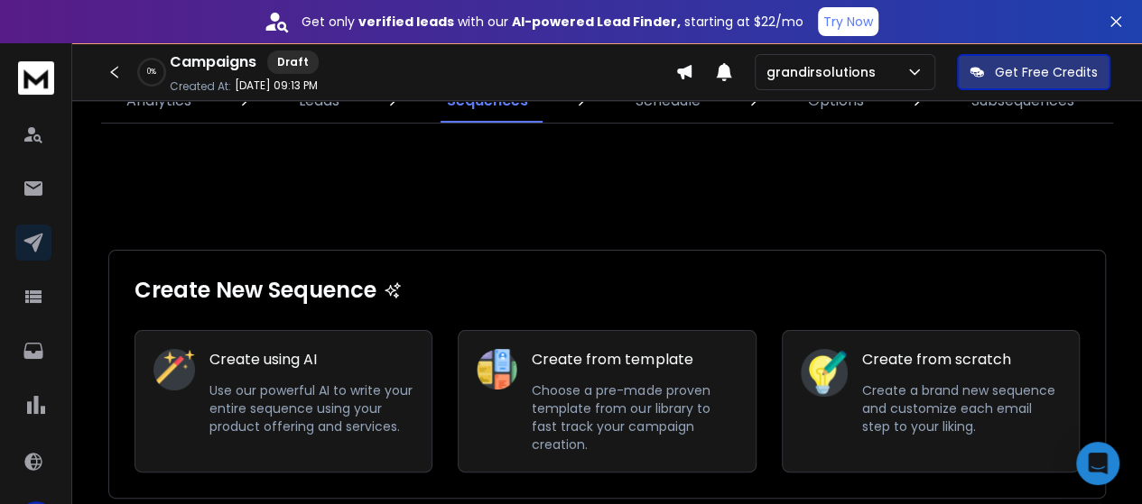
click at [873, 375] on div "Create from scratch Create a brand new sequence and customize each email step t…" at bounding box center [961, 401] width 199 height 105
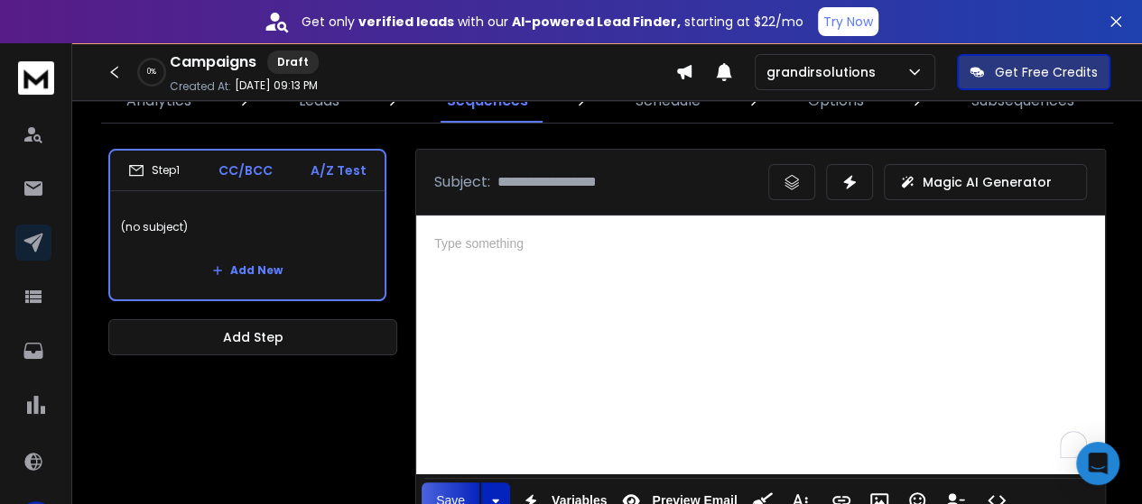
click at [600, 282] on div "To enrich screen reader interactions, please activate Accessibility in Grammarl…" at bounding box center [760, 345] width 689 height 259
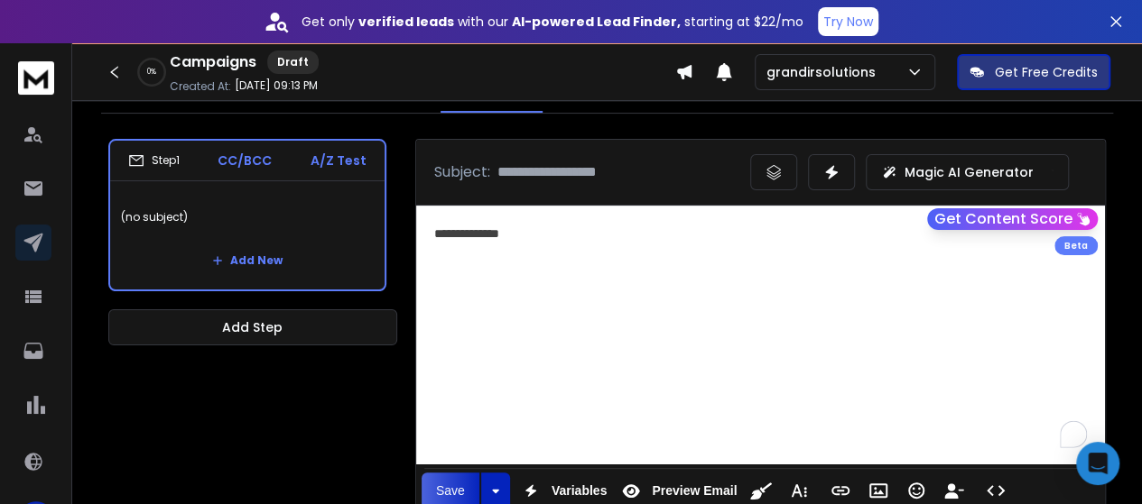
scroll to position [119, 0]
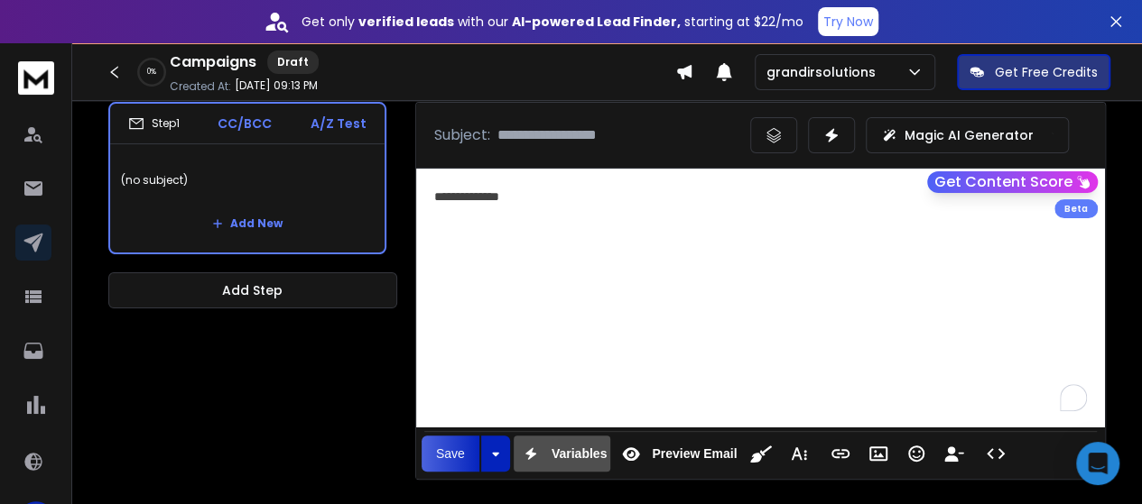
click at [564, 450] on span "Variables" at bounding box center [579, 454] width 63 height 15
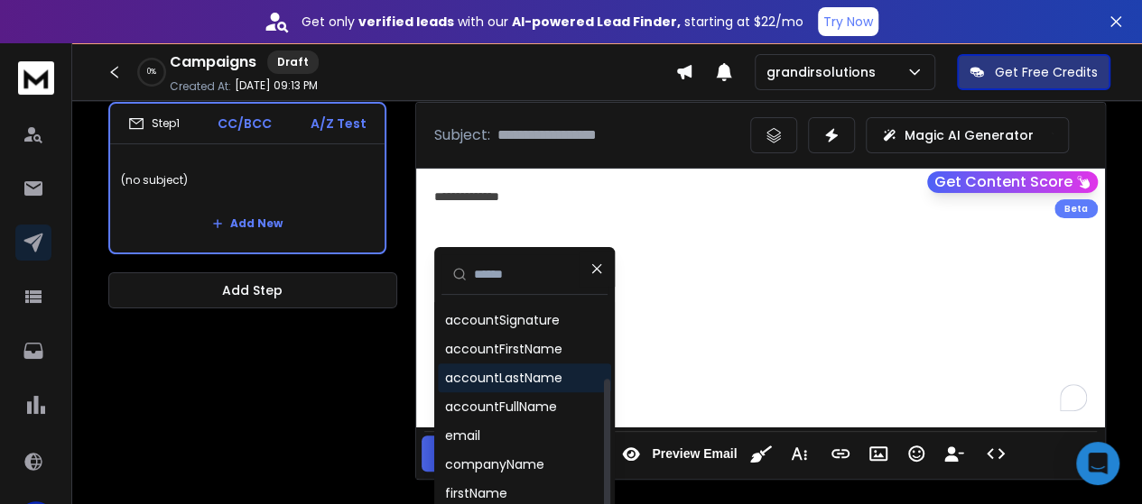
scroll to position [105, 0]
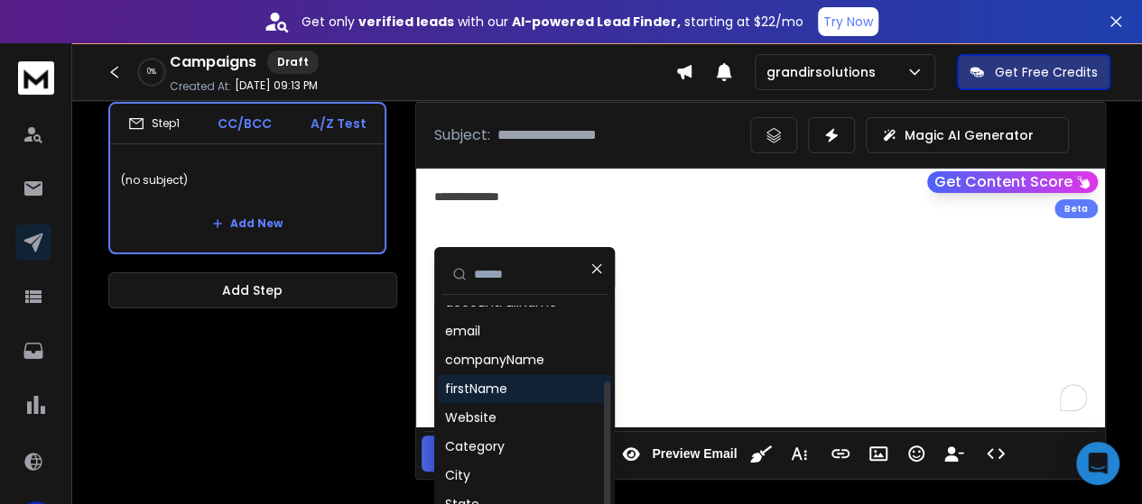
click at [513, 384] on div "firstName" at bounding box center [524, 389] width 173 height 29
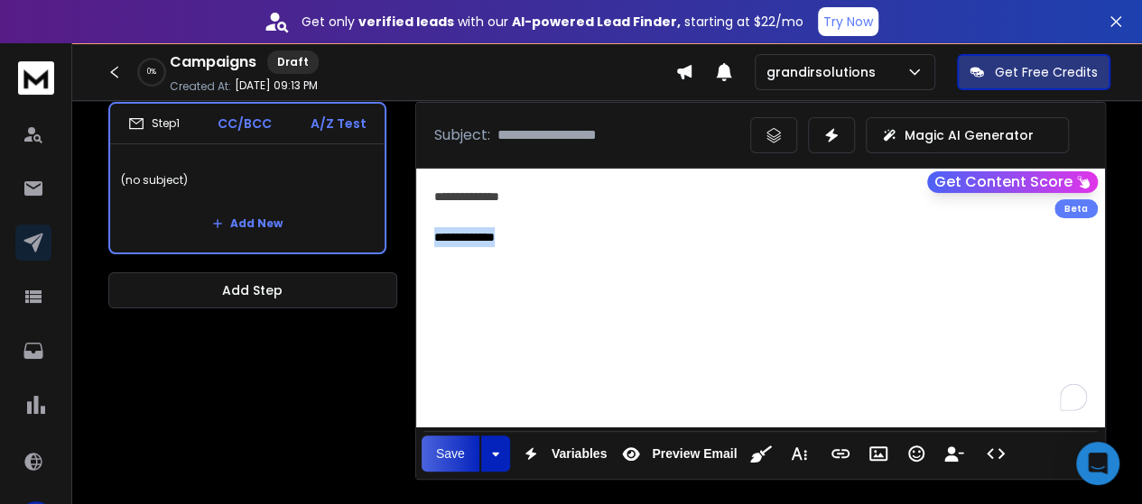
drag, startPoint x: 513, startPoint y: 226, endPoint x: 433, endPoint y: 236, distance: 80.0
click at [433, 236] on div "**********" at bounding box center [760, 298] width 689 height 259
click at [534, 190] on div "**********" at bounding box center [760, 197] width 652 height 20
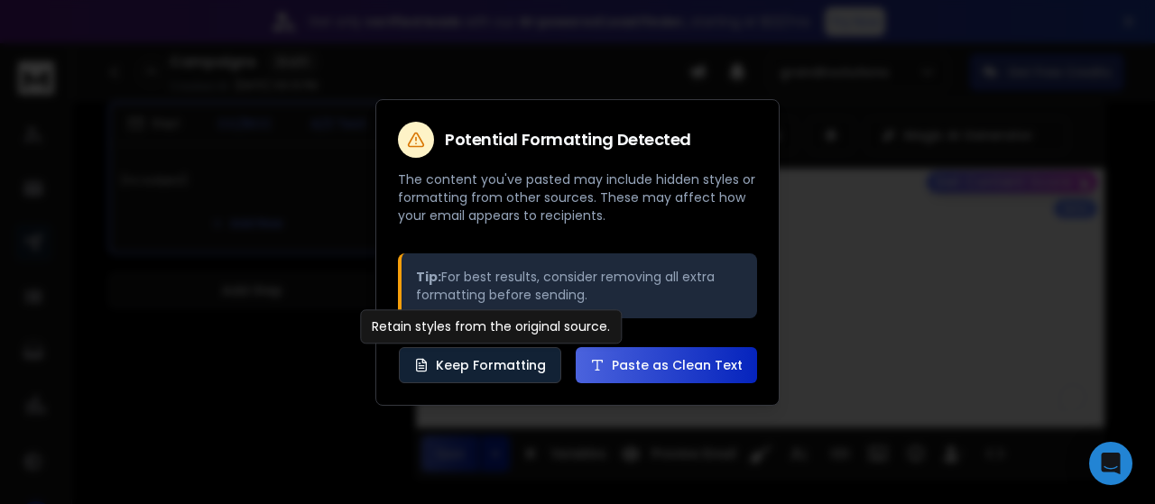
click at [522, 371] on button "Keep Formatting" at bounding box center [480, 365] width 162 height 36
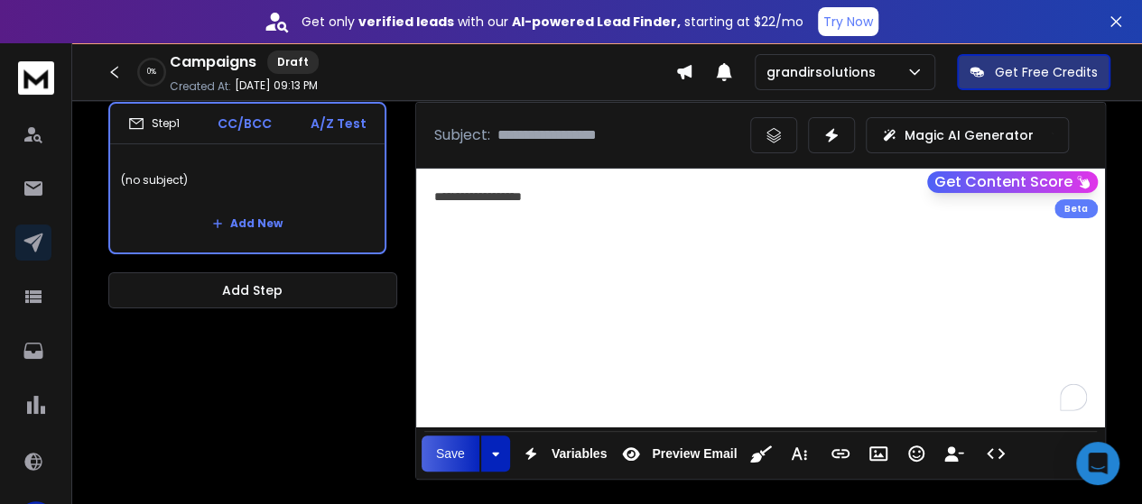
click at [635, 219] on div "To enrich screen reader interactions, please activate Accessibility in Grammarl…" at bounding box center [760, 217] width 652 height 20
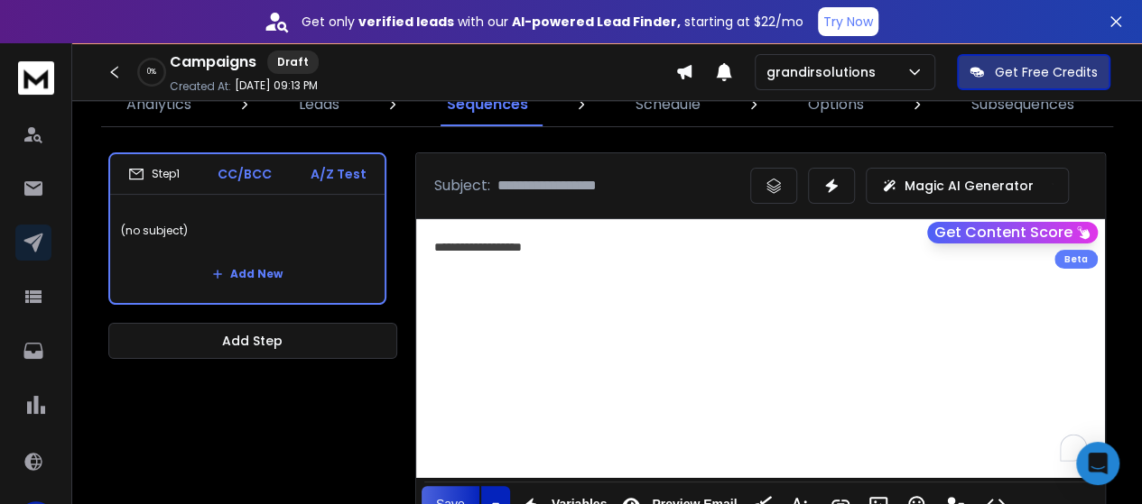
scroll to position [67, 0]
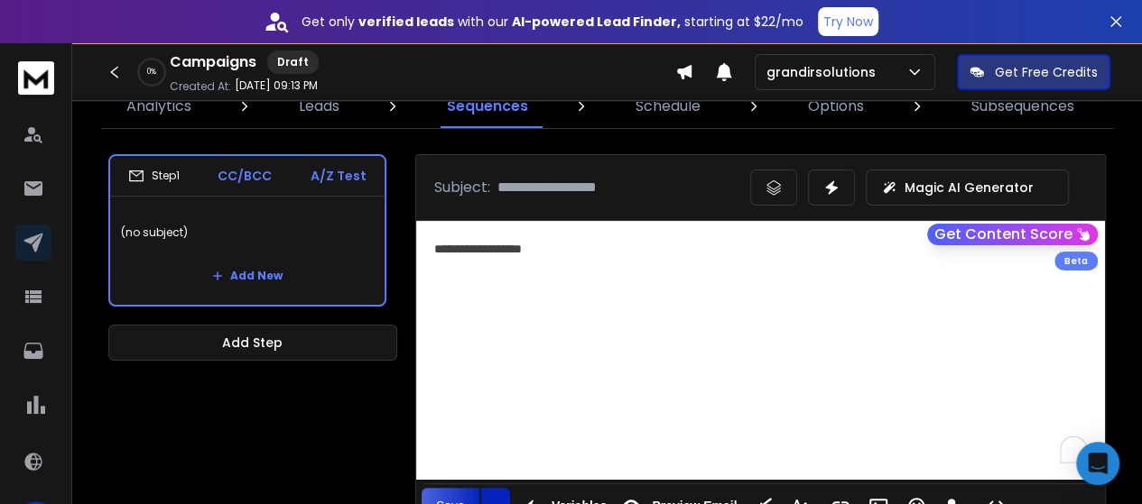
click at [553, 180] on input at bounding box center [614, 188] width 235 height 22
type input "*"
type input "**********"
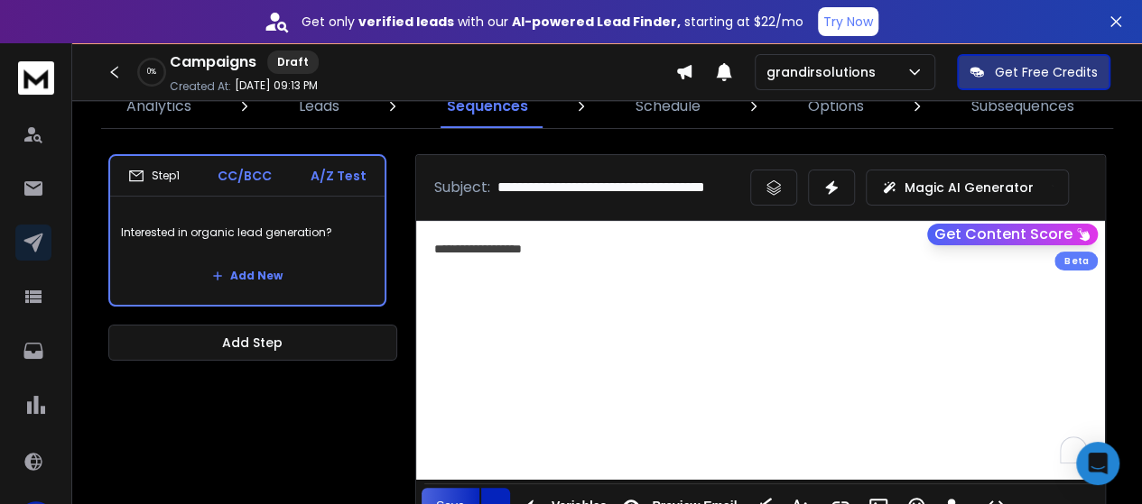
click at [681, 161] on div "**********" at bounding box center [760, 188] width 689 height 66
click at [650, 185] on input "**********" at bounding box center [614, 188] width 235 height 22
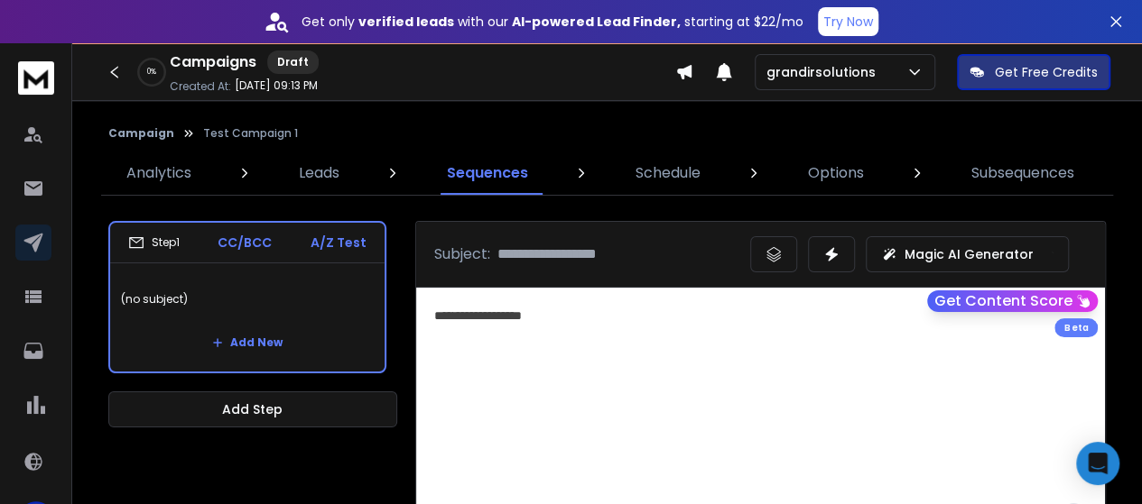
scroll to position [119, 0]
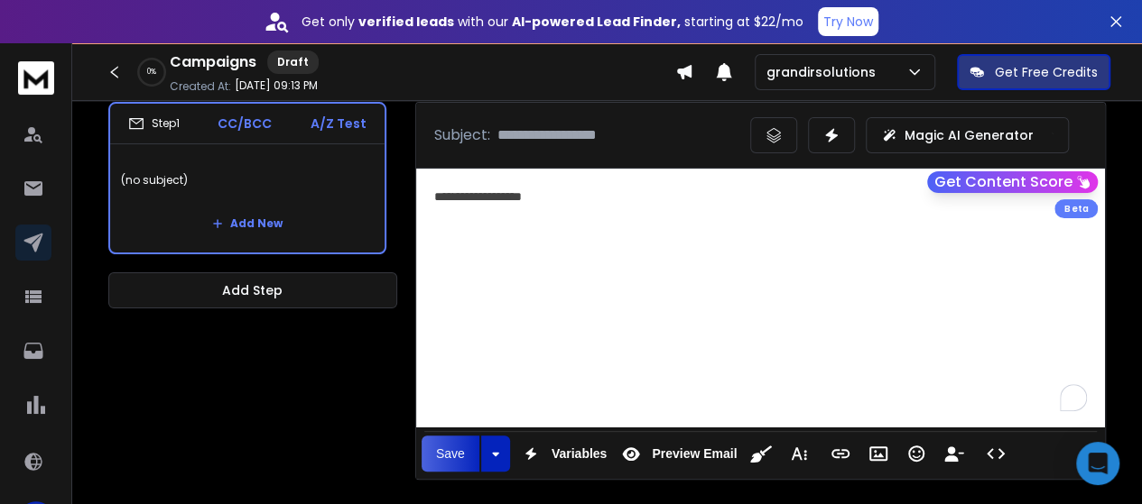
click at [455, 237] on div "To enrich screen reader interactions, please activate Accessibility in Grammarl…" at bounding box center [760, 237] width 652 height 20
click at [458, 225] on div "To enrich screen reader interactions, please activate Accessibility in Grammarl…" at bounding box center [760, 217] width 652 height 20
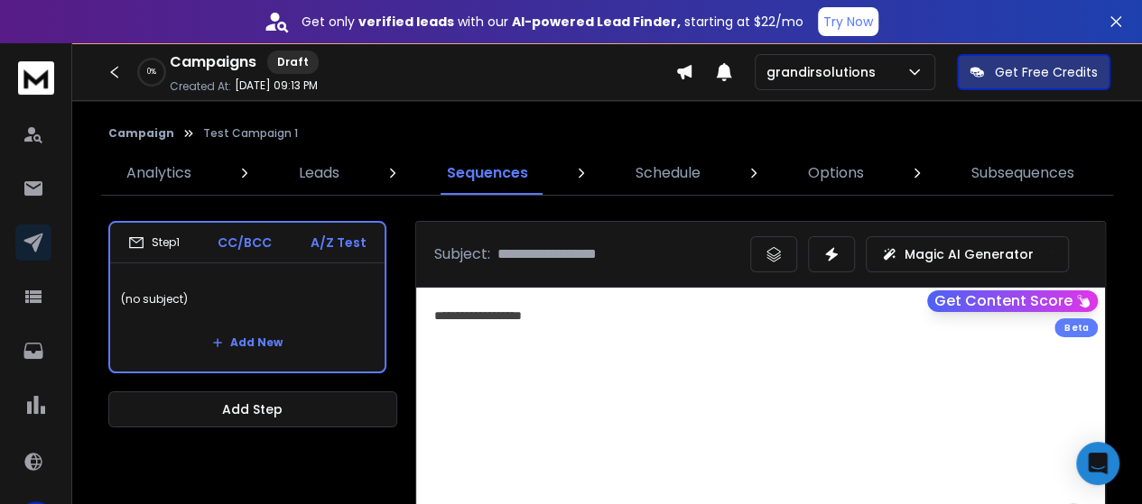
click at [545, 144] on div "Campaign Test Campaign 1" at bounding box center [607, 133] width 1012 height 29
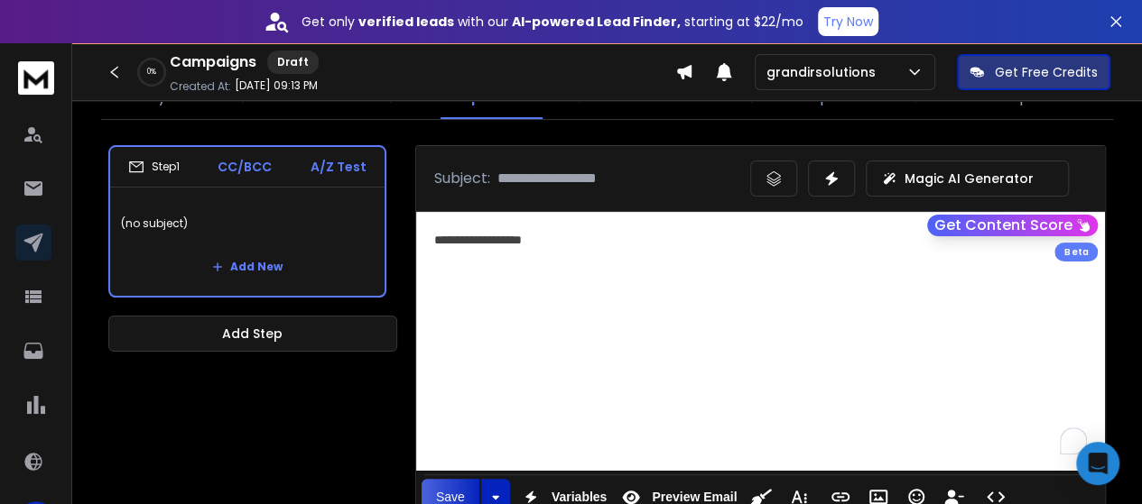
scroll to position [78, 0]
